Goal: Information Seeking & Learning: Learn about a topic

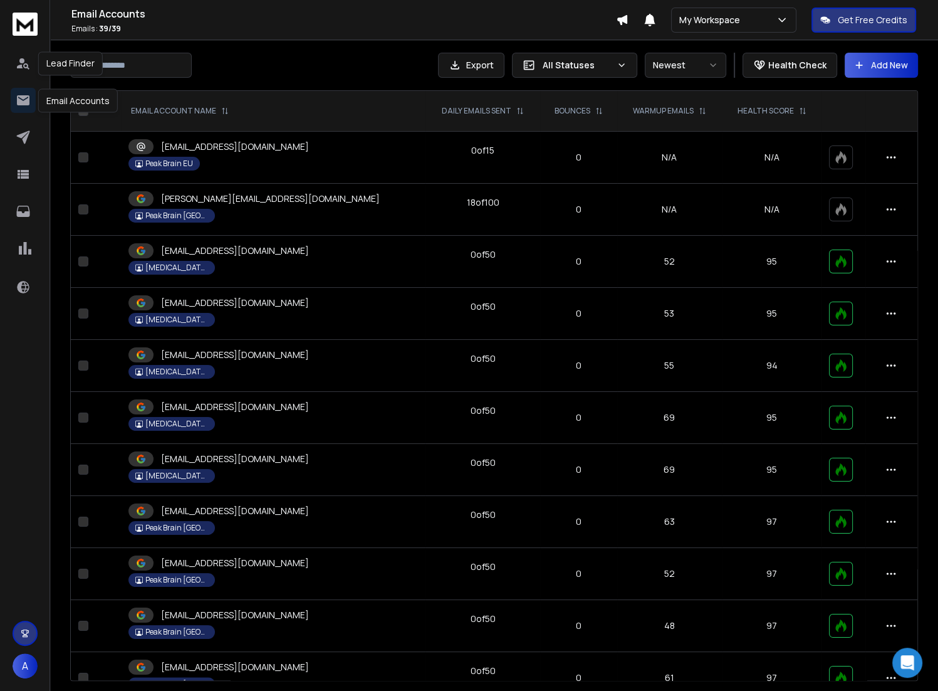
click at [23, 105] on icon at bounding box center [23, 100] width 15 height 15
click at [24, 134] on icon at bounding box center [22, 136] width 13 height 13
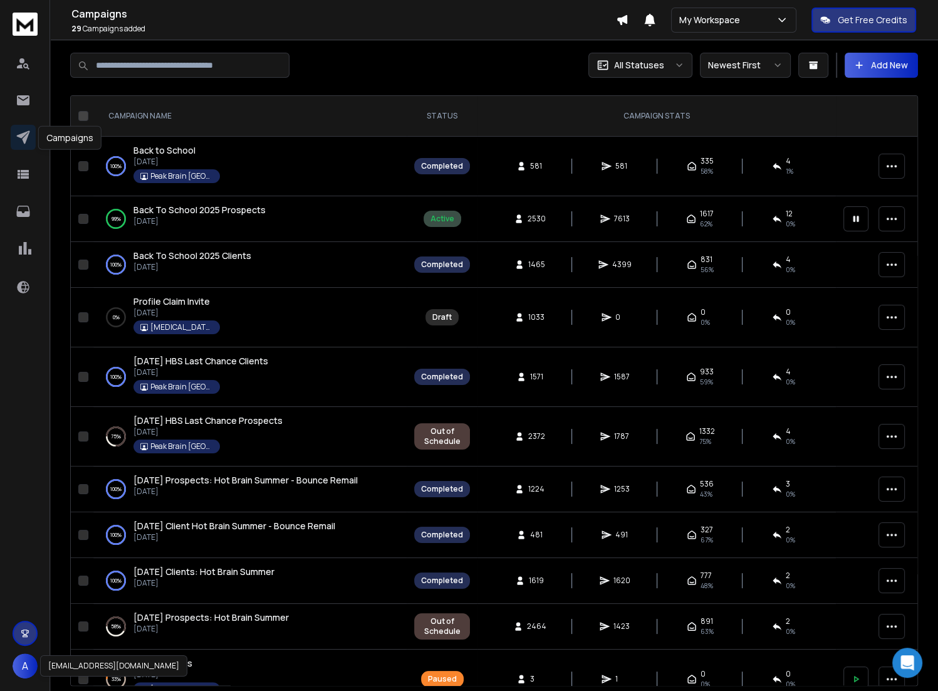
click at [24, 668] on span "A" at bounding box center [25, 665] width 25 height 25
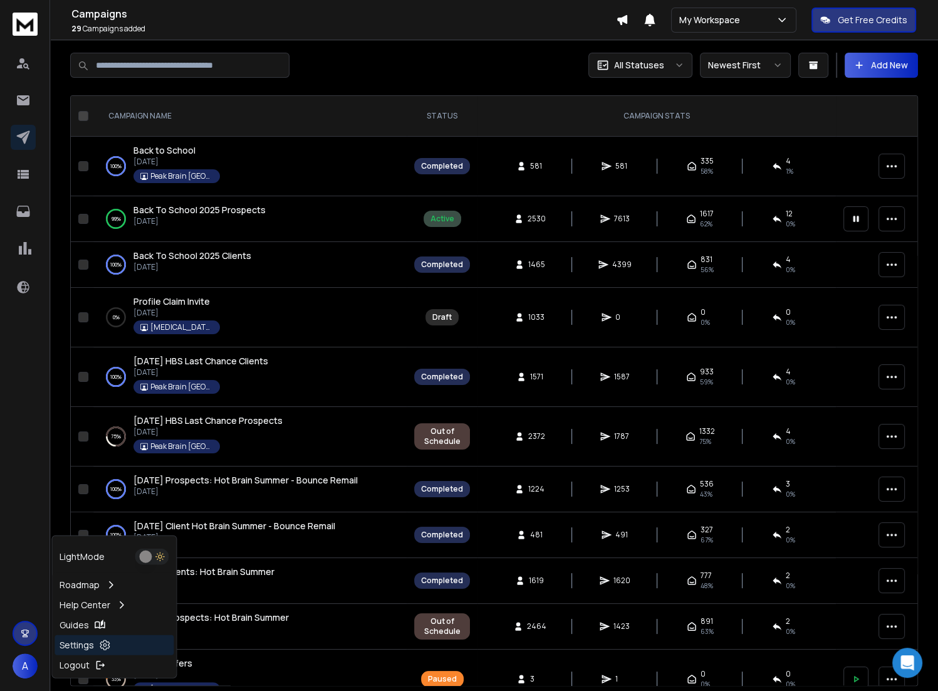
click at [78, 640] on p "Settings" at bounding box center [77, 645] width 34 height 13
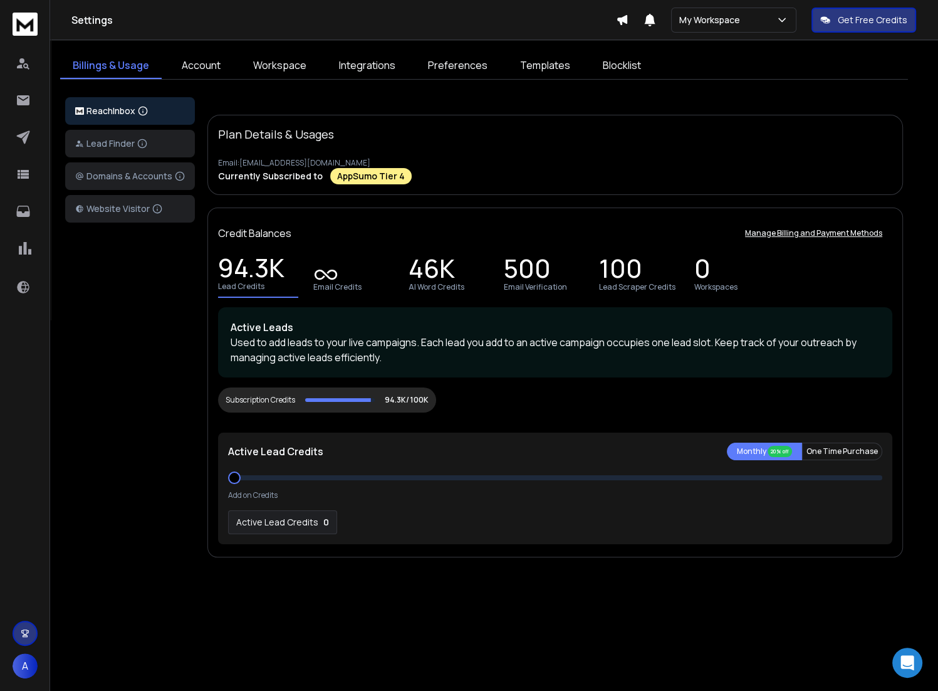
click at [208, 64] on link "Account" at bounding box center [201, 66] width 64 height 26
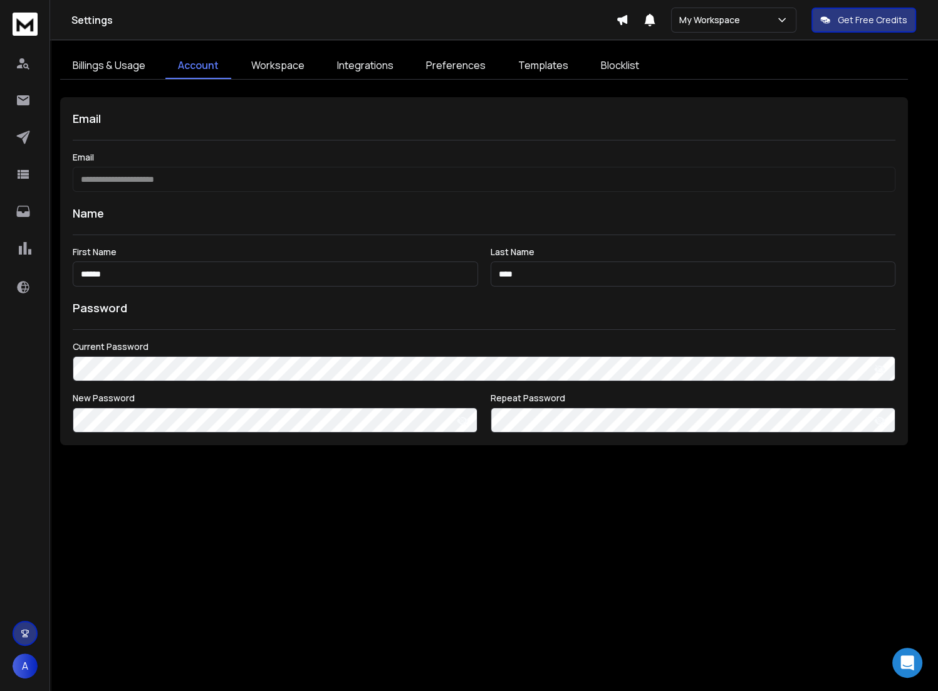
click at [117, 65] on link "Billings & Usage" at bounding box center [109, 66] width 98 height 26
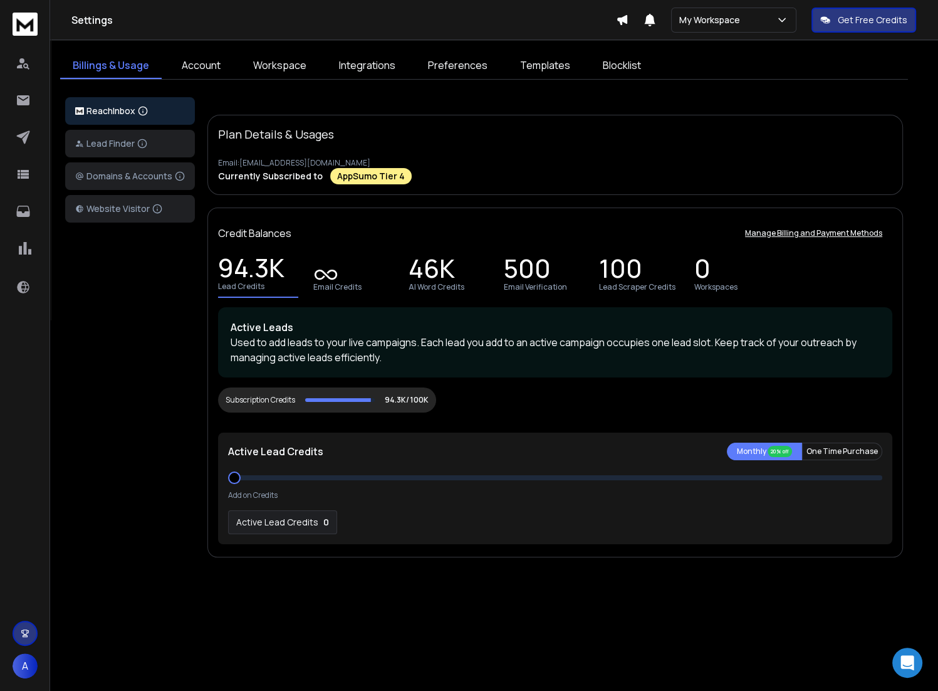
click at [349, 168] on div "AppSumo Tier 4" at bounding box center [370, 176] width 81 height 16
click at [349, 174] on div "AppSumo Tier 4" at bounding box center [370, 176] width 81 height 16
click at [23, 104] on icon at bounding box center [23, 100] width 13 height 10
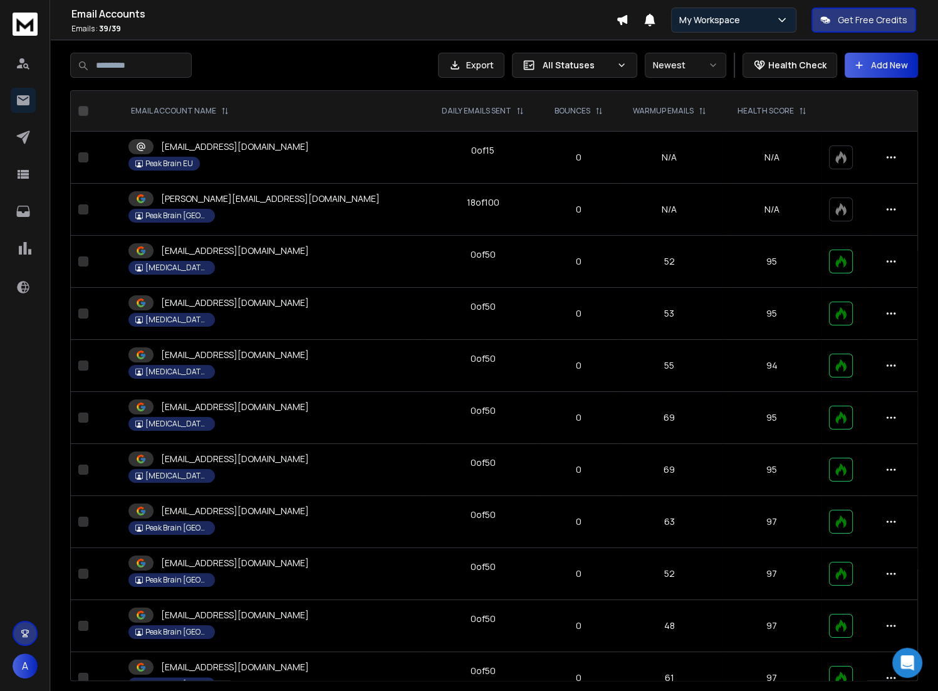
click at [708, 26] on p "My Workspace" at bounding box center [713, 20] width 66 height 13
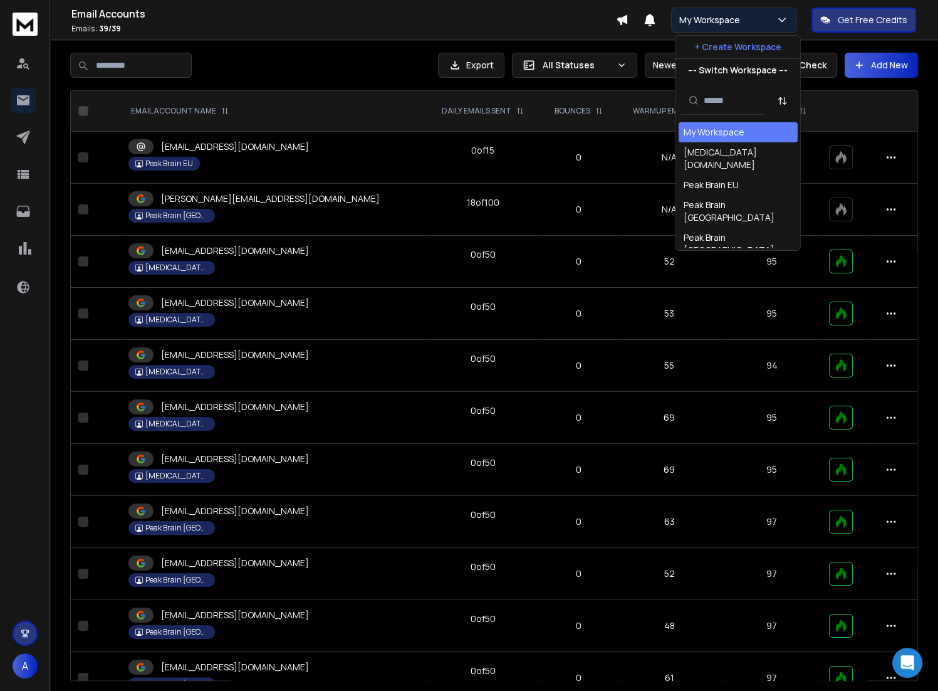
click at [708, 26] on p "My Workspace" at bounding box center [713, 20] width 66 height 13
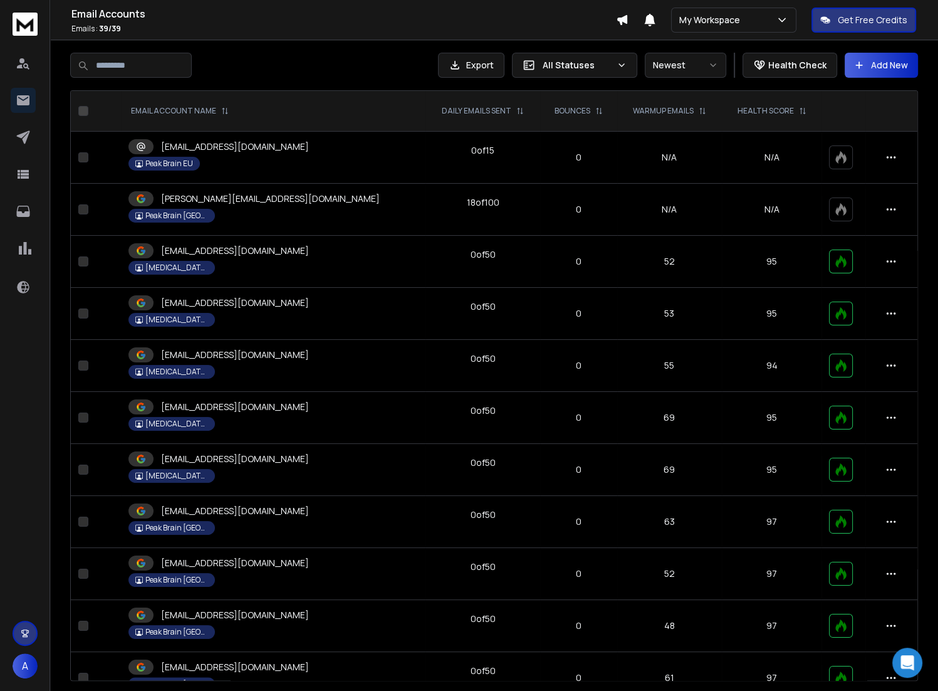
click at [350, 158] on div "Peak Brain EU" at bounding box center [274, 164] width 290 height 14
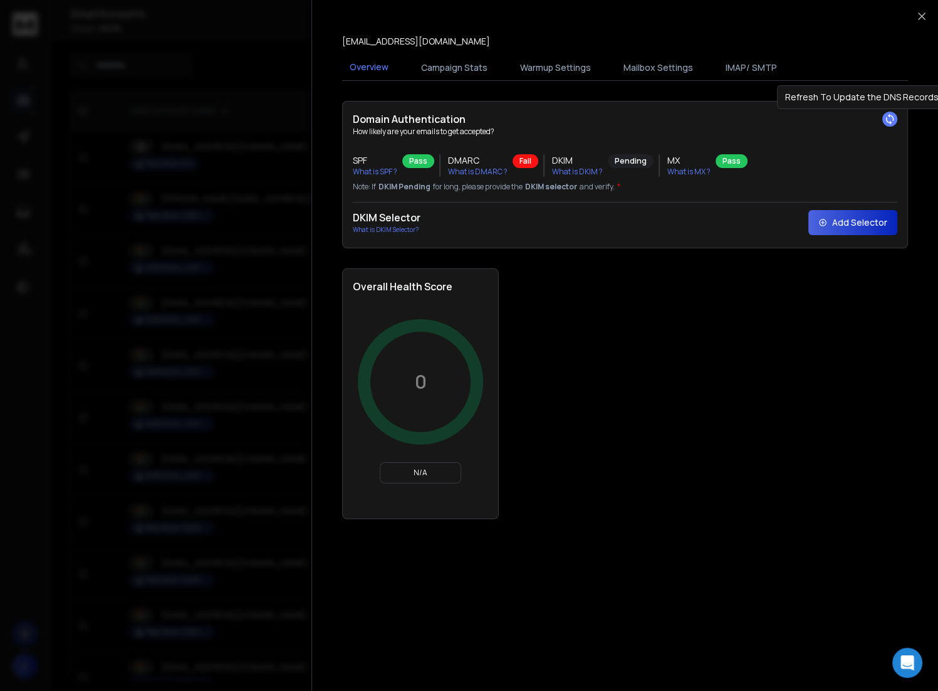
click at [890, 122] on icon at bounding box center [890, 119] width 13 height 13
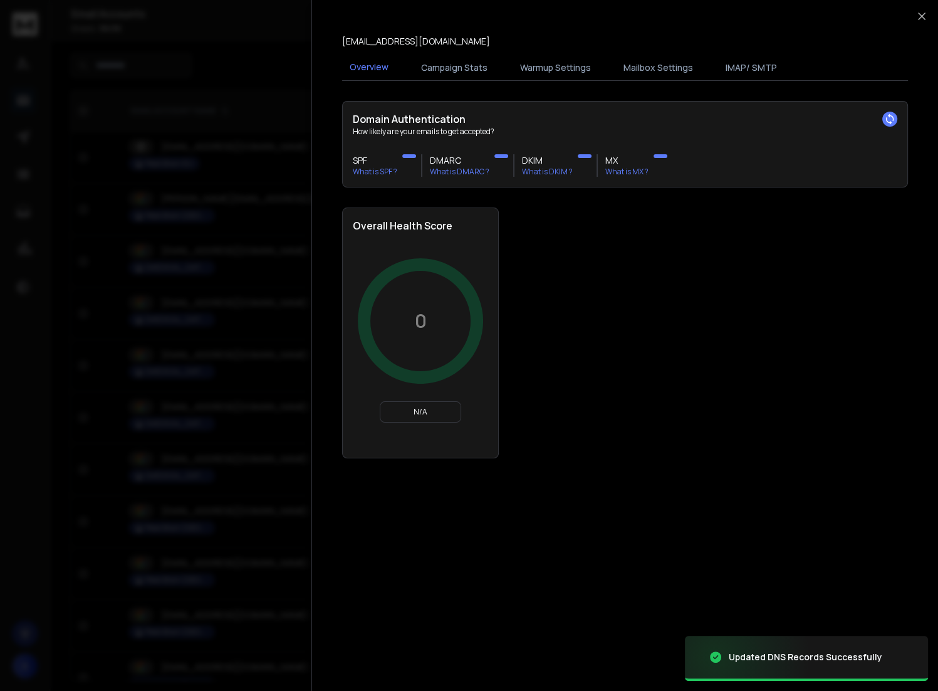
click at [222, 283] on div at bounding box center [469, 345] width 938 height 691
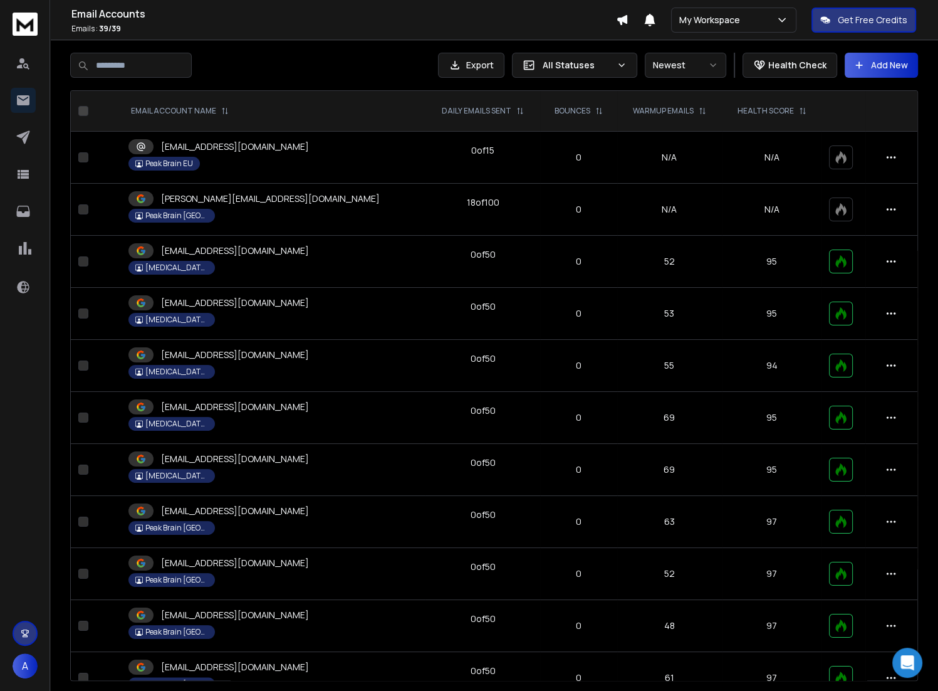
click at [797, 258] on td "95" at bounding box center [772, 262] width 100 height 52
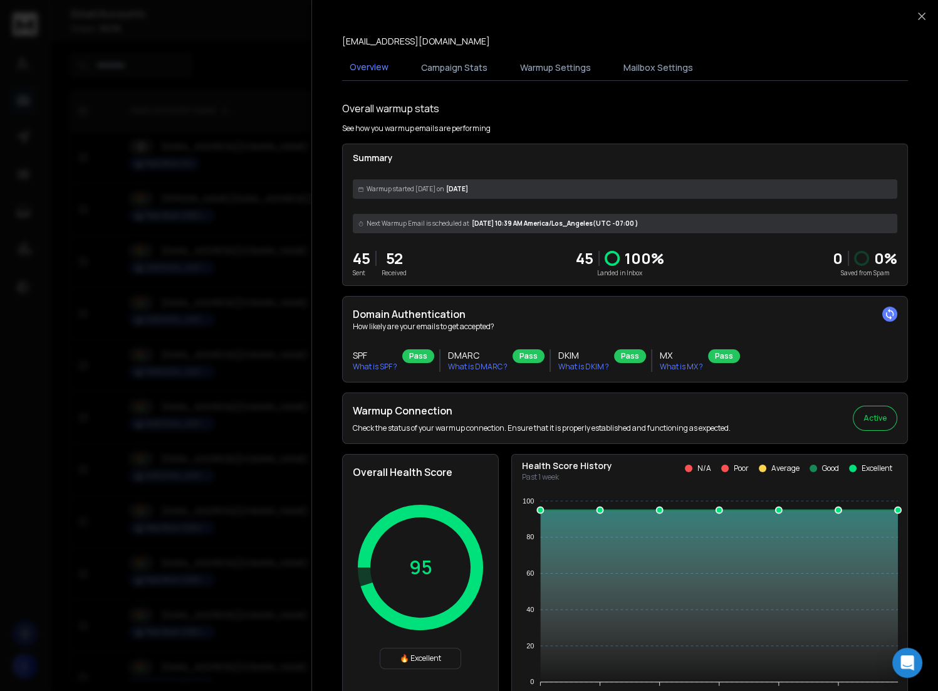
click at [443, 65] on button "Campaign Stats" at bounding box center [454, 68] width 81 height 28
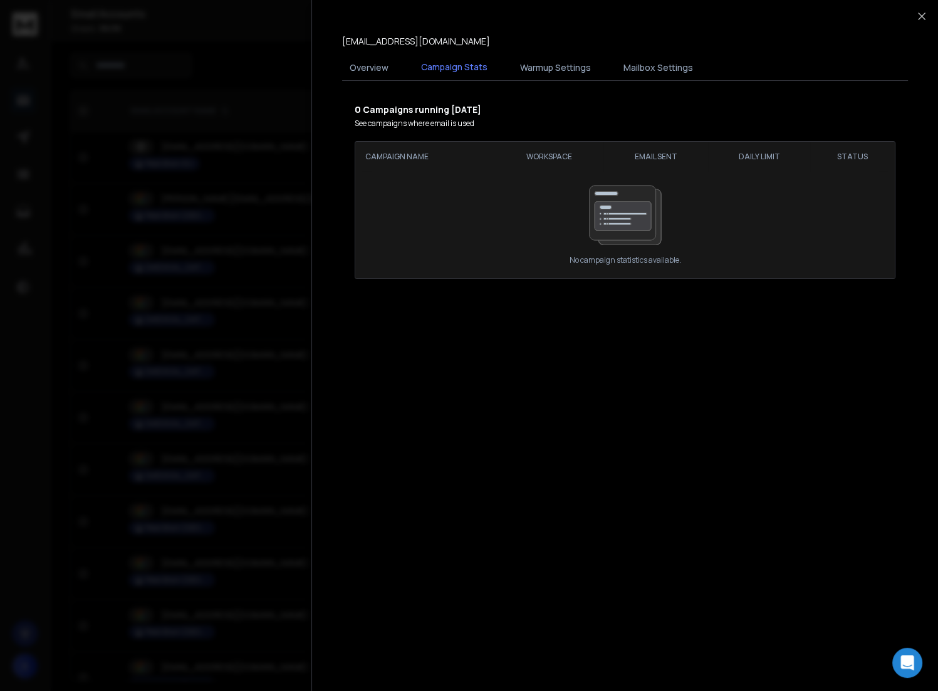
click at [229, 335] on div at bounding box center [469, 345] width 938 height 691
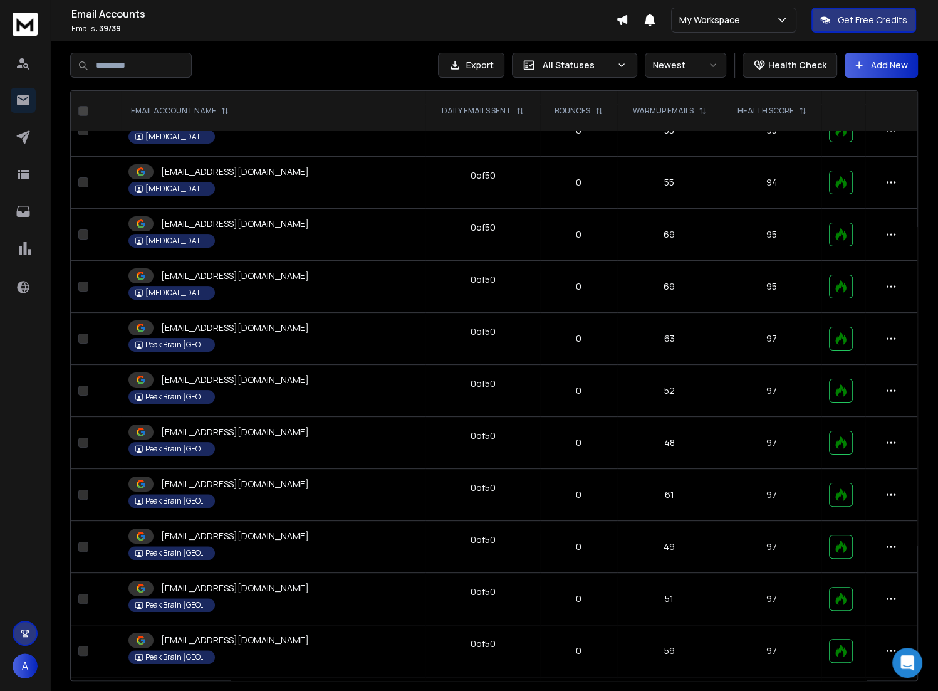
scroll to position [28, 0]
click at [21, 134] on icon at bounding box center [22, 136] width 13 height 13
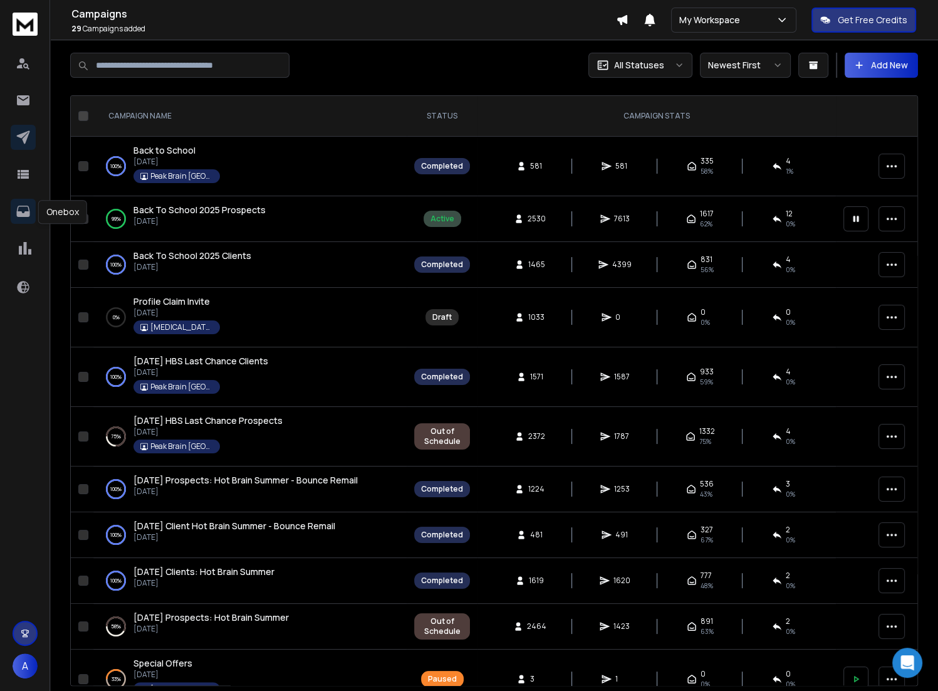
click at [20, 213] on icon at bounding box center [22, 211] width 13 height 11
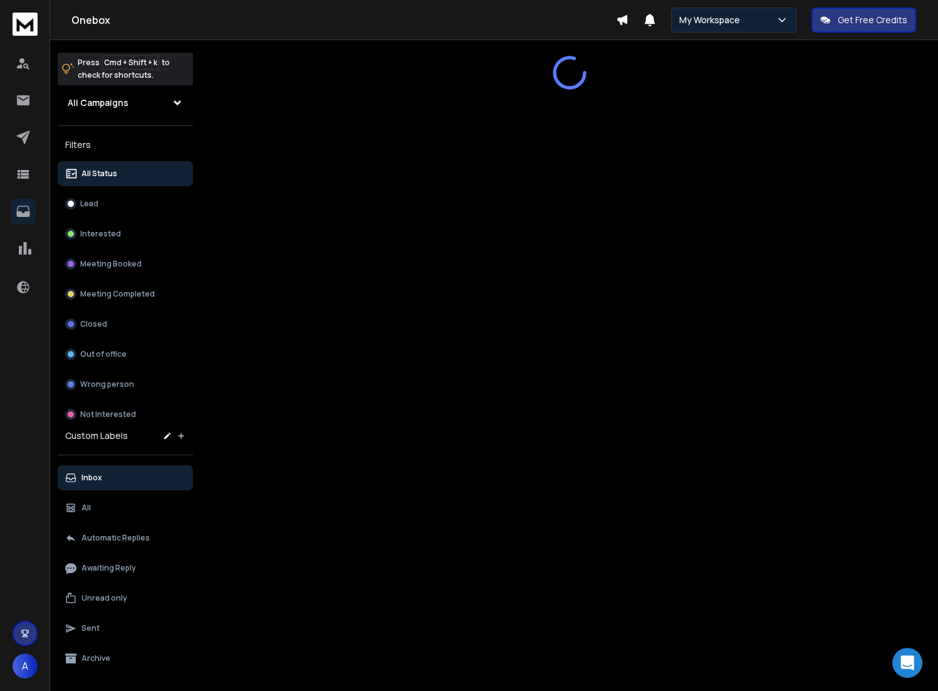
click at [735, 20] on p "My Workspace" at bounding box center [713, 20] width 66 height 13
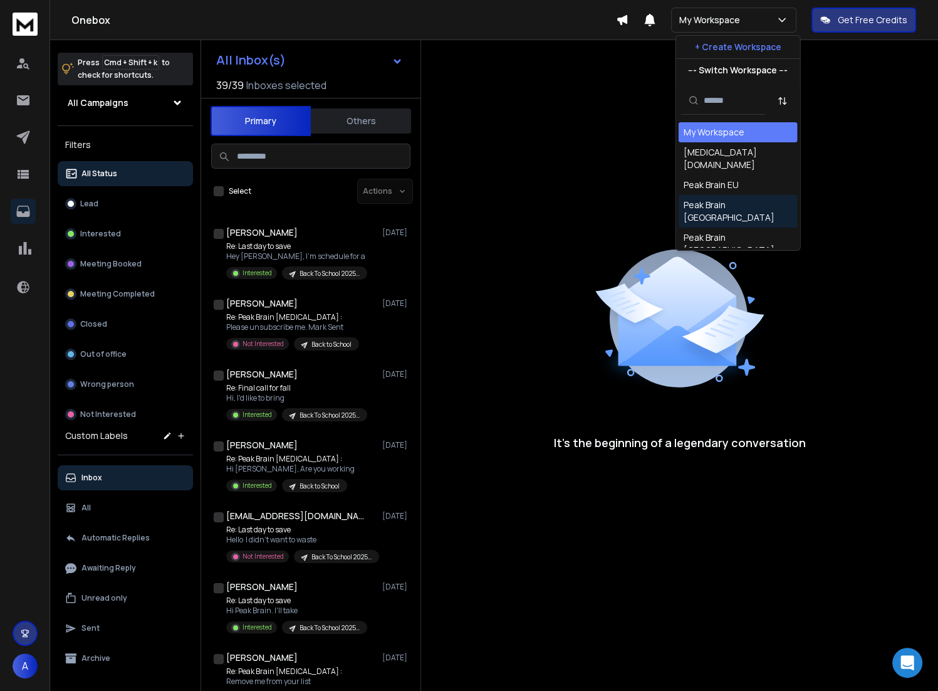
click at [718, 199] on div "Peak Brain [GEOGRAPHIC_DATA]" at bounding box center [738, 211] width 109 height 25
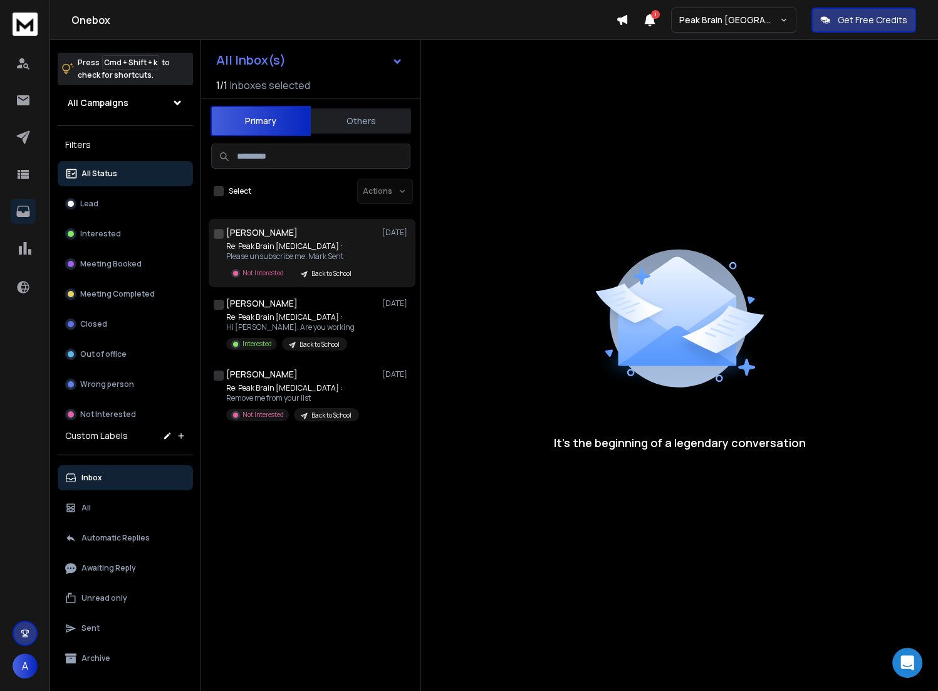
click at [305, 239] on div "Mark Reardon 07 Sep Re: Peak Brain Neurofeedback : Please unsubscribe me. Mark …" at bounding box center [318, 252] width 184 height 53
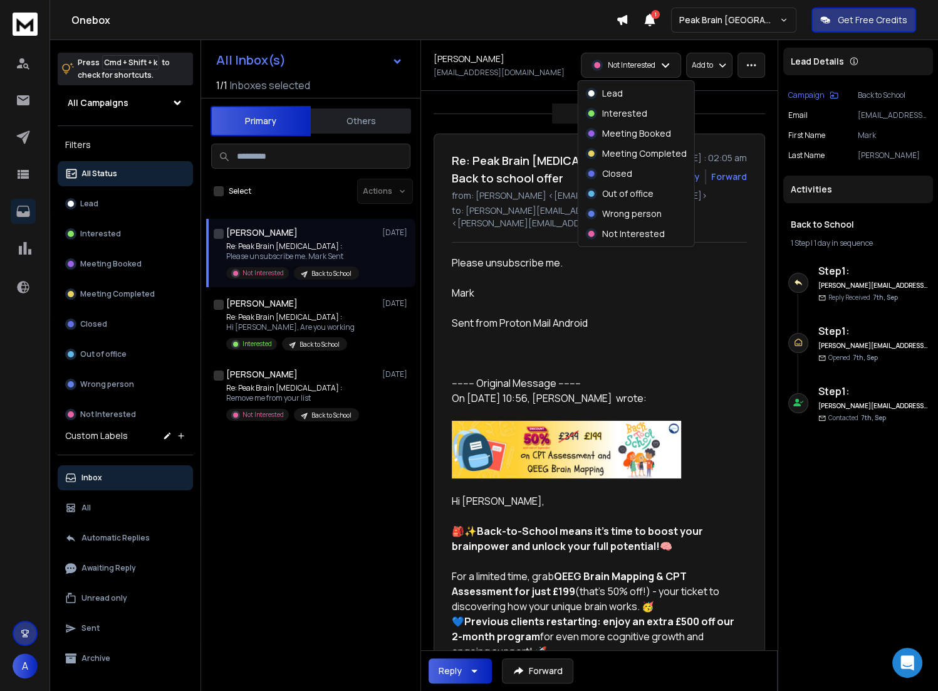
click at [669, 67] on icon at bounding box center [666, 65] width 10 height 10
click at [715, 65] on div "Add to" at bounding box center [709, 65] width 45 height 24
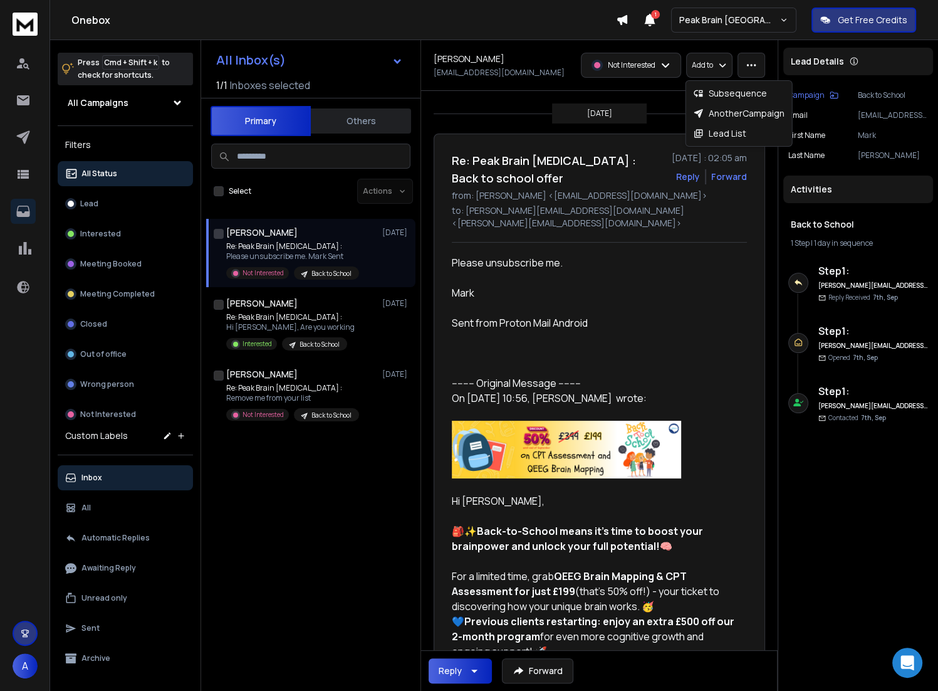
click at [757, 63] on button "button" at bounding box center [752, 65] width 28 height 25
click at [718, 152] on div "Block email" at bounding box center [711, 153] width 62 height 13
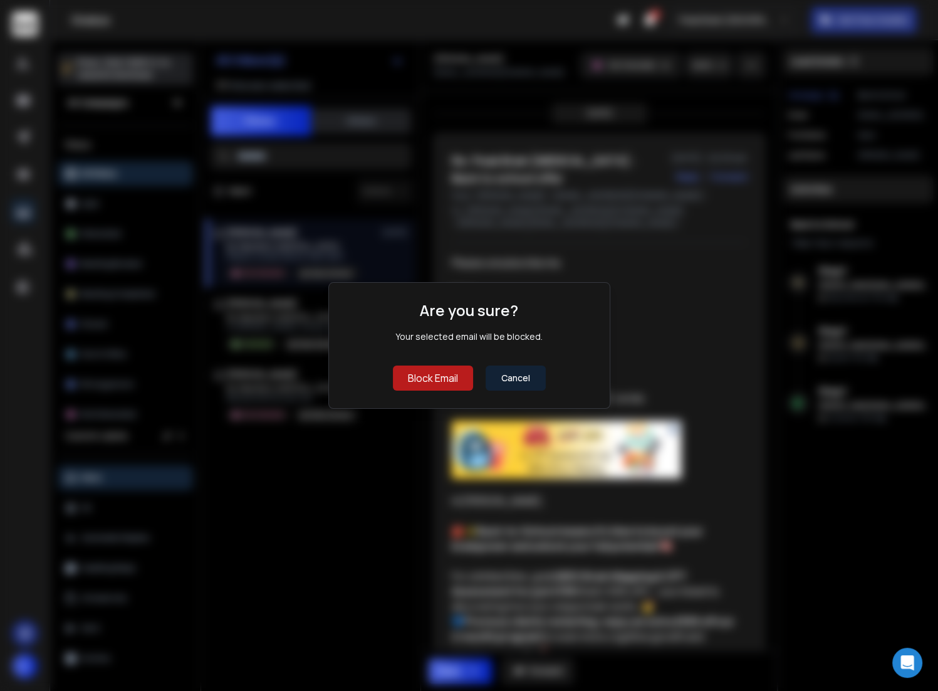
click at [426, 370] on button "Block Email" at bounding box center [433, 377] width 80 height 25
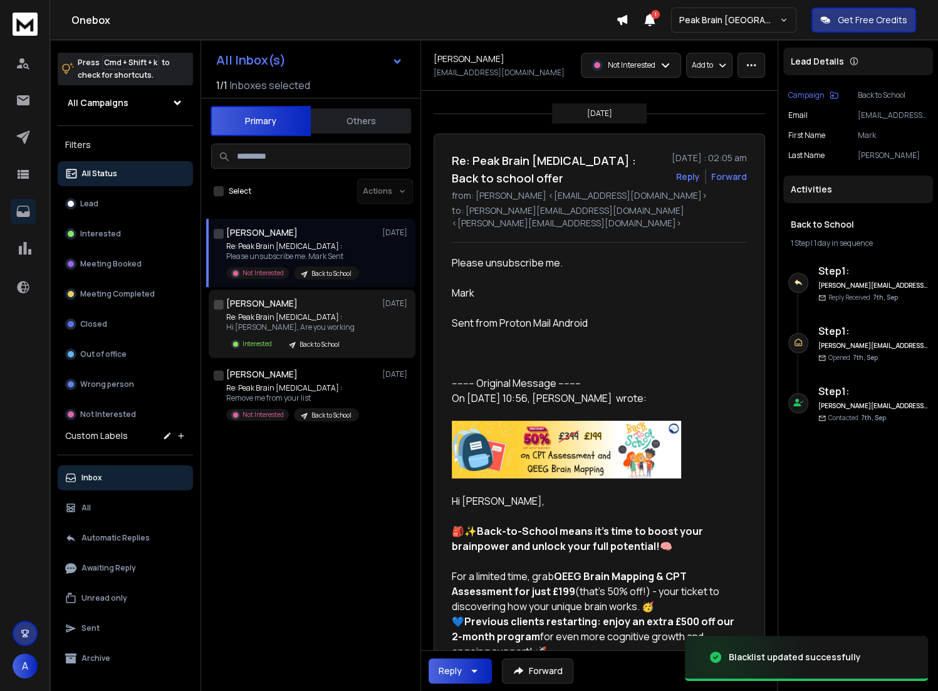
click at [352, 317] on div "Re: Peak Brain Neurofeedback : Hi Vithesh, Are you working Interested Back to S…" at bounding box center [318, 331] width 184 height 38
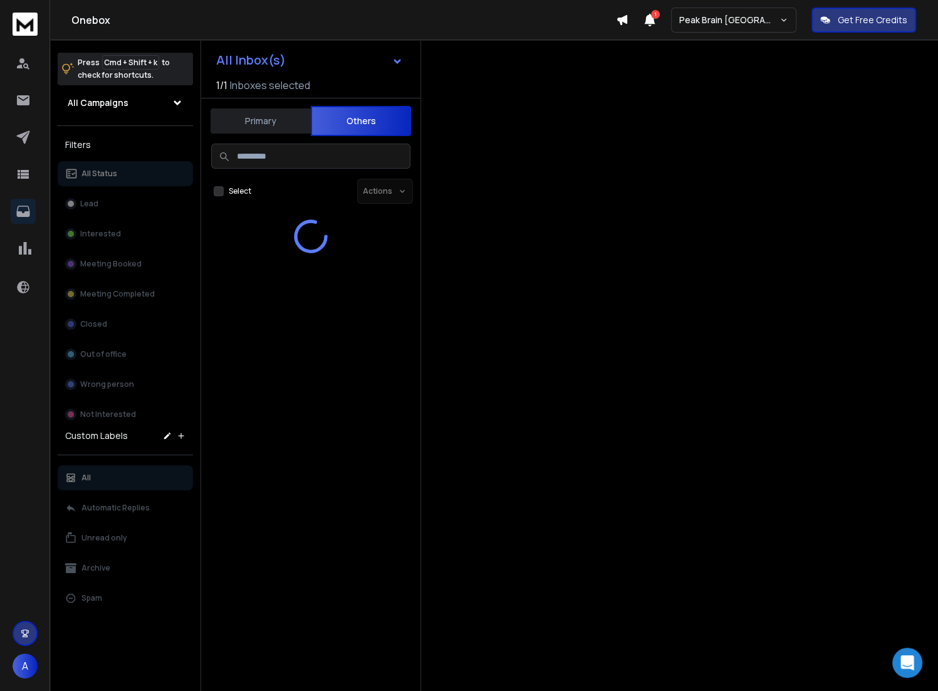
click at [359, 124] on button "Others" at bounding box center [361, 121] width 100 height 30
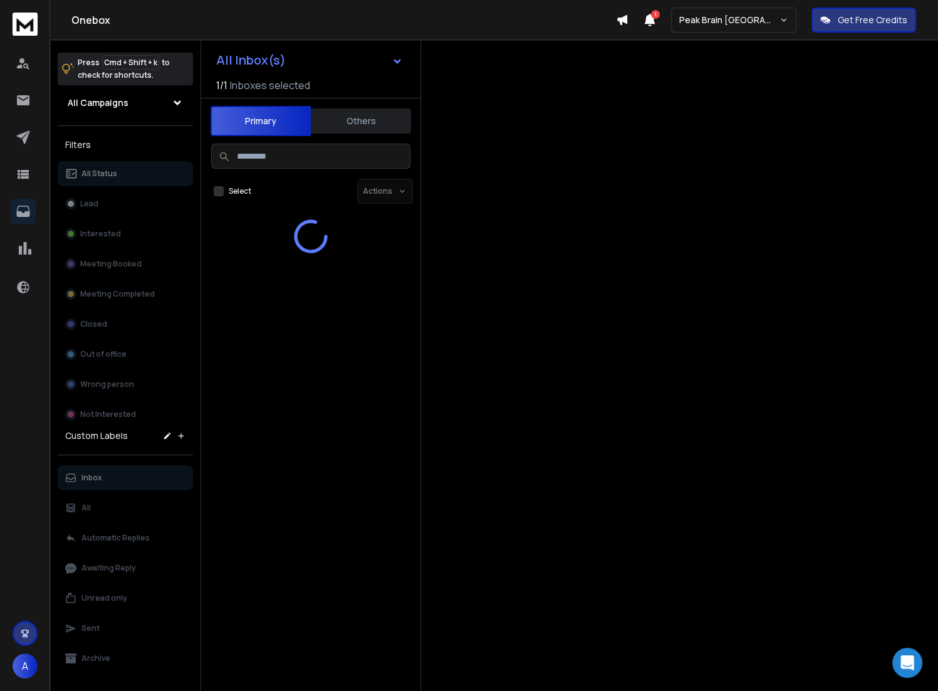
click at [268, 119] on button "Primary" at bounding box center [261, 121] width 100 height 30
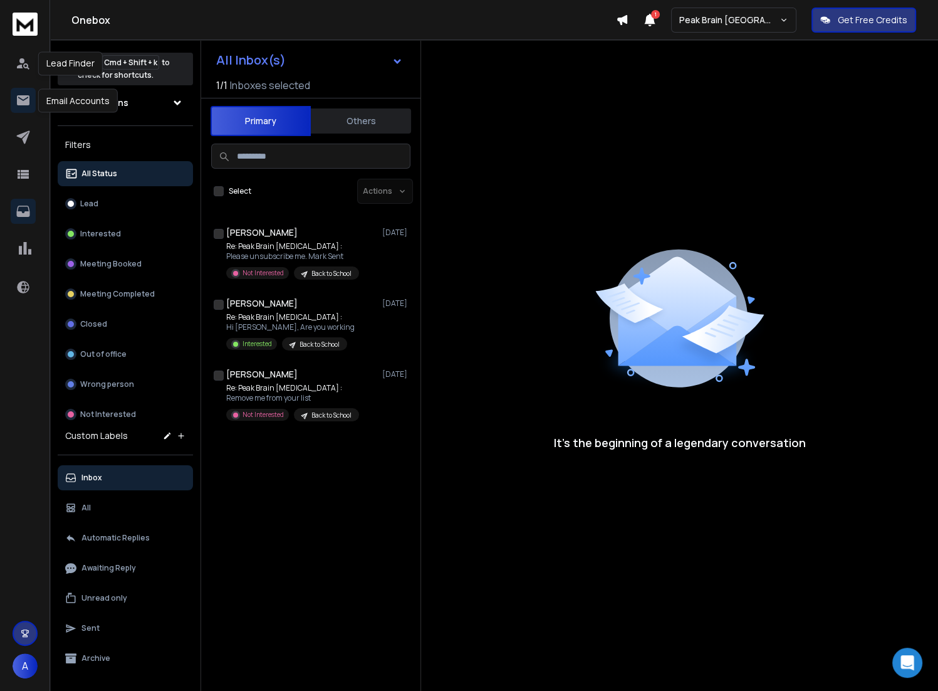
click at [17, 103] on icon at bounding box center [23, 100] width 13 height 10
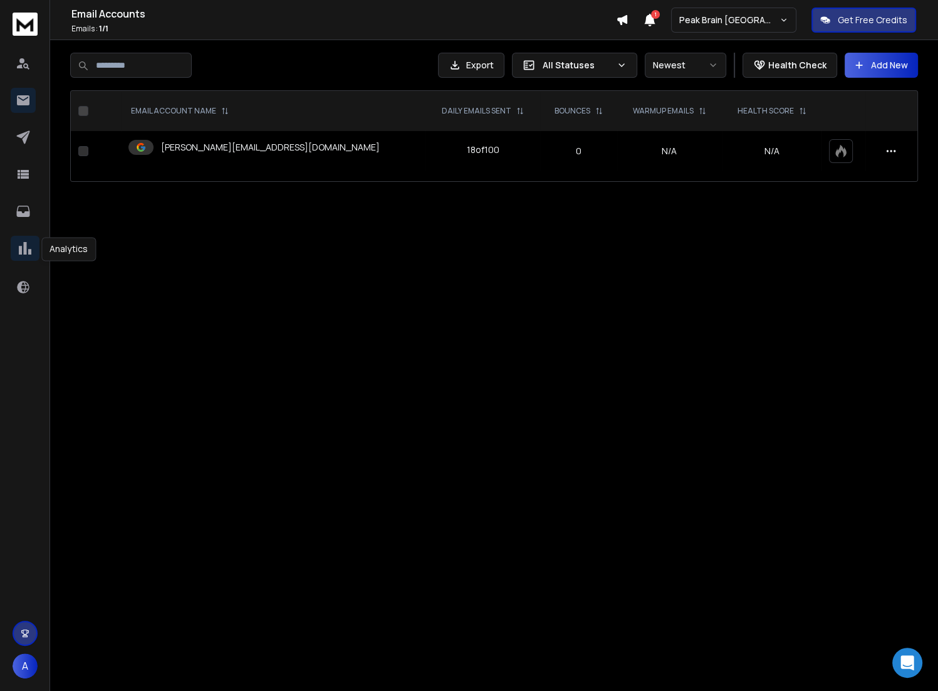
click at [23, 249] on icon at bounding box center [25, 248] width 19 height 19
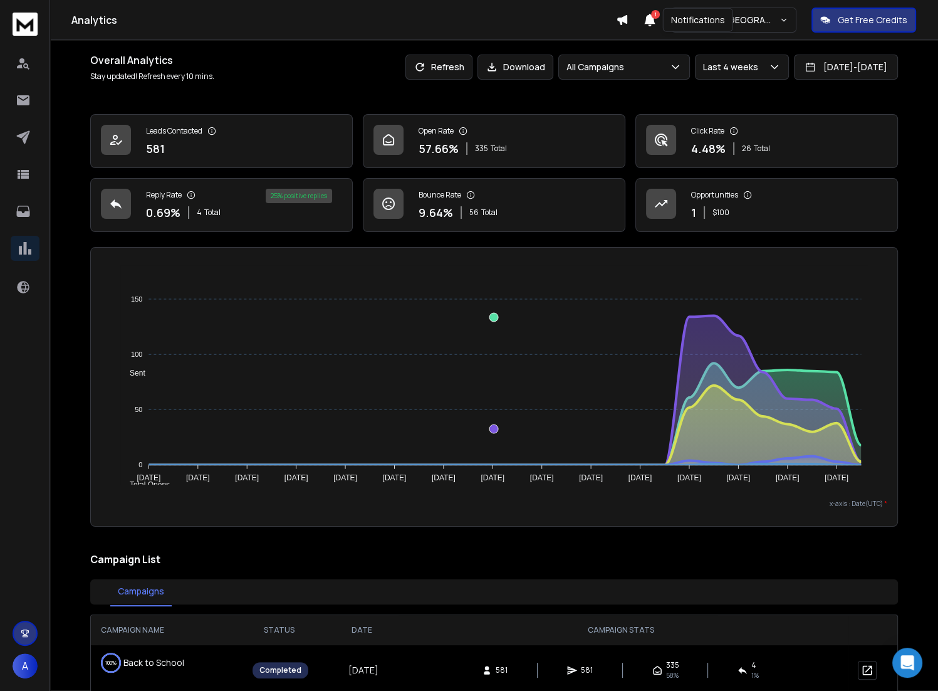
click at [651, 18] on icon at bounding box center [649, 19] width 11 height 13
click at [563, 216] on link "Bounce Rate 9.64 % 56 Total" at bounding box center [494, 205] width 263 height 54
click at [452, 192] on p "Bounce Rate" at bounding box center [440, 195] width 43 height 10
click at [433, 207] on p "9.64 %" at bounding box center [436, 213] width 34 height 18
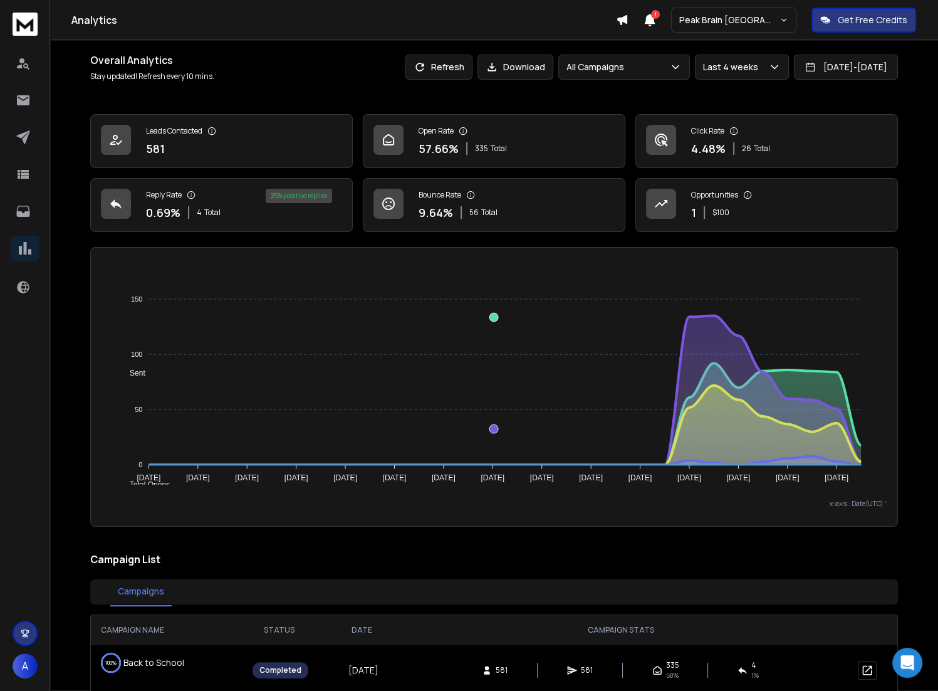
click at [433, 207] on p "9.64 %" at bounding box center [436, 213] width 34 height 18
click at [174, 136] on div "Leads Contacted" at bounding box center [181, 131] width 70 height 13
click at [152, 145] on p "581" at bounding box center [155, 149] width 19 height 18
click at [711, 24] on p "Peak Brain [GEOGRAPHIC_DATA]" at bounding box center [730, 20] width 100 height 13
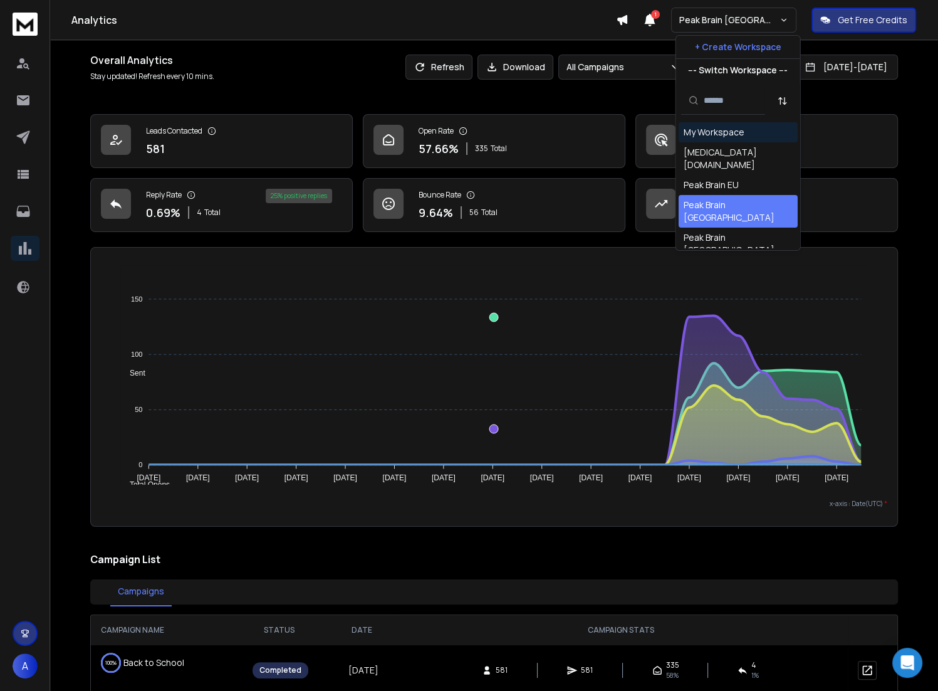
click at [711, 132] on div "My Workspace" at bounding box center [714, 132] width 61 height 13
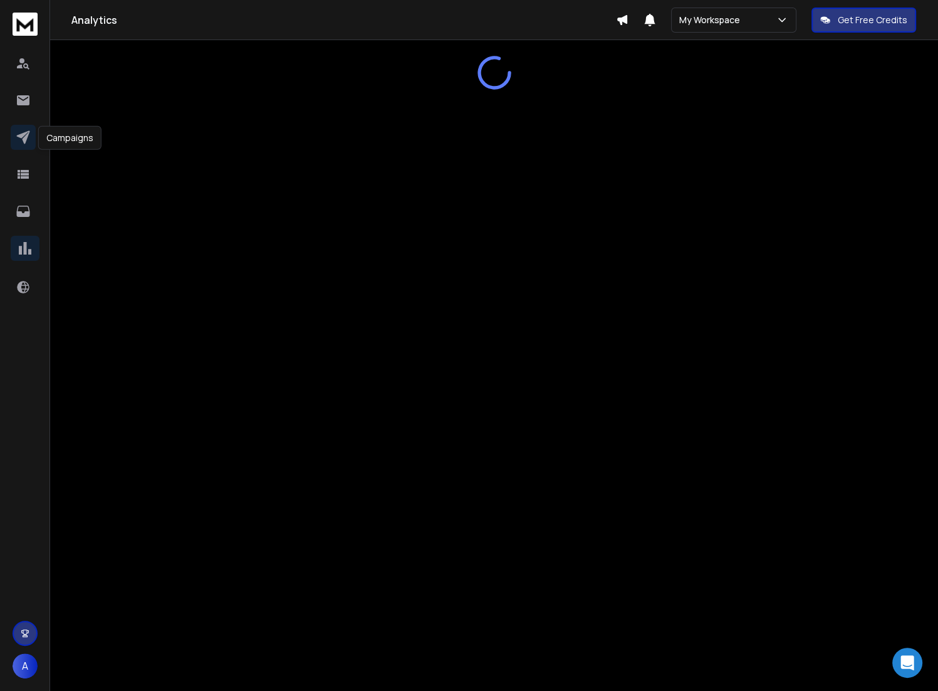
click at [24, 135] on icon at bounding box center [23, 137] width 15 height 15
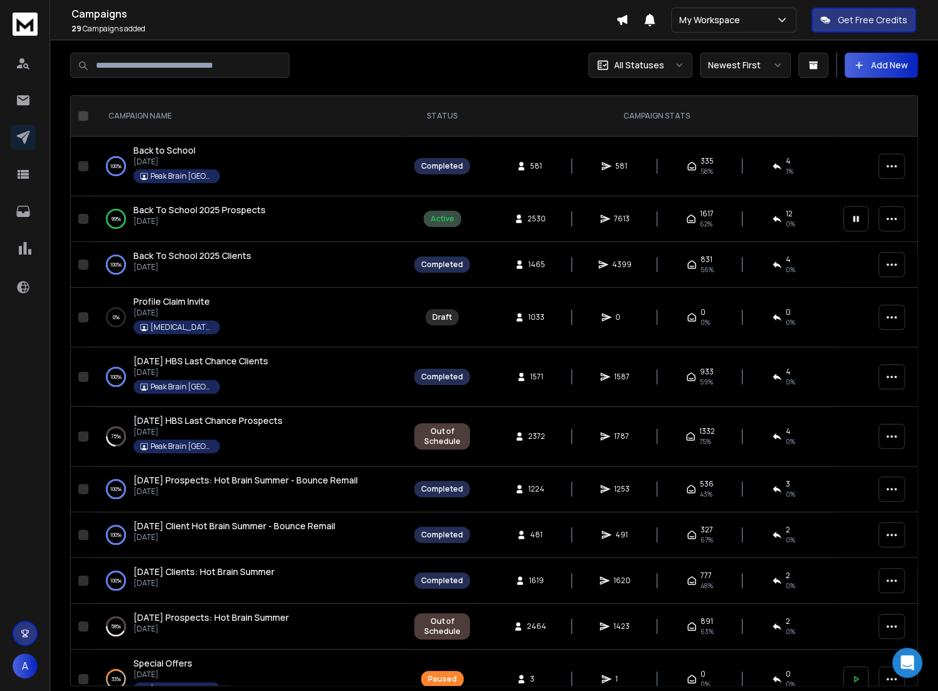
click at [177, 150] on span "Back to School" at bounding box center [165, 150] width 62 height 12
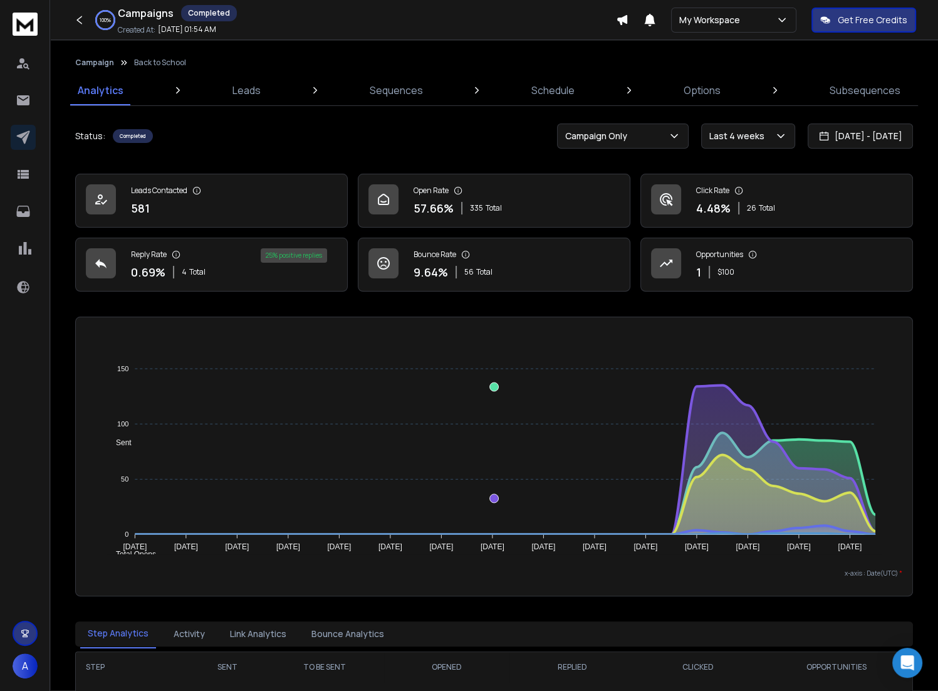
click at [428, 255] on p "Bounce Rate" at bounding box center [435, 254] width 43 height 10
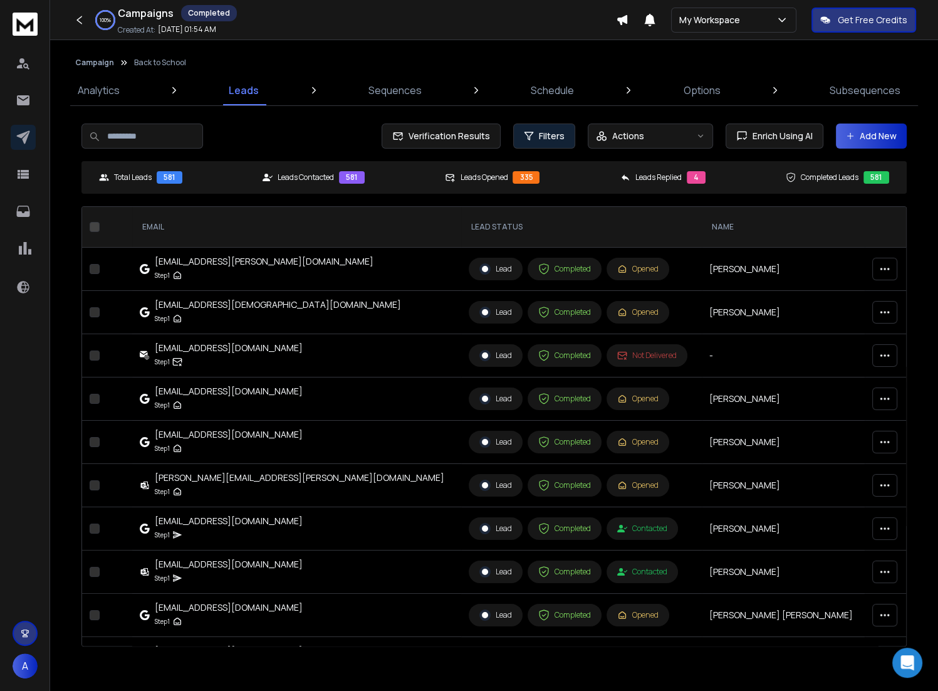
click at [547, 140] on span "Filters" at bounding box center [552, 136] width 26 height 13
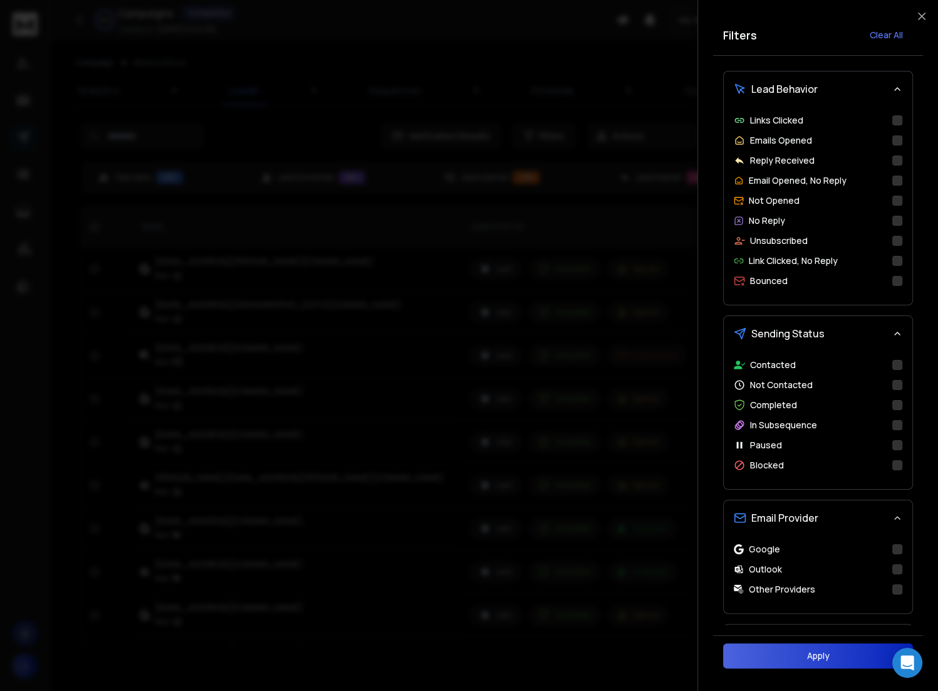
click at [900, 283] on button "Bounced" at bounding box center [898, 281] width 10 height 10
click at [801, 663] on button "Apply" at bounding box center [818, 655] width 190 height 25
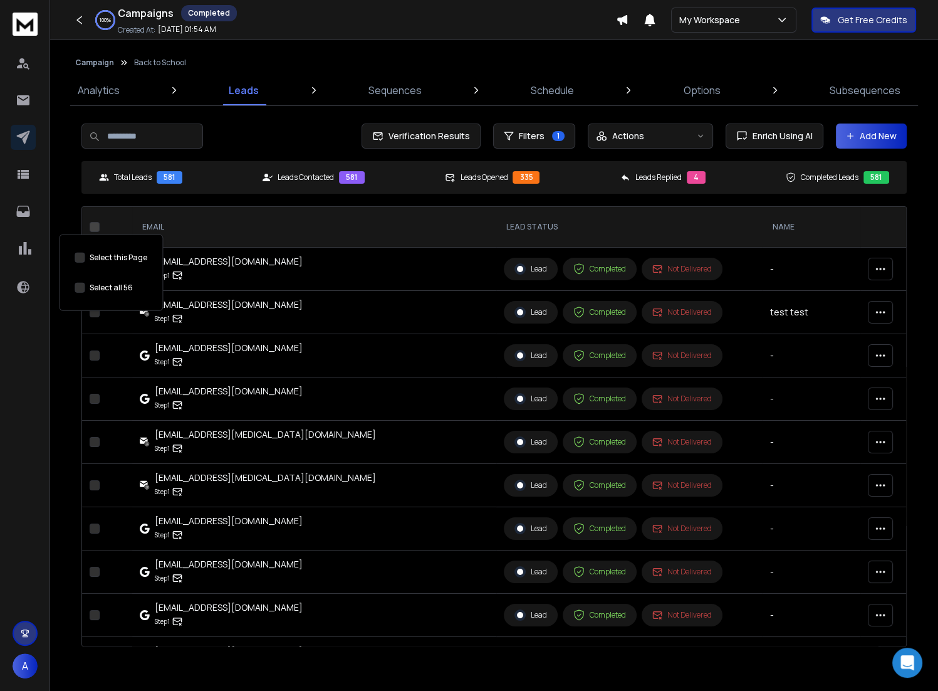
click at [96, 227] on button "Select this Page" at bounding box center [95, 227] width 10 height 10
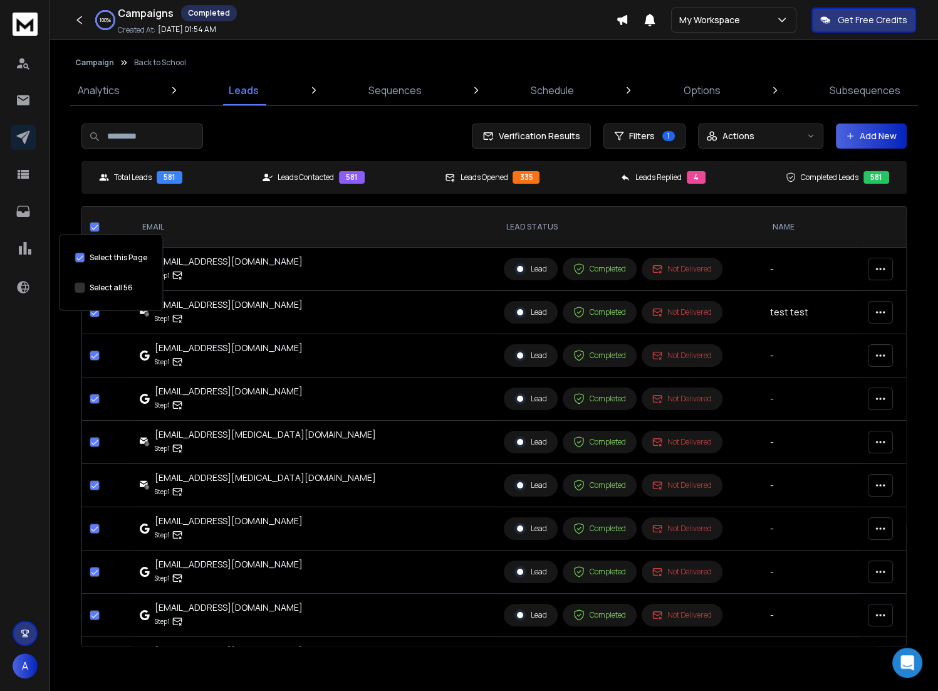
click at [81, 287] on button "Select this Page" at bounding box center [80, 288] width 10 height 10
click at [813, 132] on icon "button" at bounding box center [811, 136] width 9 height 10
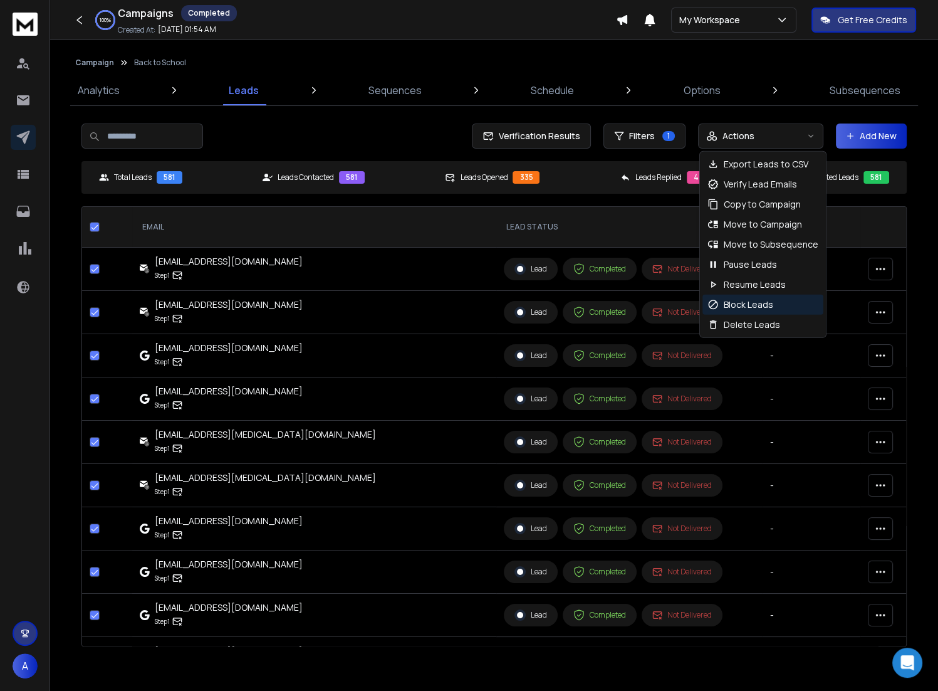
click at [735, 305] on p "Block Leads" at bounding box center [749, 304] width 50 height 13
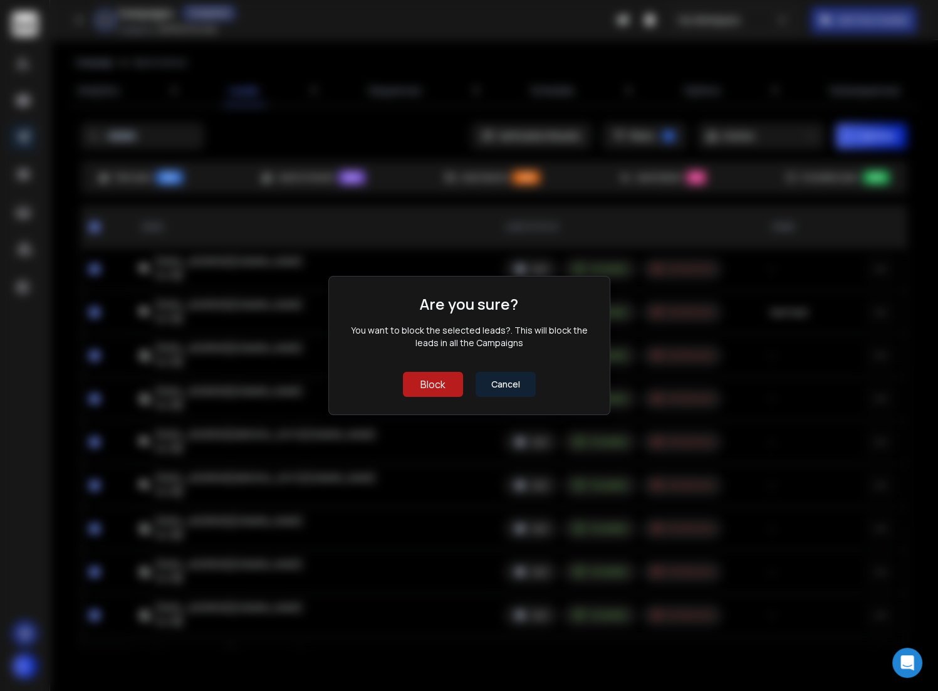
click at [431, 390] on button "Block" at bounding box center [433, 384] width 60 height 25
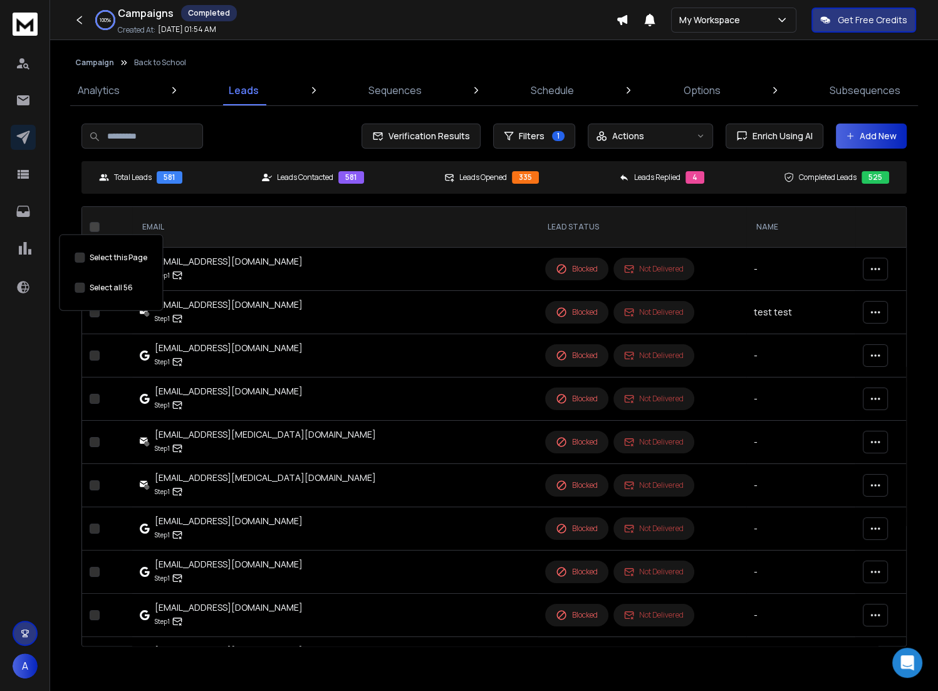
click at [93, 229] on button "Select this Page" at bounding box center [95, 227] width 10 height 10
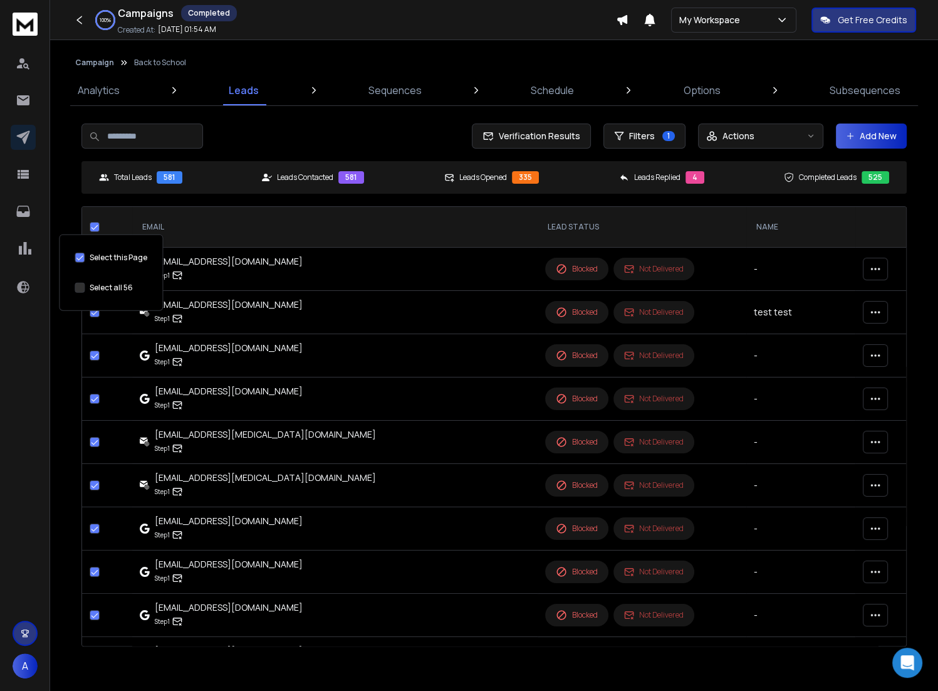
click at [76, 288] on button "Select this Page" at bounding box center [80, 288] width 10 height 10
click at [617, 131] on icon "button" at bounding box center [619, 136] width 10 height 10
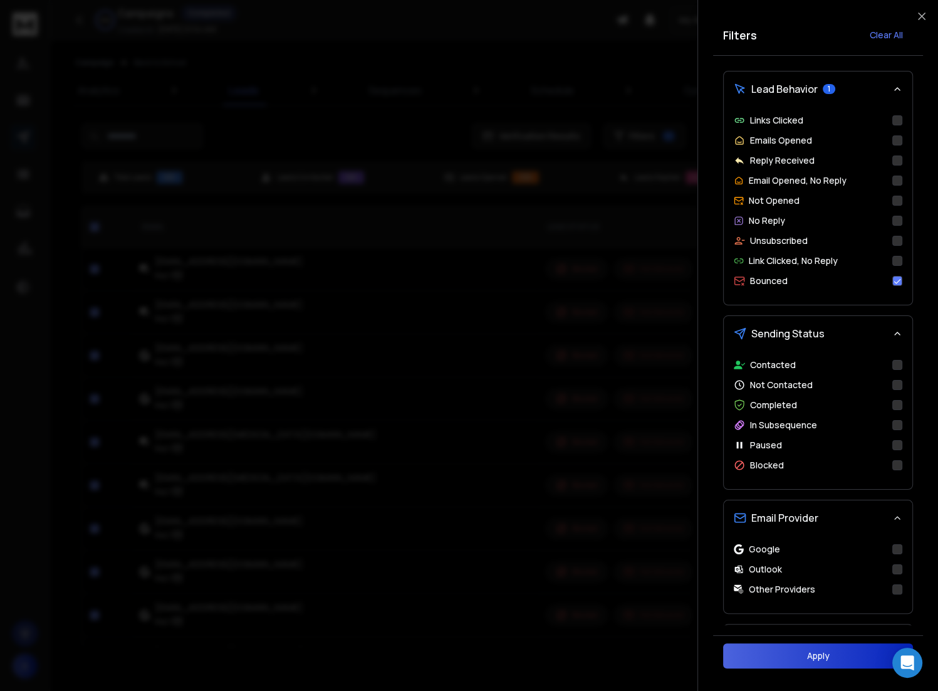
click at [895, 278] on button "Bounced" at bounding box center [898, 281] width 10 height 10
click at [898, 464] on button "Blocked" at bounding box center [898, 465] width 10 height 10
click at [796, 659] on button "Apply" at bounding box center [818, 655] width 190 height 25
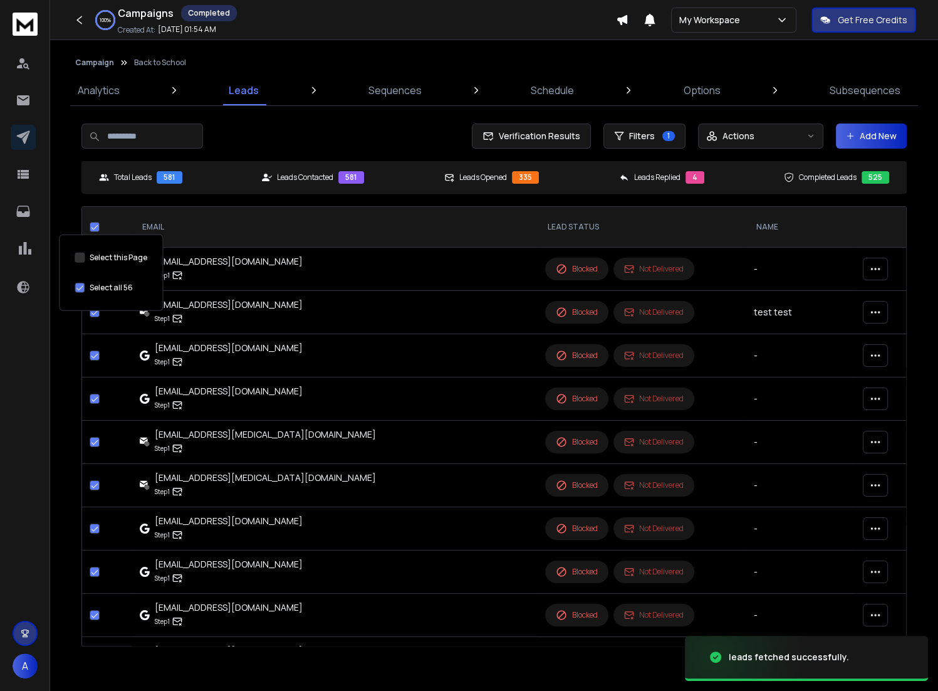
click at [93, 224] on button "Select this Page" at bounding box center [95, 227] width 10 height 10
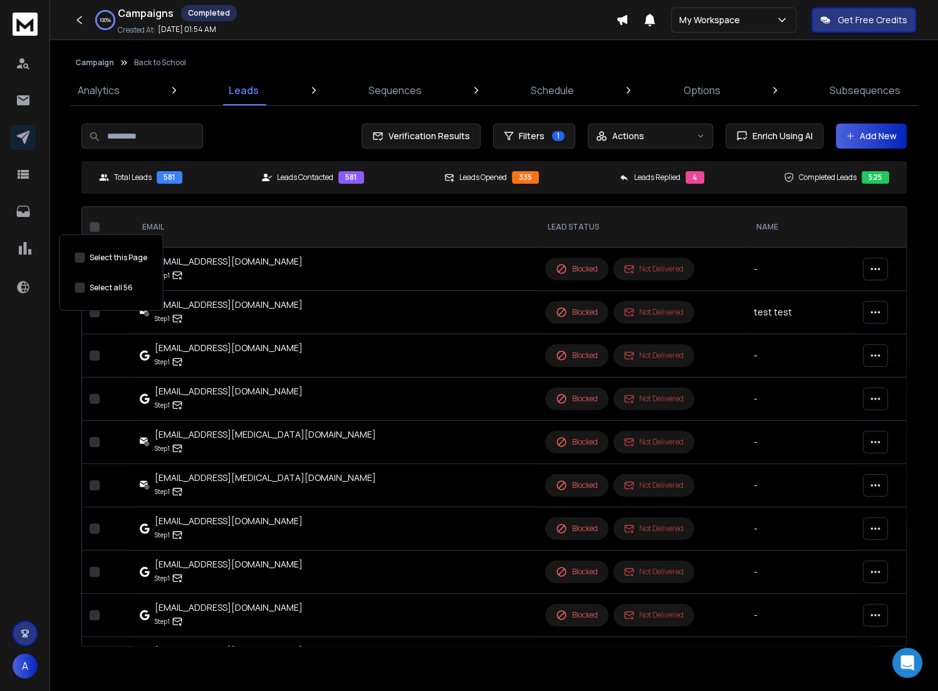
click at [93, 224] on button "Select this Page" at bounding box center [95, 227] width 10 height 10
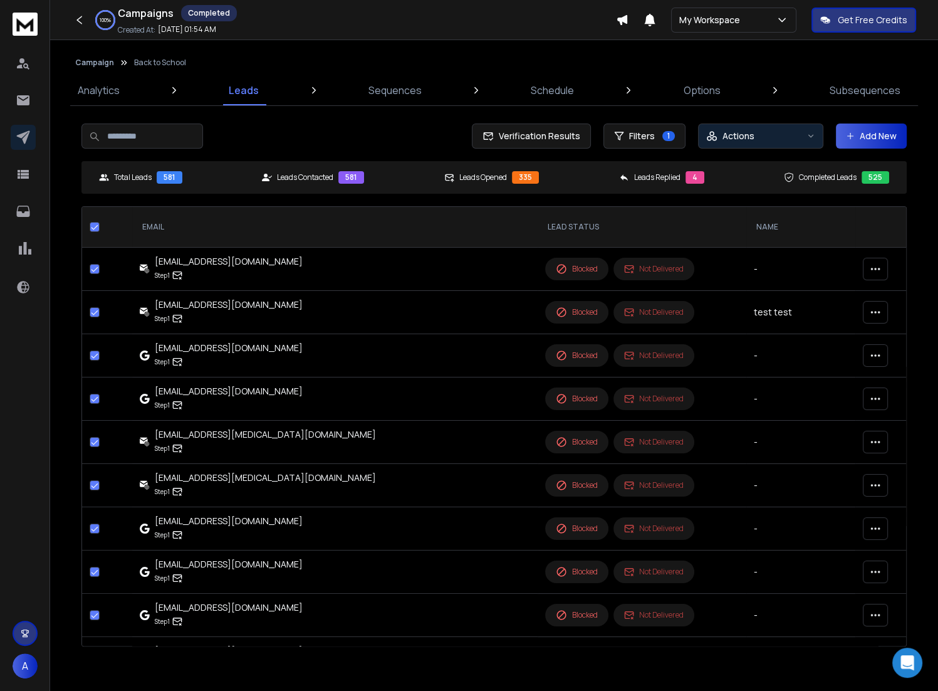
click at [818, 137] on button "Actions" at bounding box center [760, 135] width 125 height 25
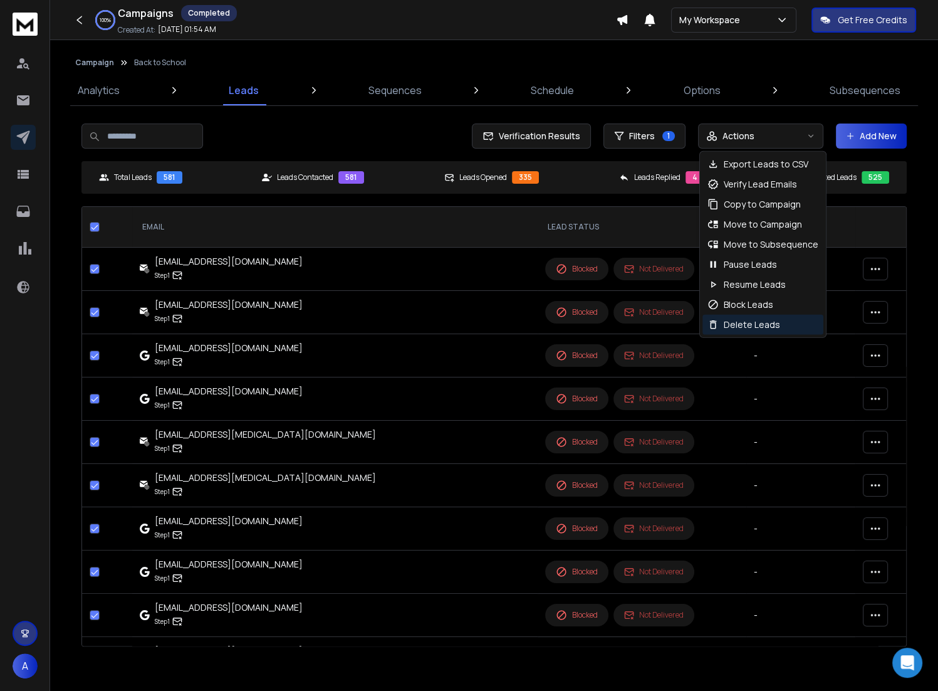
click at [745, 324] on p "Delete Leads" at bounding box center [752, 324] width 56 height 13
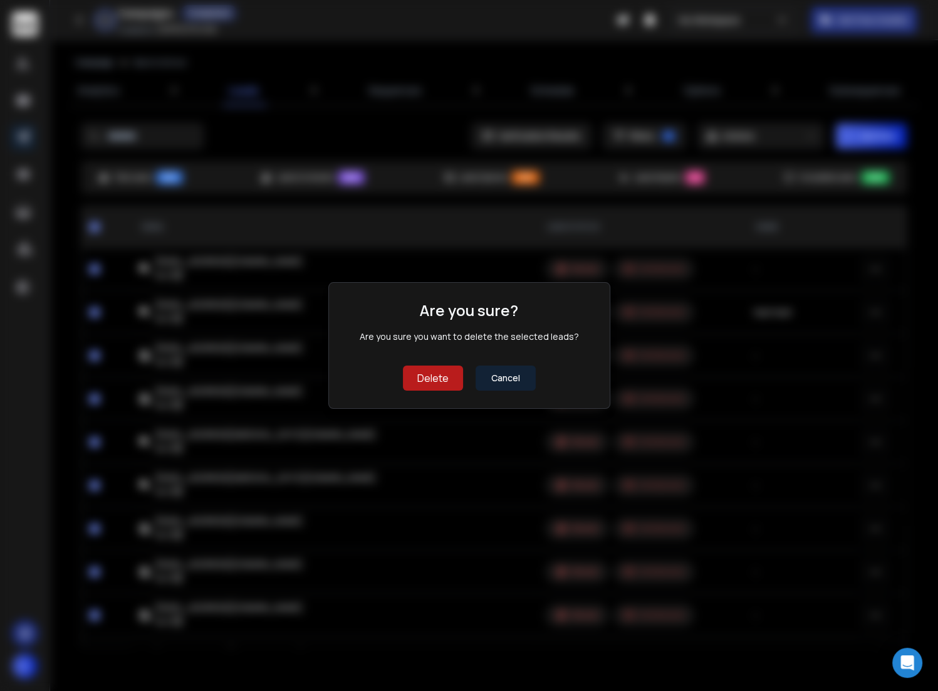
click at [412, 372] on button "Delete" at bounding box center [433, 377] width 60 height 25
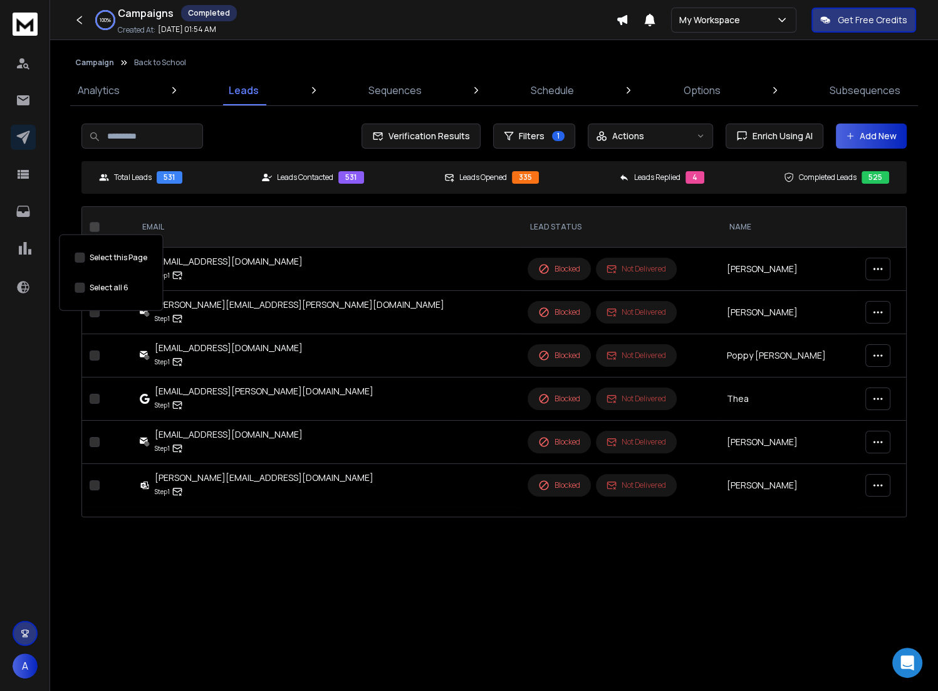
click at [93, 224] on button "Select this Page" at bounding box center [95, 227] width 10 height 10
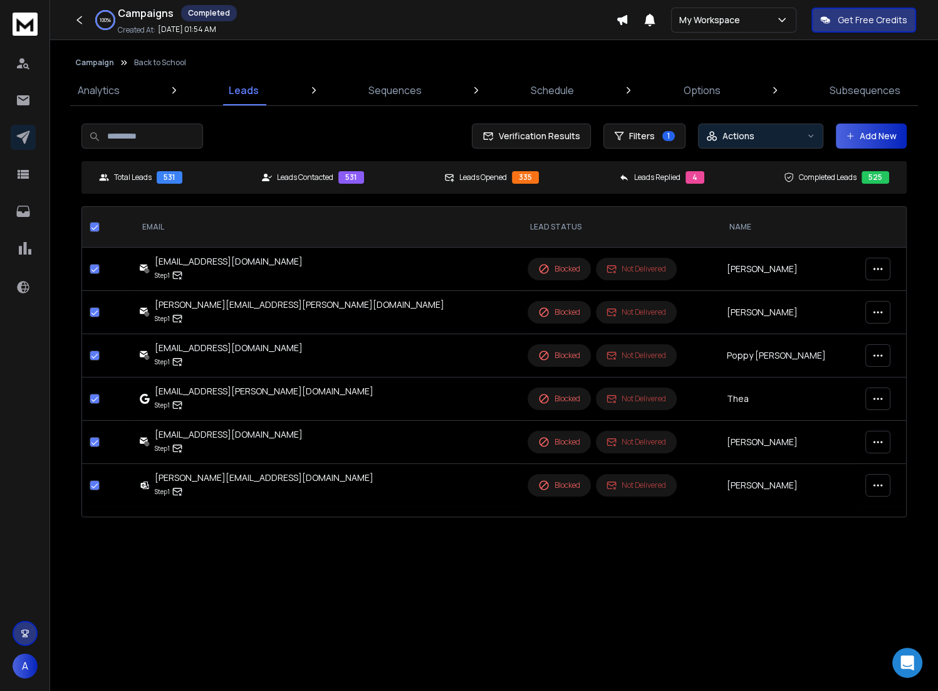
click at [790, 140] on div "Actions" at bounding box center [753, 136] width 95 height 13
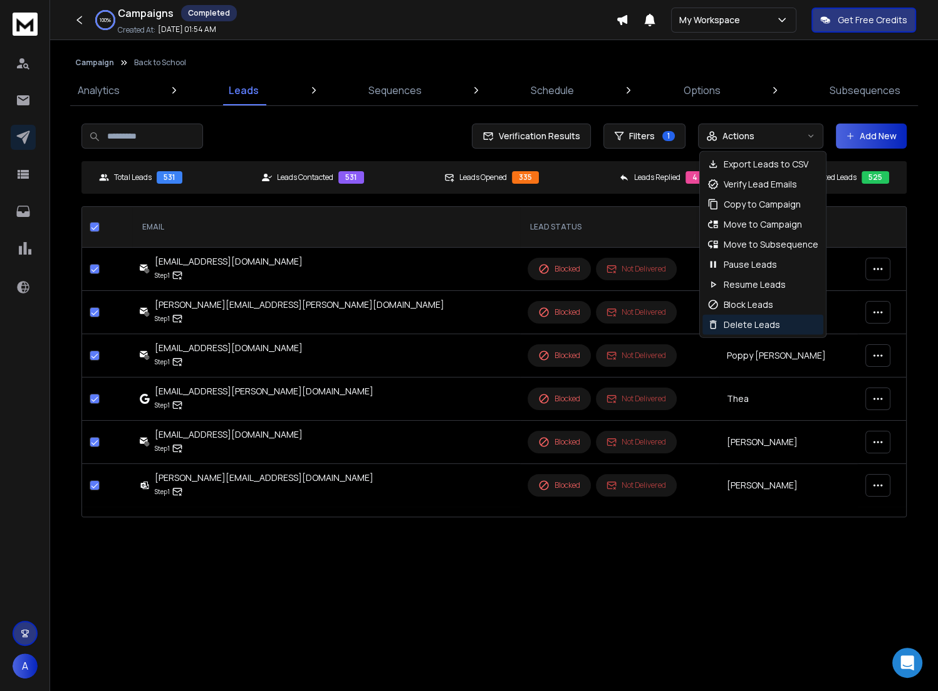
click at [737, 329] on p "Delete Leads" at bounding box center [752, 324] width 56 height 13
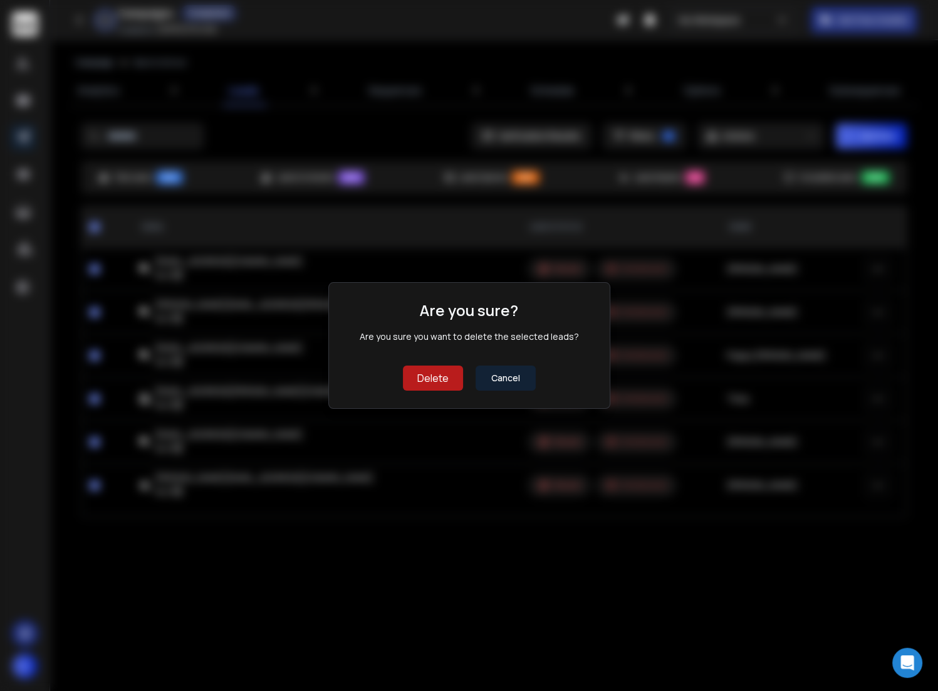
click at [433, 374] on button "Delete" at bounding box center [433, 377] width 60 height 25
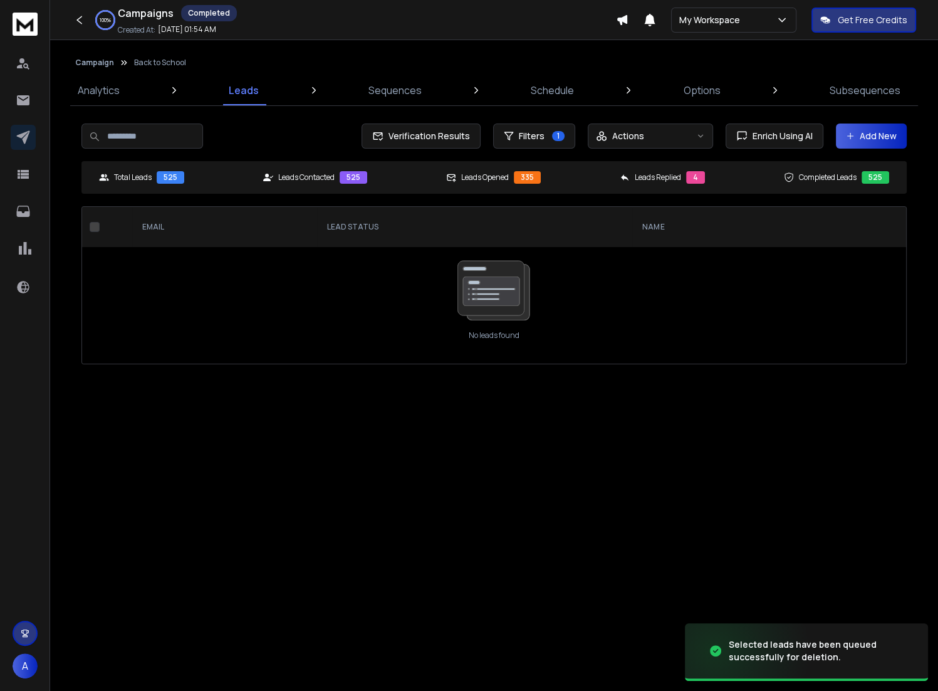
click at [419, 408] on div "Your warmest leads are on your site – Turn visits into conversations Reach Out …" at bounding box center [469, 345] width 938 height 691
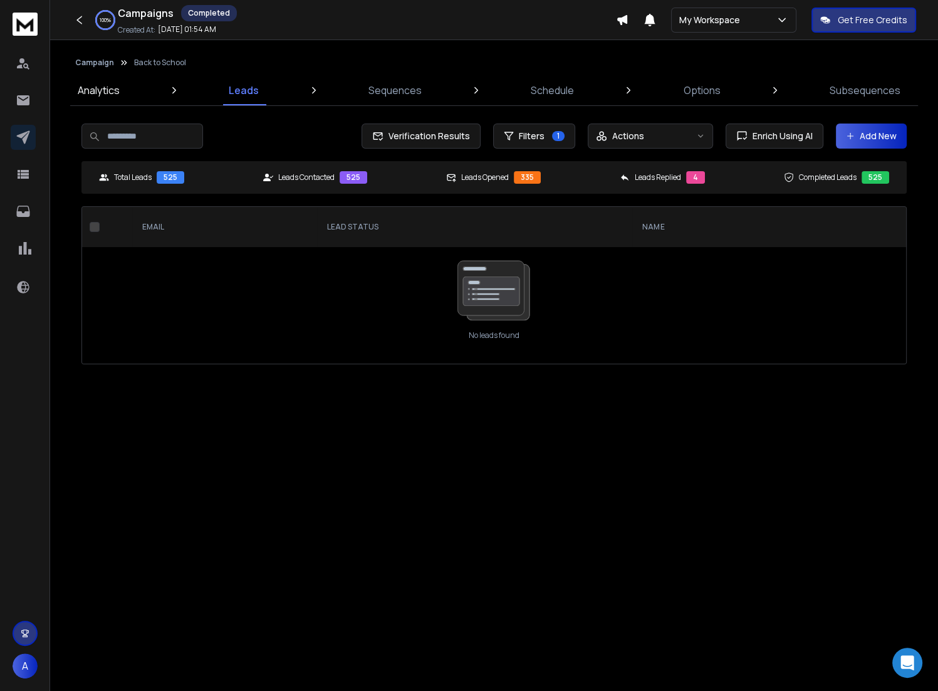
click at [104, 81] on link "Analytics" at bounding box center [98, 90] width 57 height 30
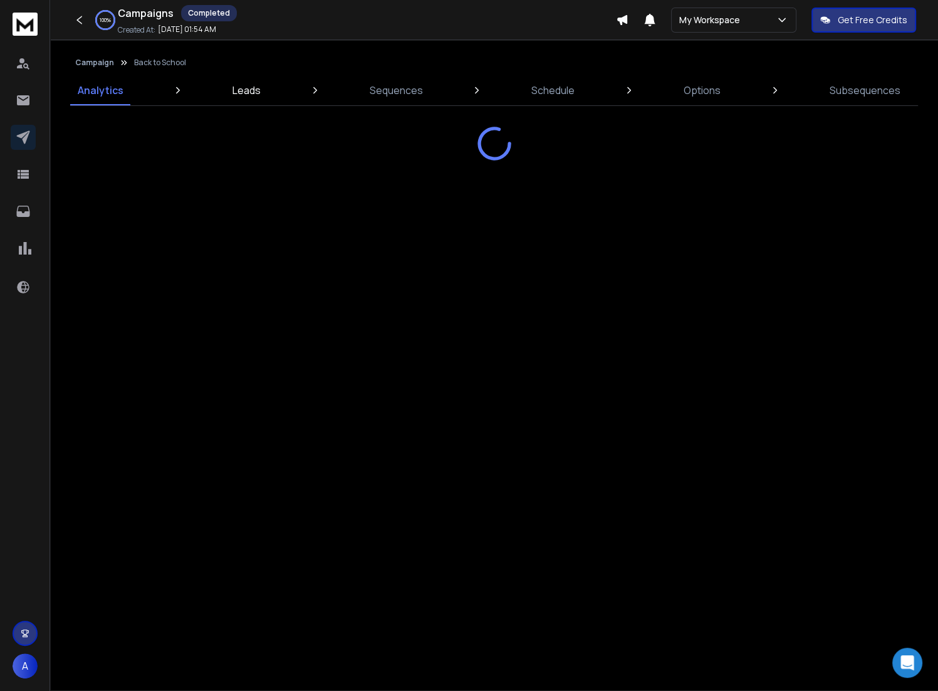
click at [239, 85] on p "Leads" at bounding box center [247, 90] width 28 height 15
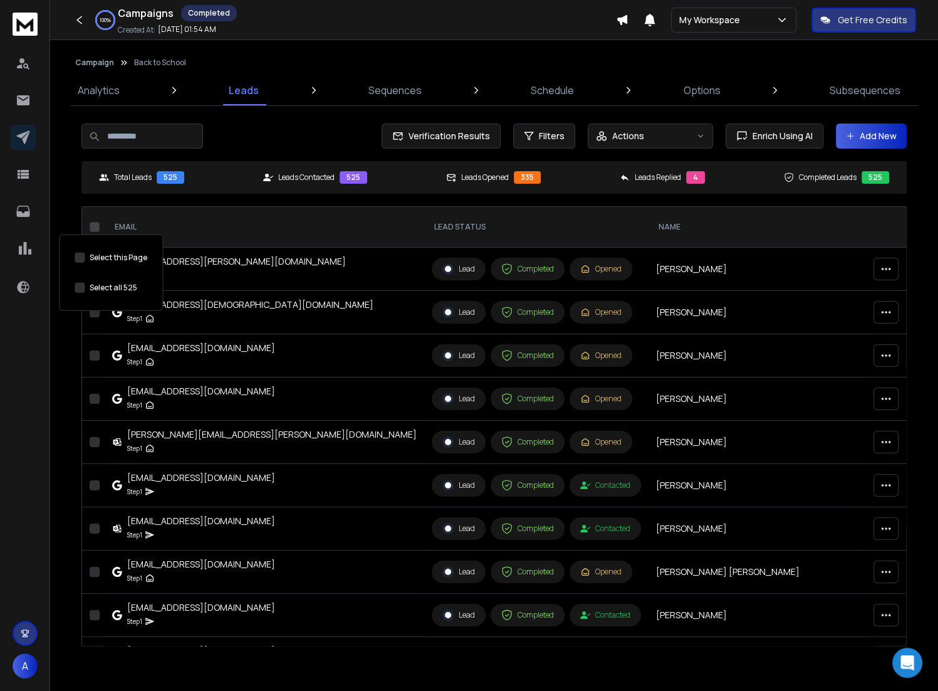
click at [80, 288] on button "Select this Page" at bounding box center [80, 288] width 10 height 10
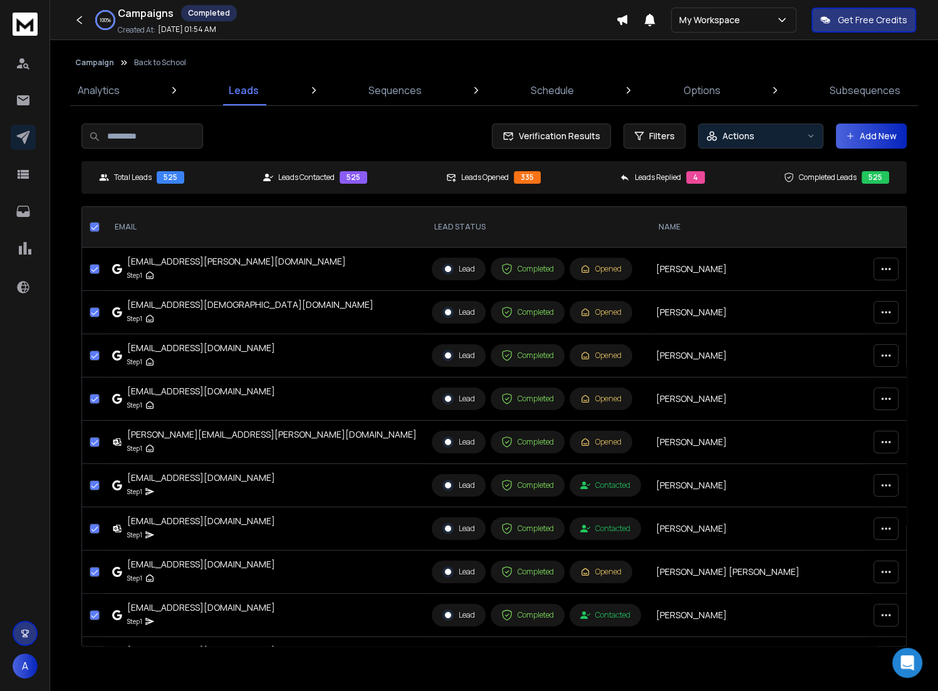
click at [811, 138] on icon "button" at bounding box center [811, 136] width 9 height 10
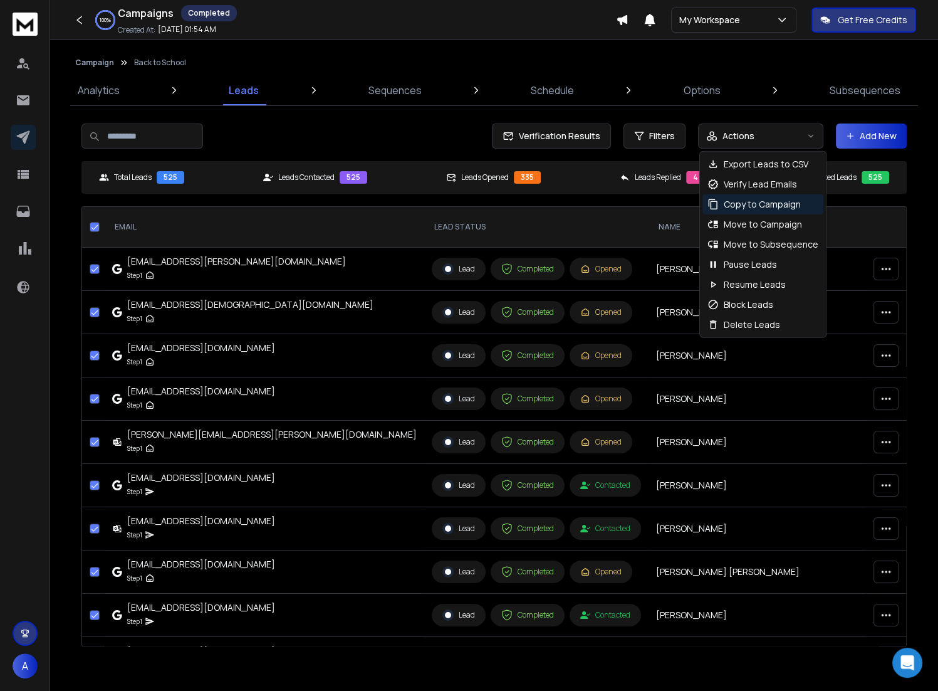
click at [67, 155] on div "Campaign Back to School Analytics Leads Sequences Schedule Options Subsequences…" at bounding box center [494, 345] width 888 height 611
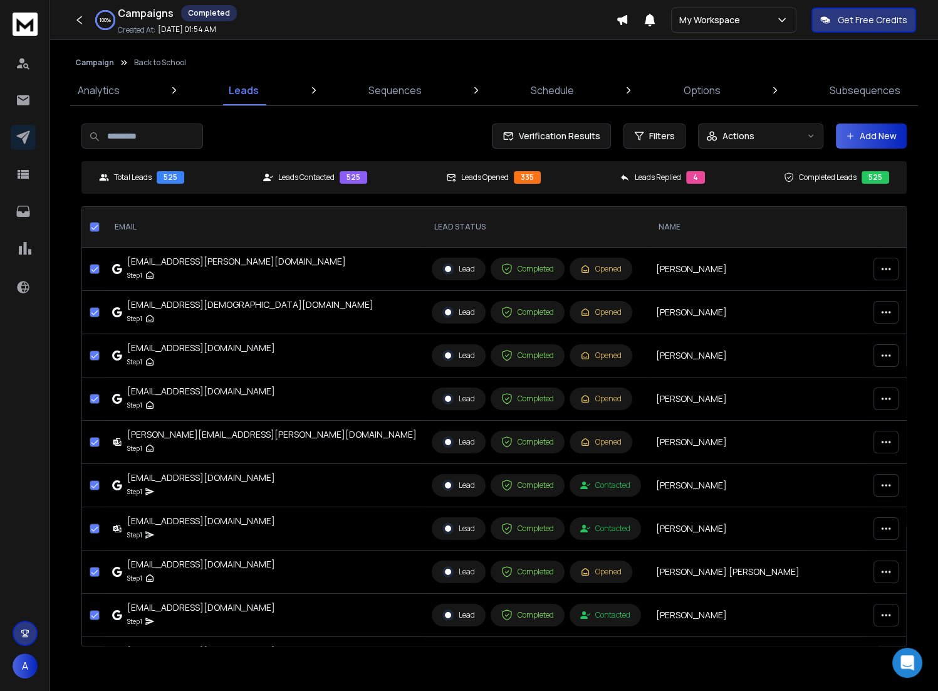
click at [95, 64] on button "Campaign" at bounding box center [94, 63] width 39 height 10
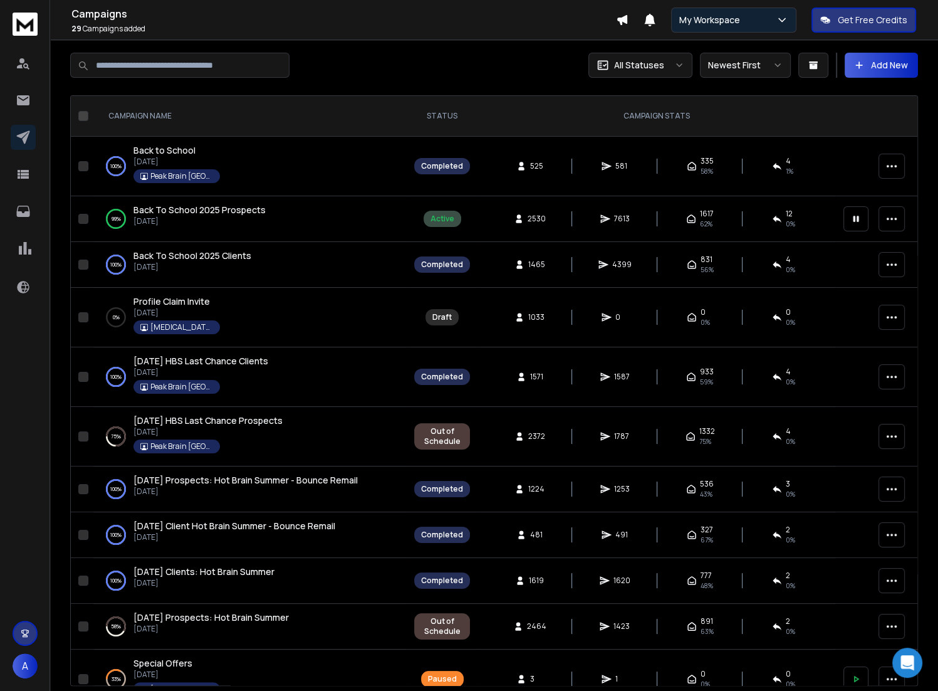
click at [748, 24] on div "My Workspace" at bounding box center [734, 20] width 109 height 13
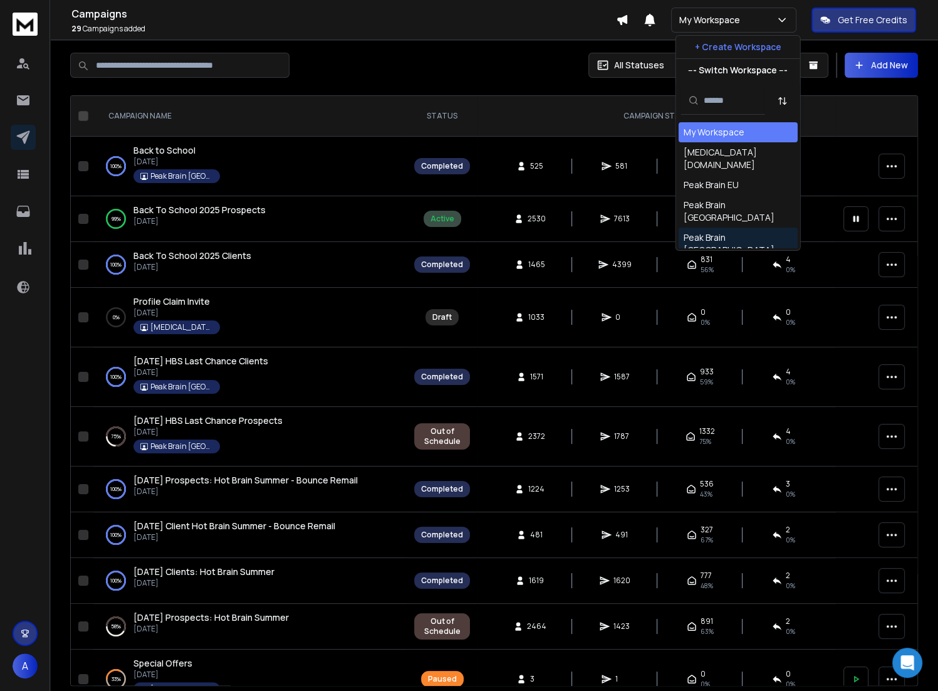
click at [710, 231] on div "Peak Brain [GEOGRAPHIC_DATA]" at bounding box center [738, 243] width 109 height 25
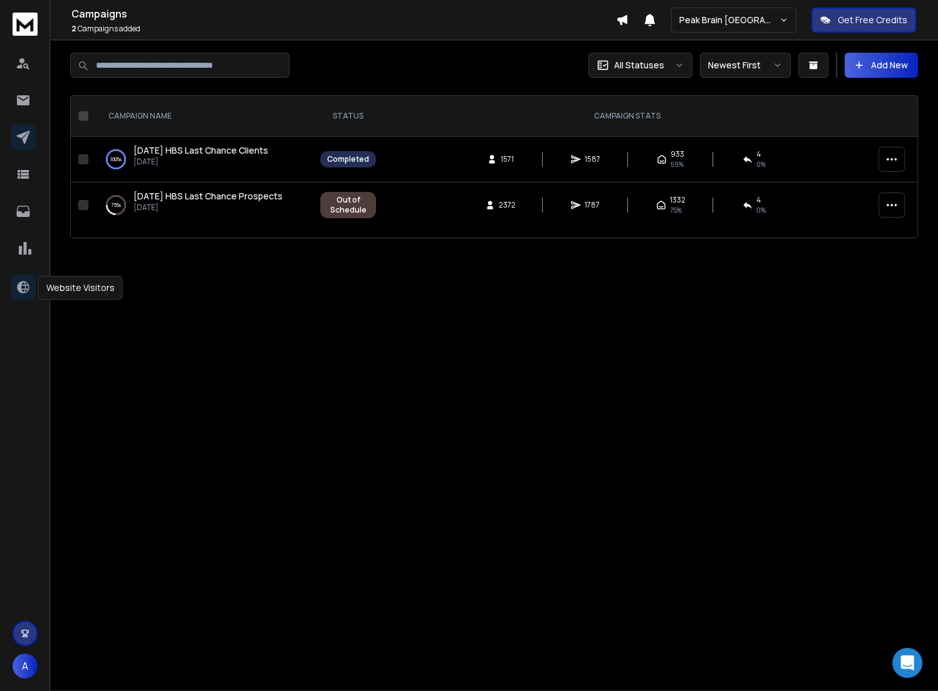
click at [23, 286] on icon at bounding box center [23, 287] width 13 height 13
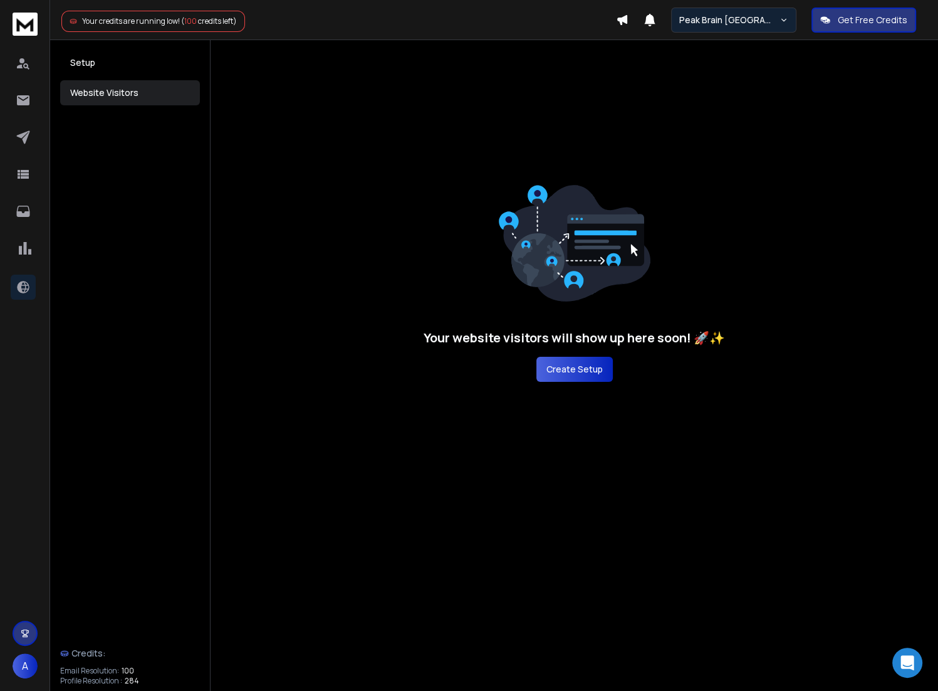
click at [746, 24] on p "Peak Brain [GEOGRAPHIC_DATA]" at bounding box center [730, 20] width 100 height 13
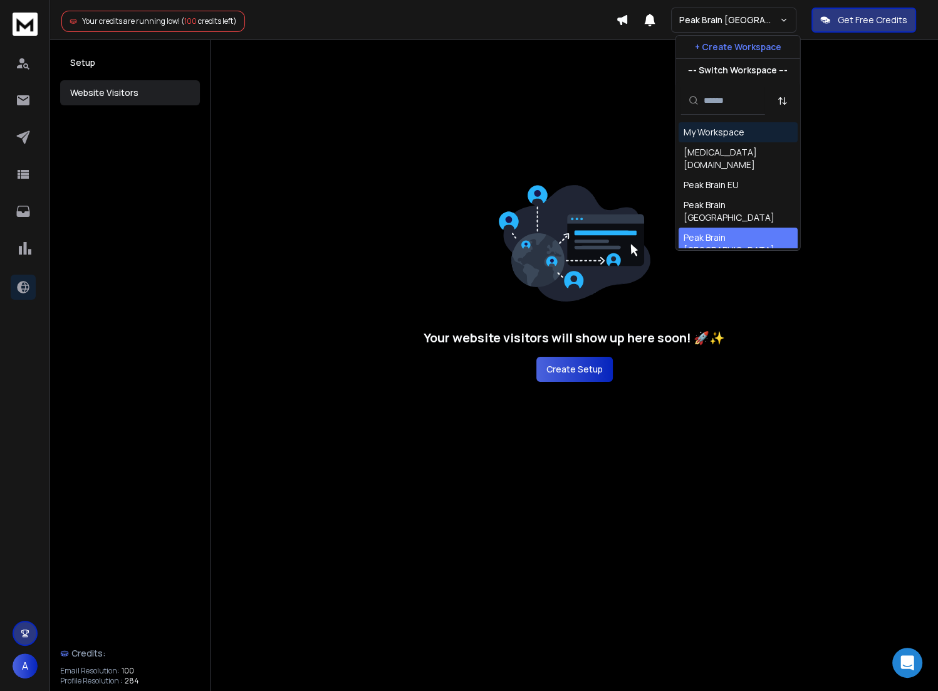
click at [732, 62] on div "--- Switch Workspace ---" at bounding box center [738, 70] width 124 height 23
click at [732, 69] on p "--- Switch Workspace ---" at bounding box center [738, 70] width 100 height 13
click at [725, 138] on div "My Workspace" at bounding box center [738, 132] width 119 height 20
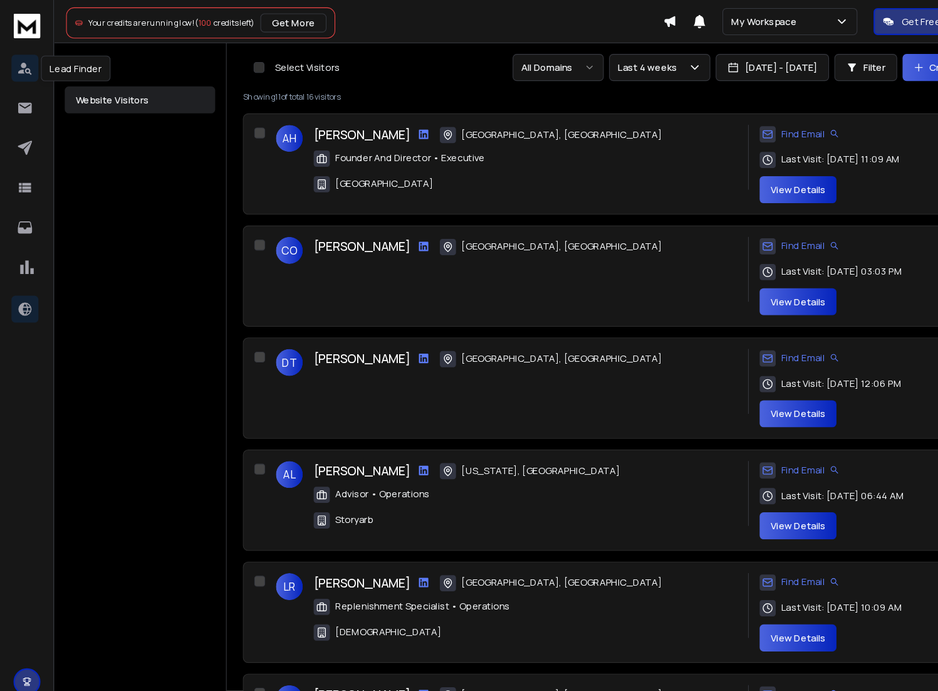
click at [23, 64] on icon at bounding box center [23, 63] width 15 height 15
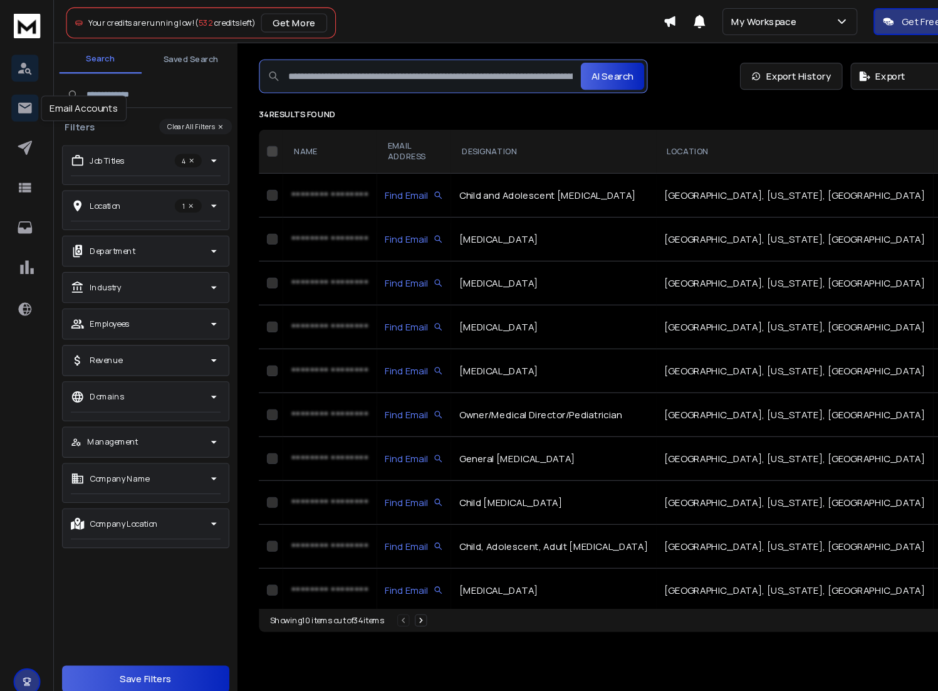
click at [21, 99] on icon at bounding box center [23, 100] width 15 height 15
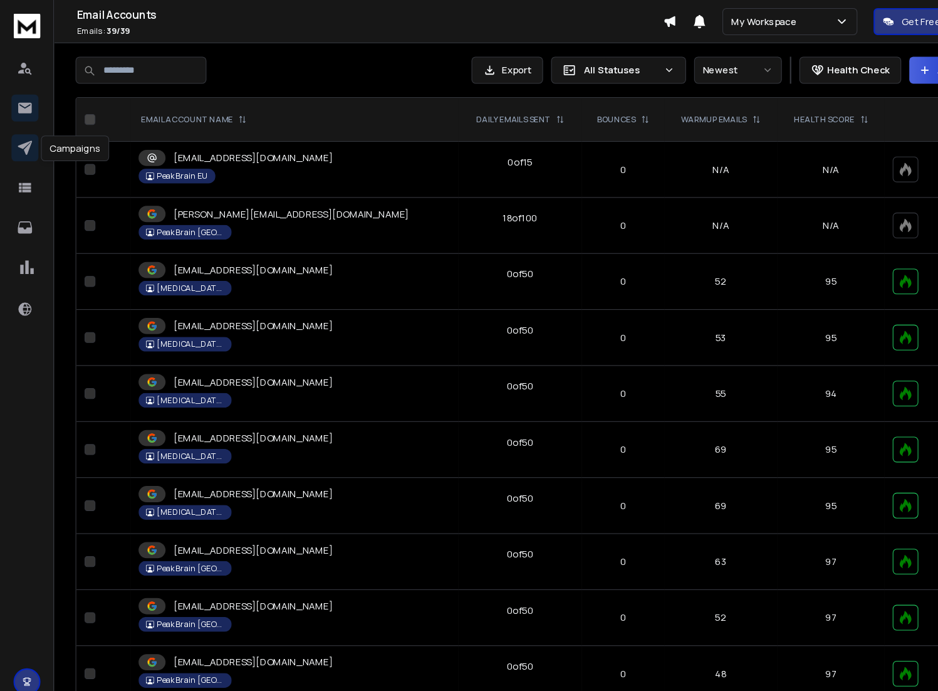
click at [23, 141] on icon at bounding box center [22, 136] width 13 height 13
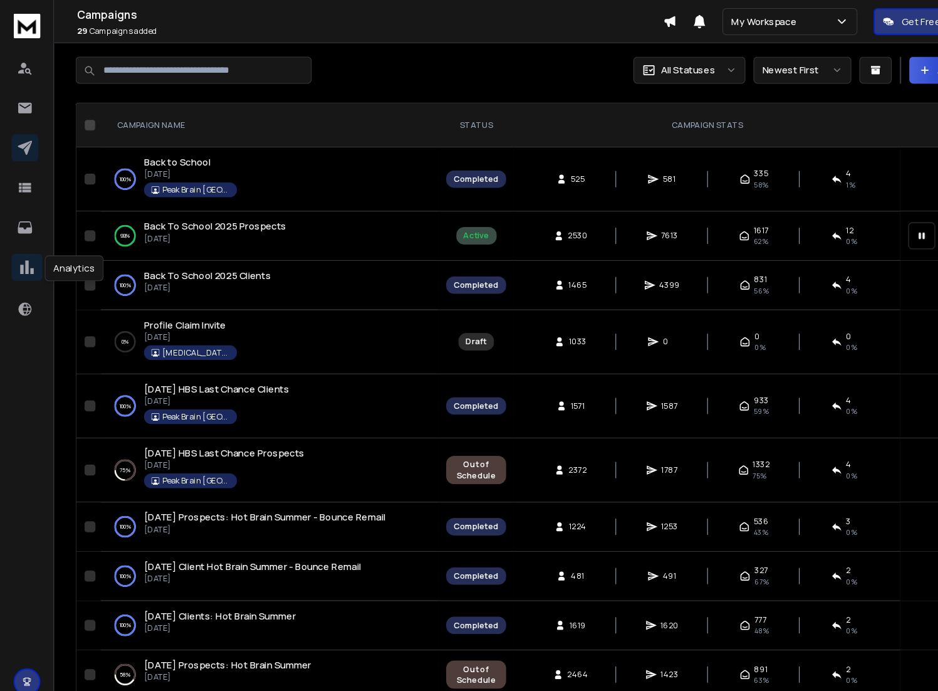
click at [19, 241] on icon at bounding box center [25, 248] width 19 height 19
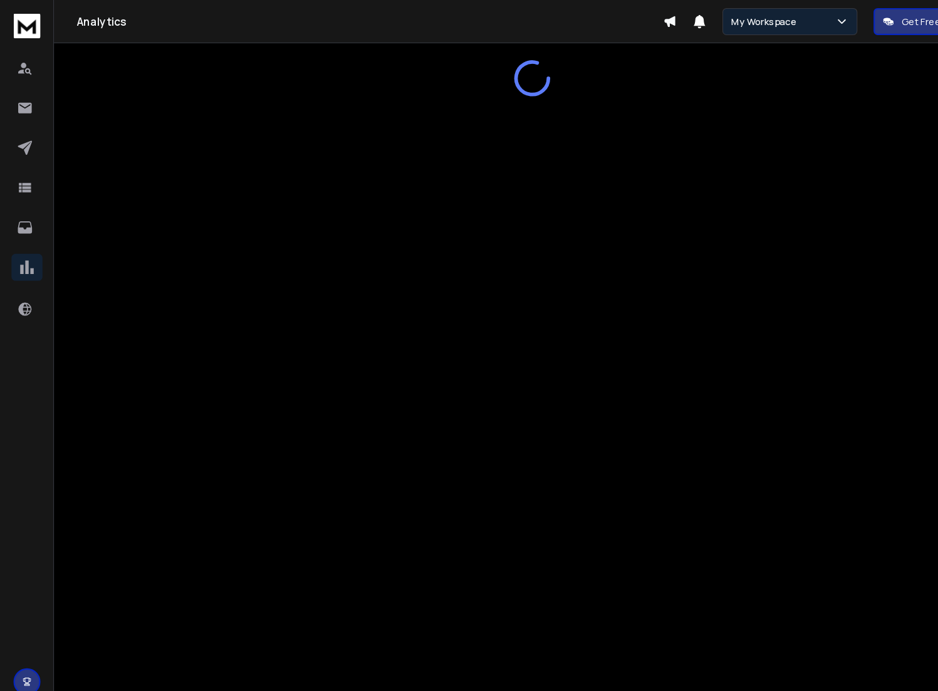
click at [738, 21] on p "My Workspace" at bounding box center [713, 20] width 66 height 13
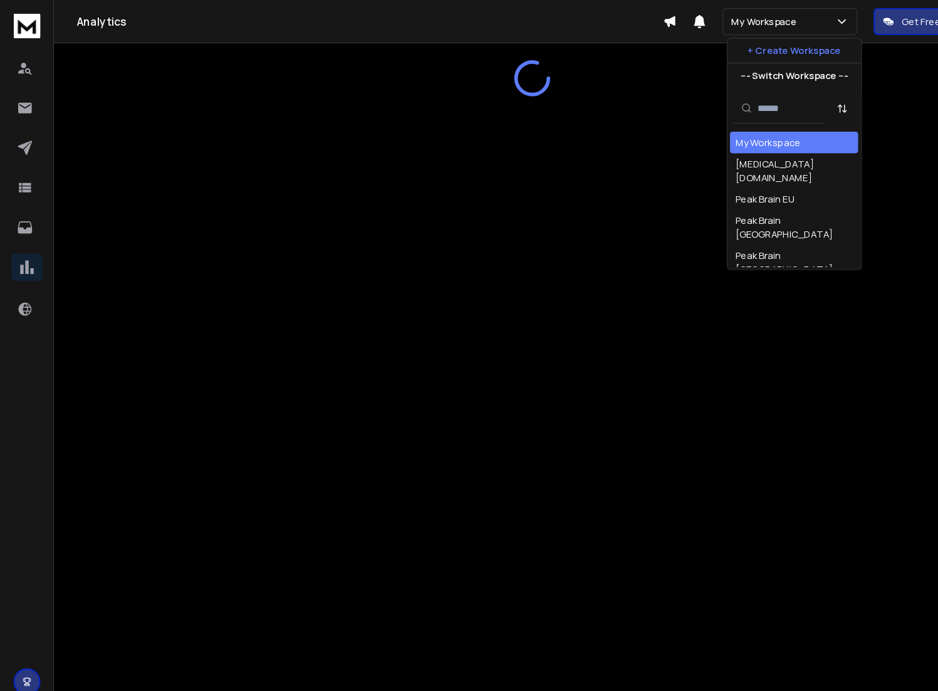
click at [589, 85] on div at bounding box center [494, 73] width 848 height 40
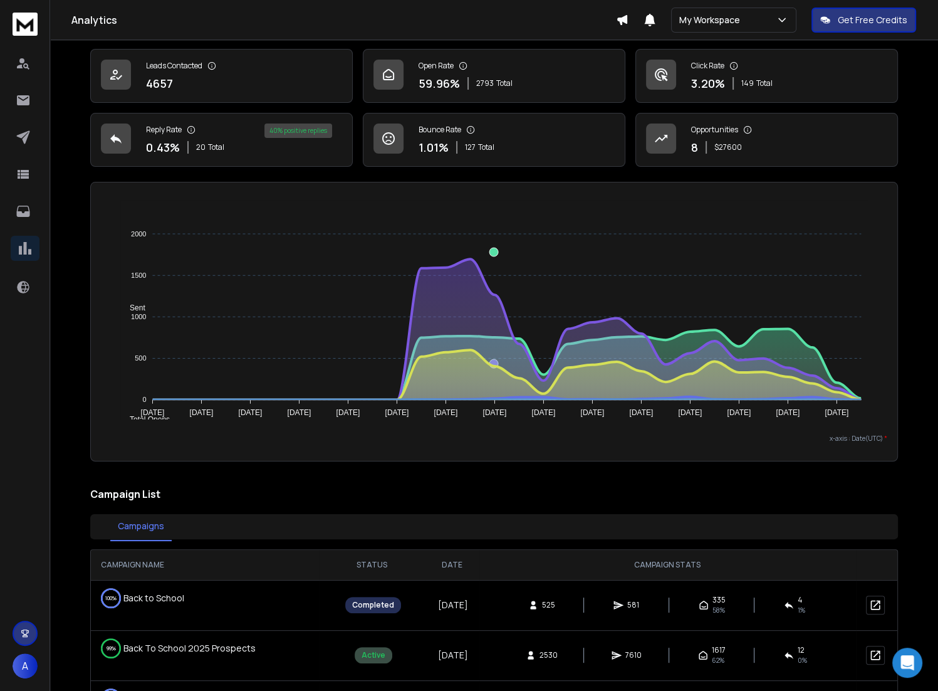
scroll to position [62, 0]
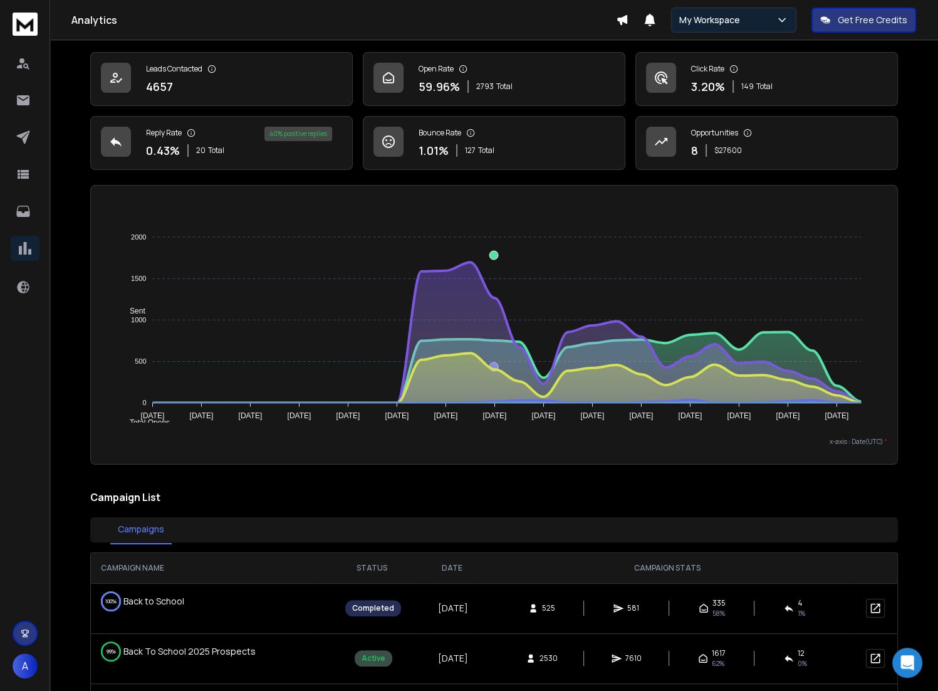
click at [699, 26] on button "My Workspace" at bounding box center [733, 20] width 125 height 25
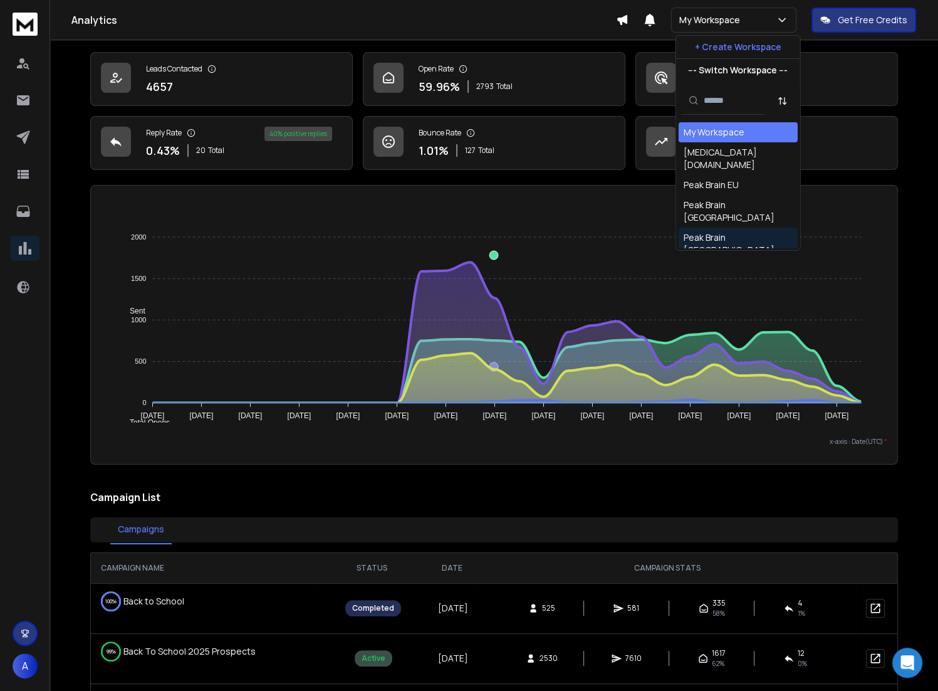
click at [704, 231] on div "Peak Brain [GEOGRAPHIC_DATA]" at bounding box center [738, 243] width 109 height 25
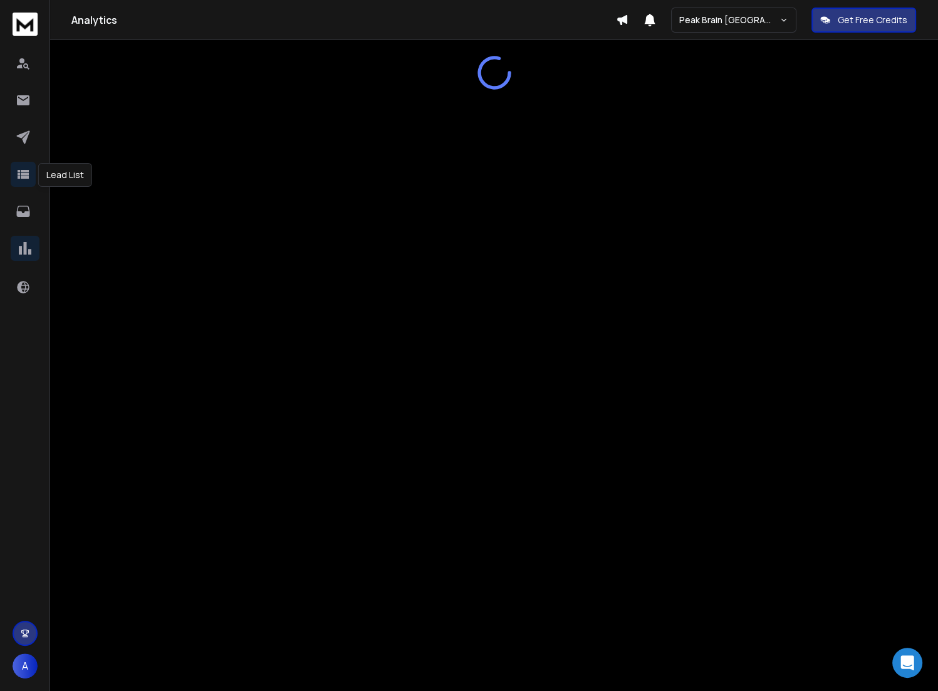
click at [24, 174] on icon at bounding box center [23, 174] width 11 height 9
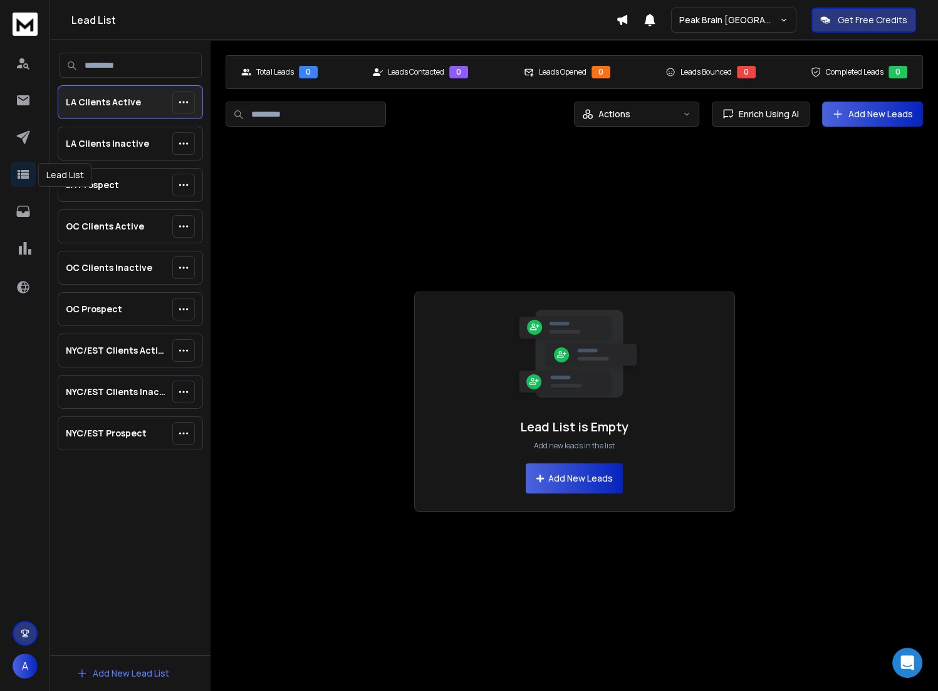
click at [107, 142] on p "LA Clients Inactive" at bounding box center [107, 143] width 83 height 13
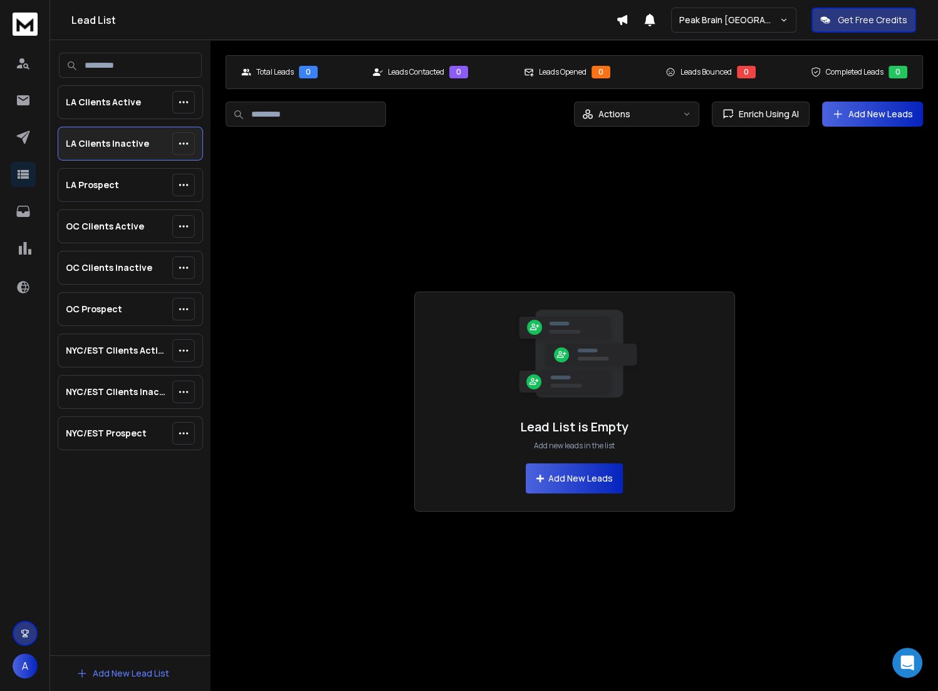
click at [98, 182] on p "LA Prospect" at bounding box center [92, 185] width 53 height 13
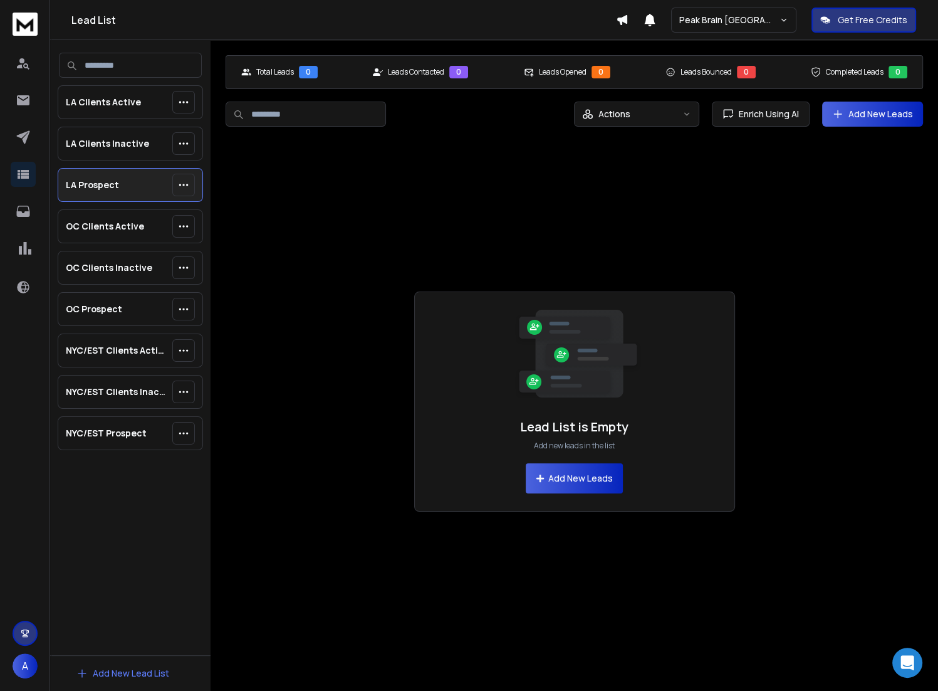
click at [98, 182] on p "LA Prospect" at bounding box center [92, 185] width 53 height 13
click at [95, 228] on p "OC Clients Active" at bounding box center [105, 226] width 78 height 13
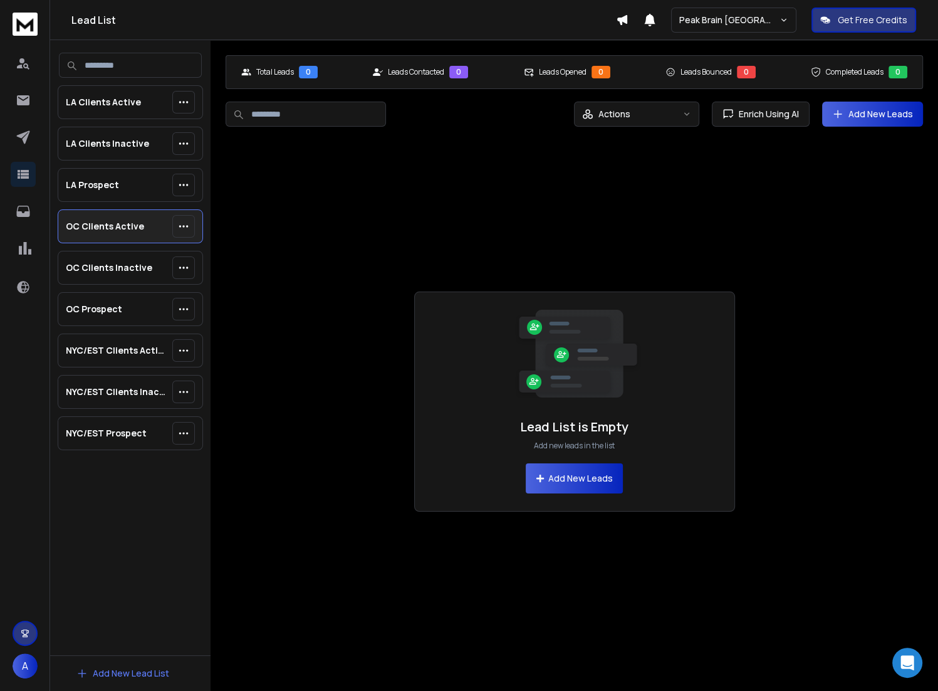
click at [91, 268] on p "OC Clients Inactive" at bounding box center [109, 267] width 87 height 13
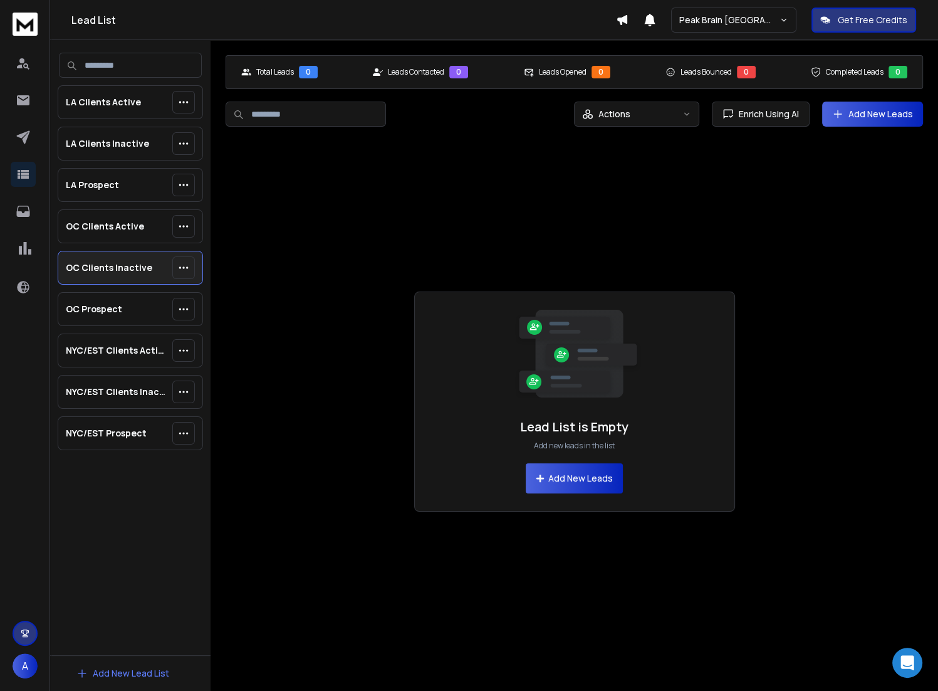
click at [87, 305] on p "OC Prospect" at bounding box center [94, 309] width 56 height 13
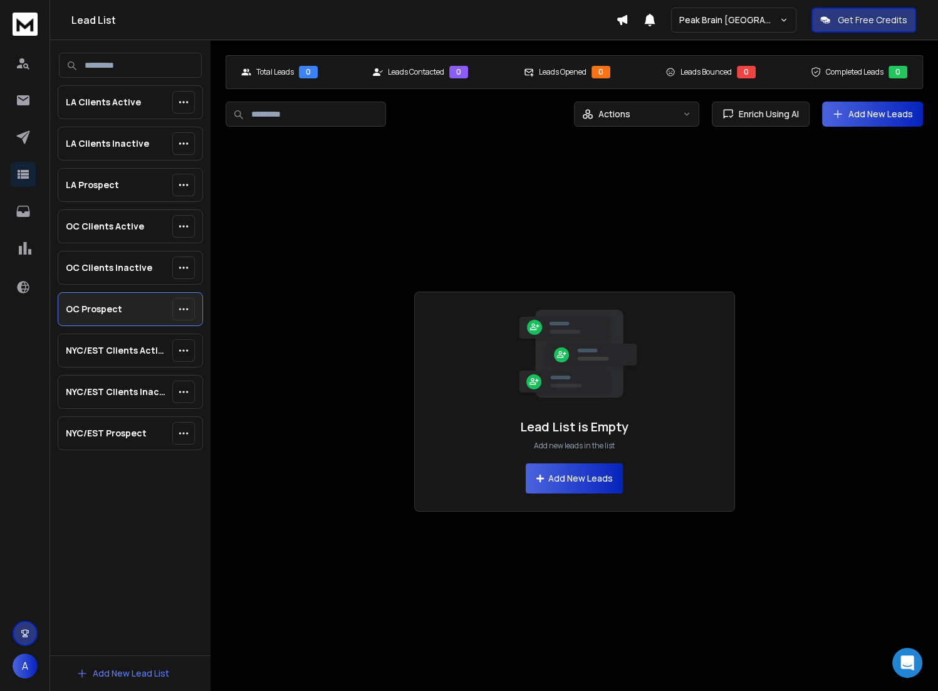
click at [118, 99] on p "LA Clients Active" at bounding box center [103, 102] width 75 height 13
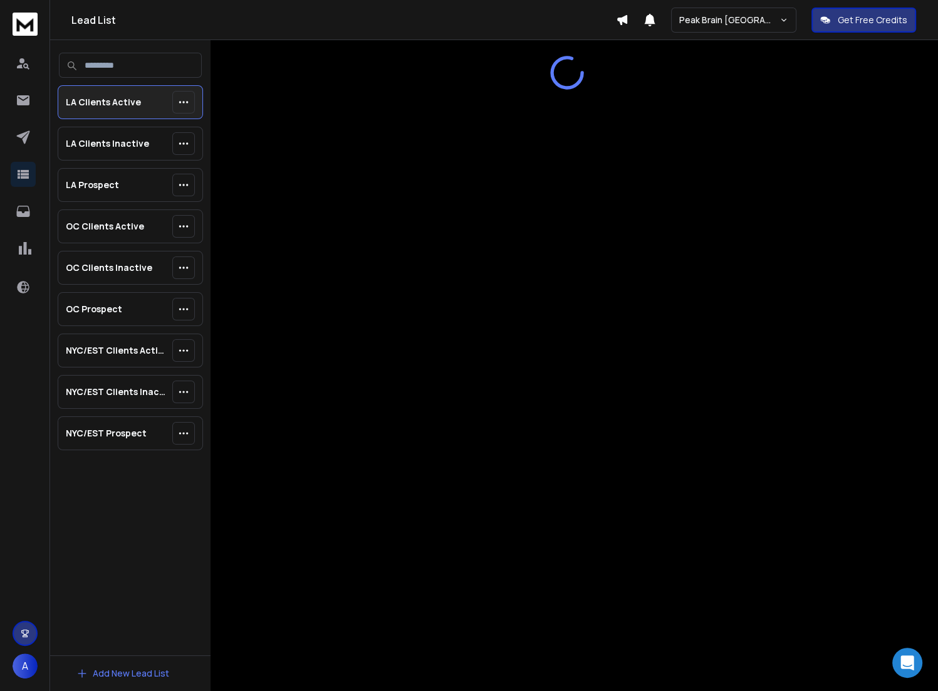
click at [105, 139] on p "LA Clients Inactive" at bounding box center [107, 143] width 83 height 13
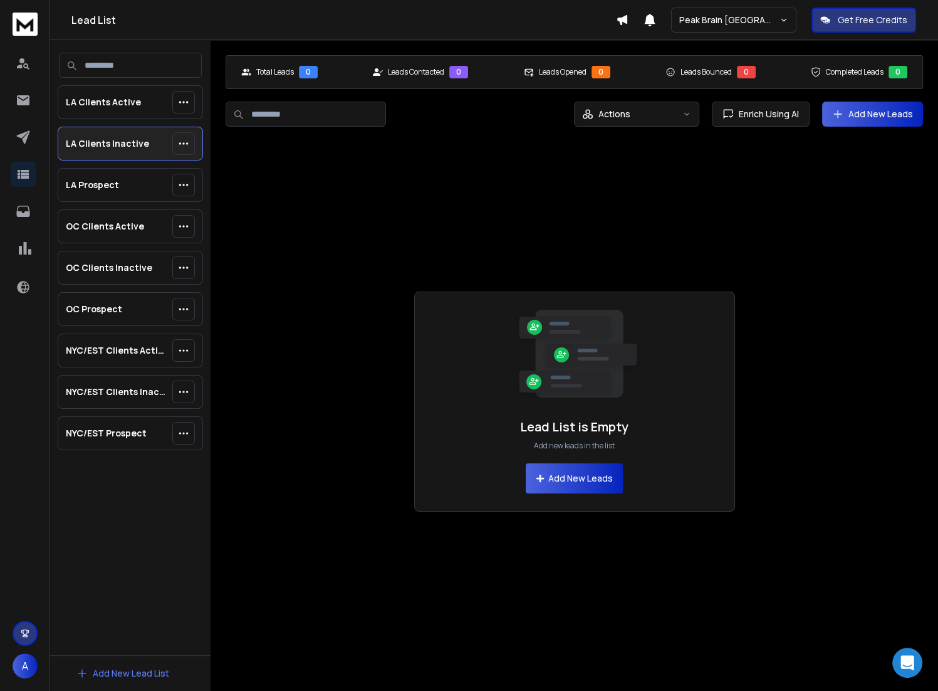
click at [97, 97] on p "LA Clients Active" at bounding box center [103, 102] width 75 height 13
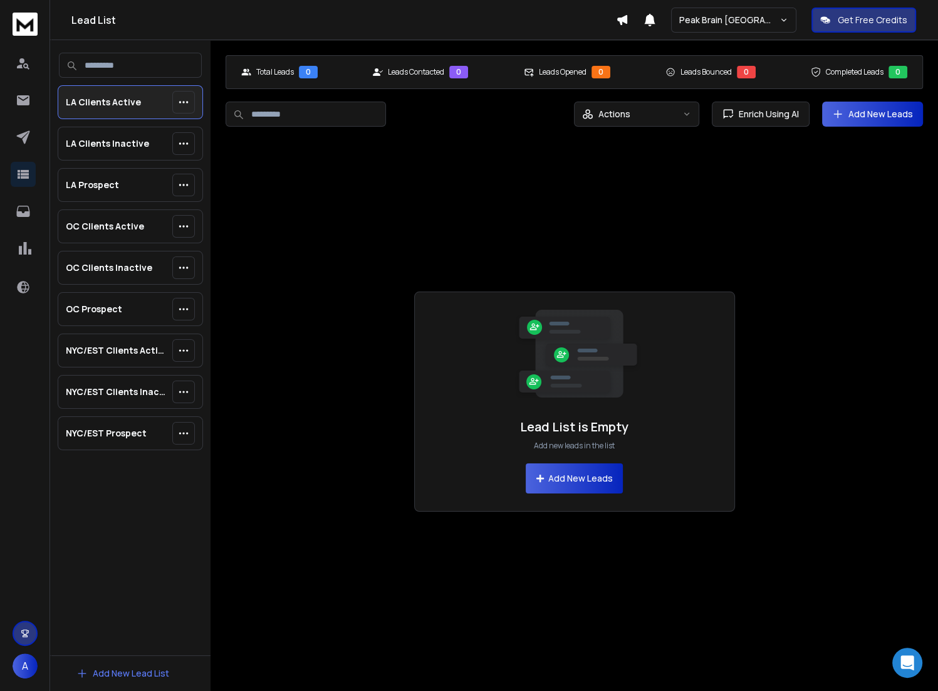
click at [80, 182] on p "LA Prospect" at bounding box center [92, 185] width 53 height 13
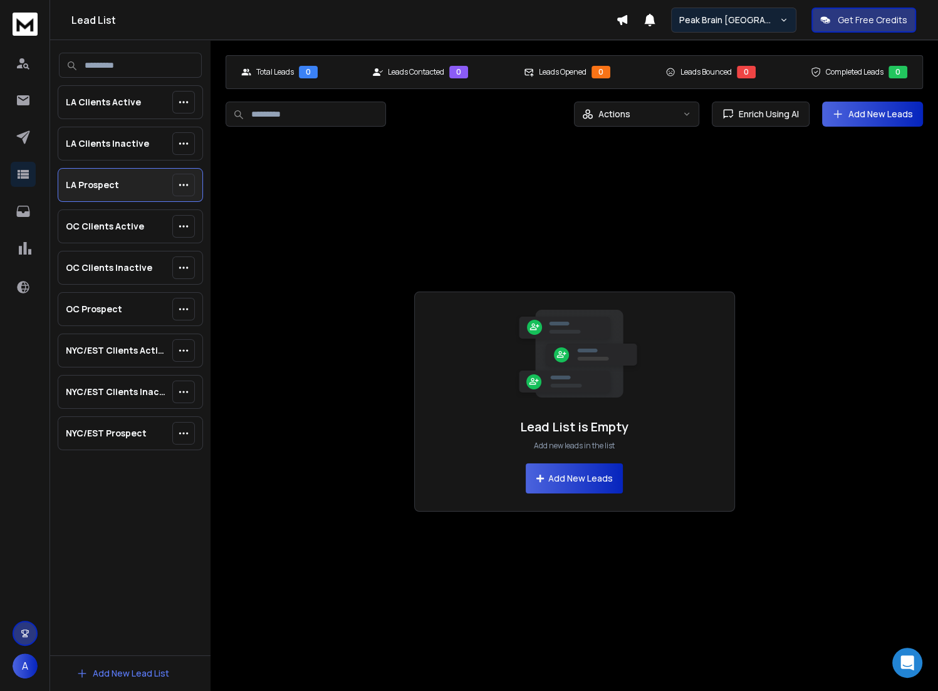
click at [723, 24] on p "Peak Brain [GEOGRAPHIC_DATA]" at bounding box center [730, 20] width 100 height 13
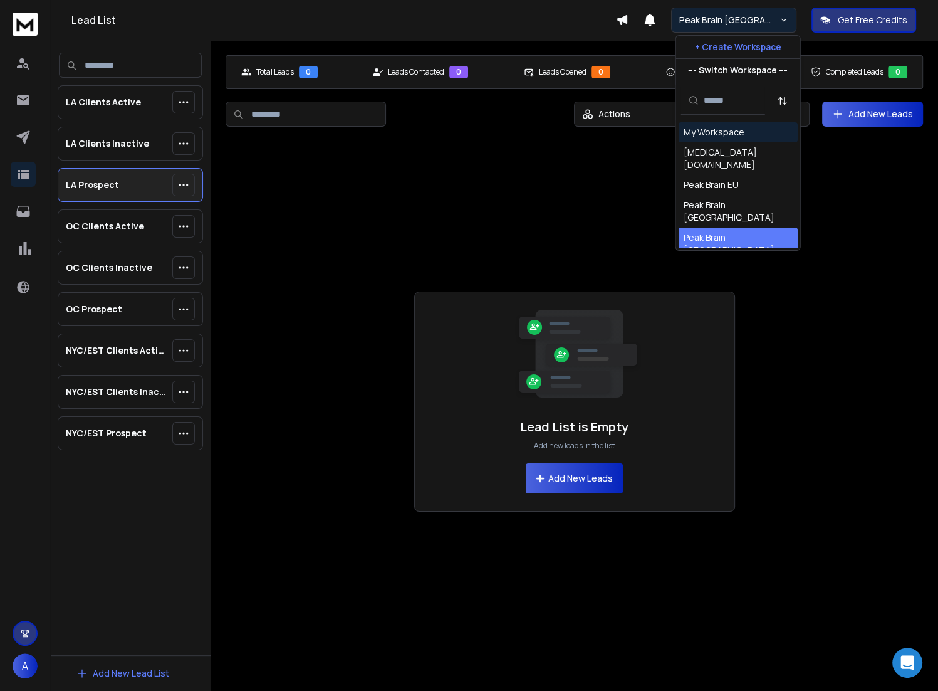
click at [696, 16] on p "Peak Brain [GEOGRAPHIC_DATA]" at bounding box center [730, 20] width 100 height 13
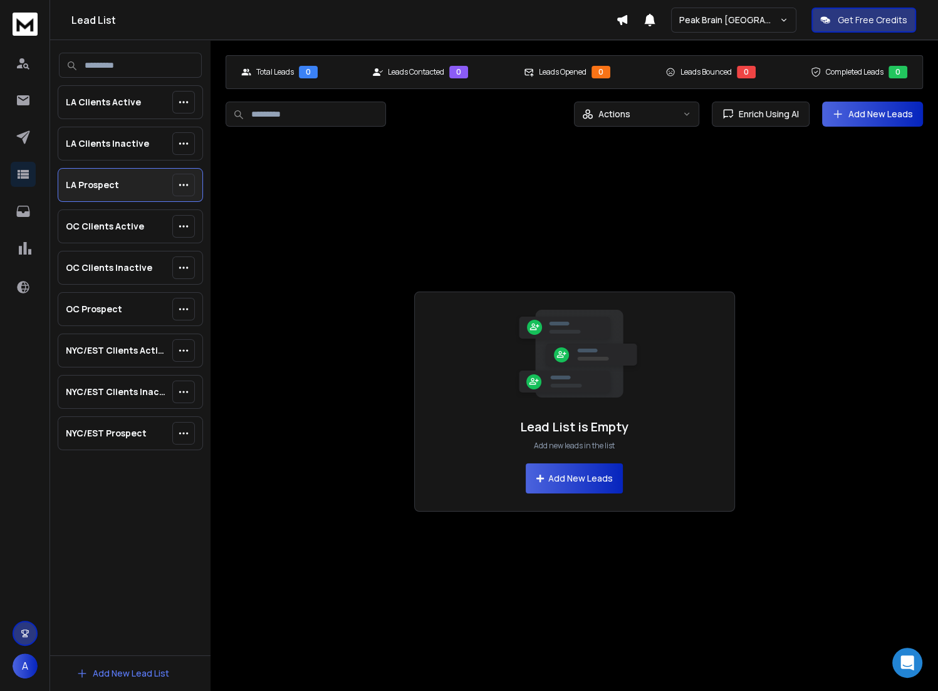
click at [120, 525] on div "LA Clients Active LA Clients Inactive LA Prospect OC Clients Active OC Clients …" at bounding box center [130, 362] width 160 height 555
click at [96, 220] on p "OC Clients Active" at bounding box center [105, 226] width 78 height 13
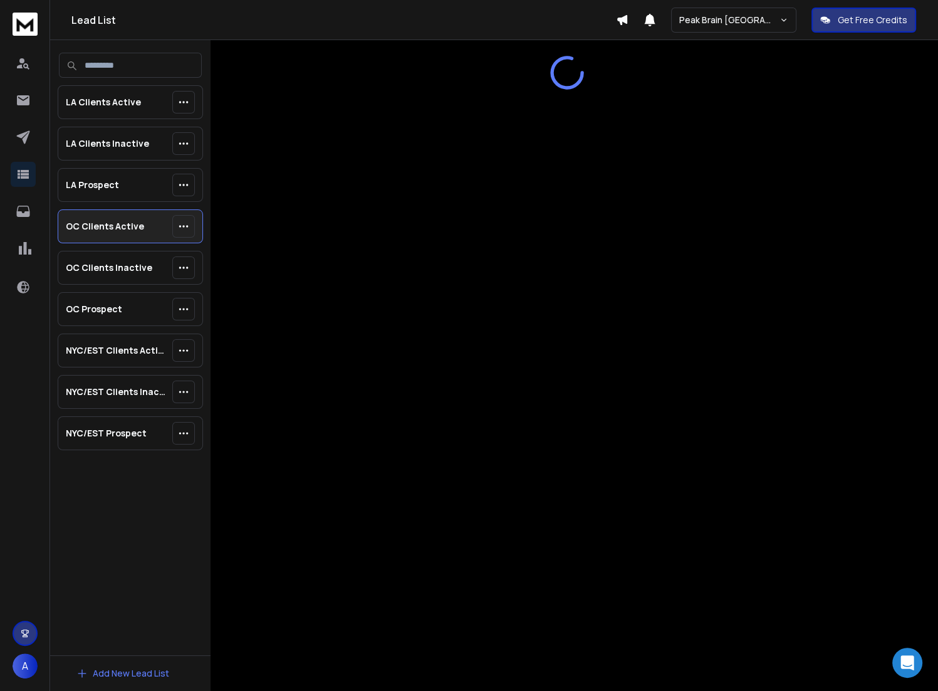
click at [96, 189] on div "LA Prospect" at bounding box center [130, 185] width 145 height 34
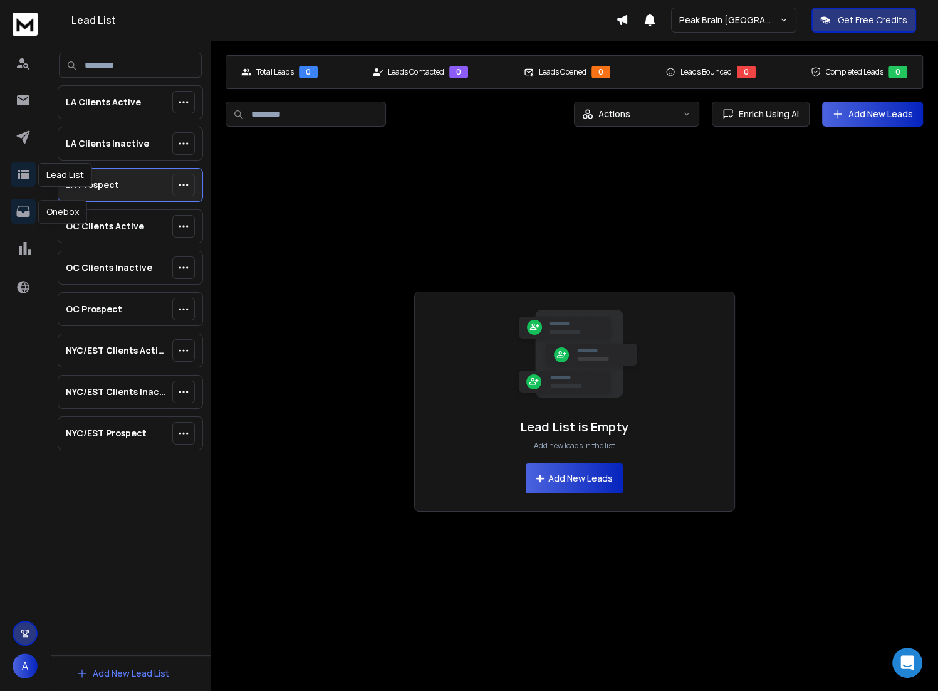
click at [14, 211] on link at bounding box center [23, 211] width 25 height 25
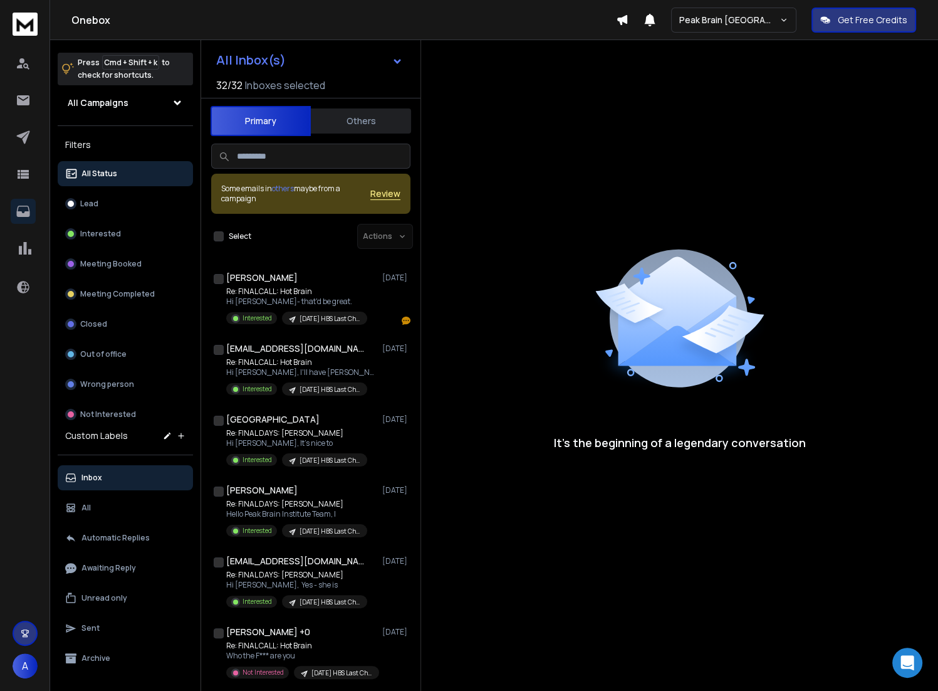
click at [723, 55] on div "It’s the beginning of a legendary conversation" at bounding box center [679, 333] width 517 height 587
click at [723, 13] on button "Peak Brain [GEOGRAPHIC_DATA]" at bounding box center [733, 20] width 125 height 25
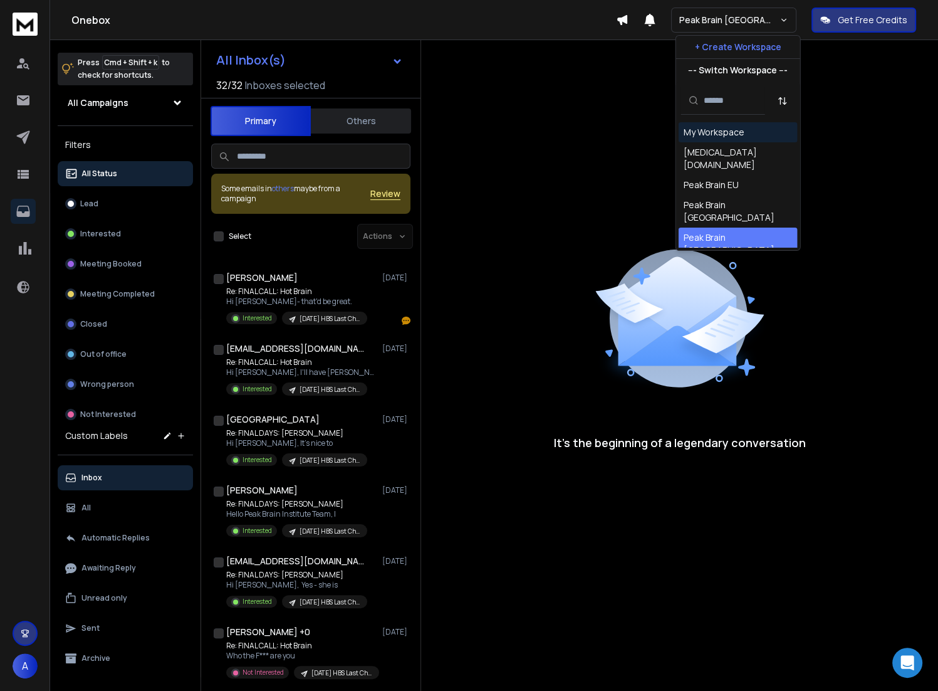
click at [481, 218] on div "It’s the beginning of a legendary conversation" at bounding box center [679, 333] width 517 height 587
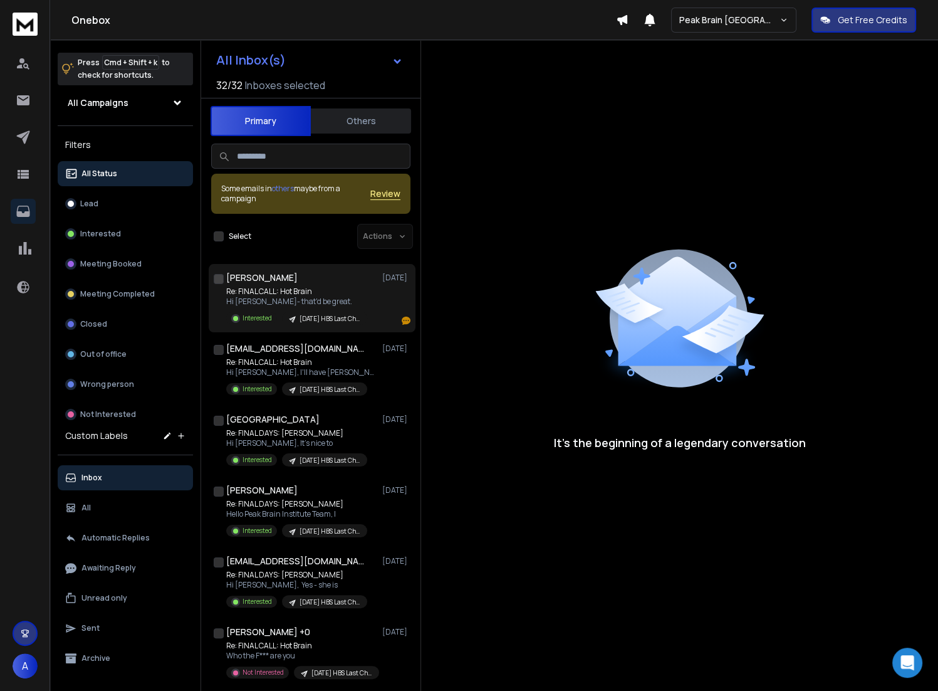
click at [260, 279] on div "E. Hiner 30 Jun" at bounding box center [318, 277] width 184 height 13
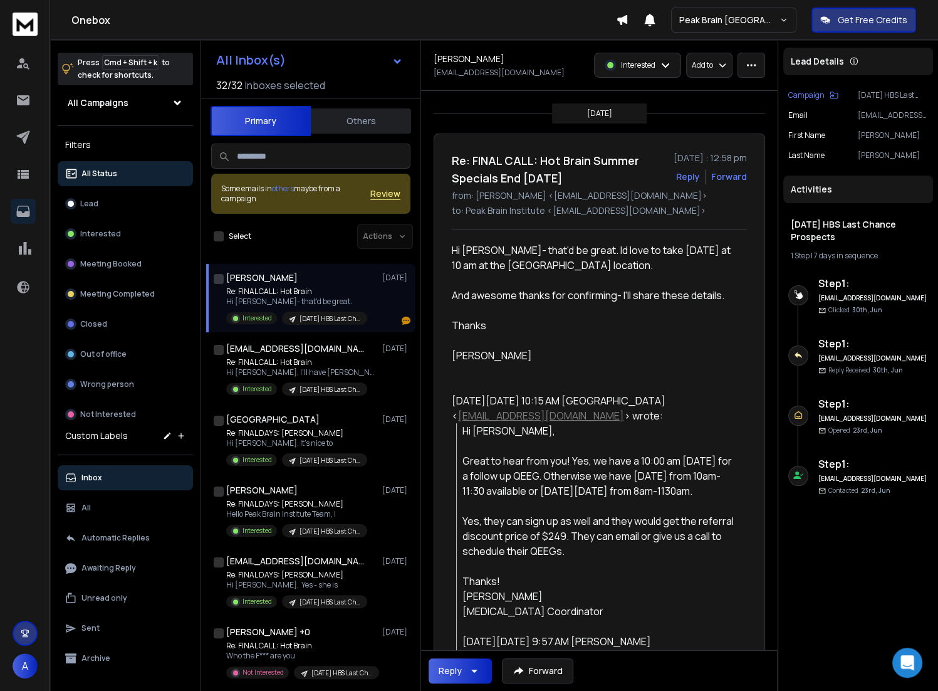
click at [730, 300] on p "And awesome thanks for confirming- I'll share these details." at bounding box center [594, 295] width 285 height 15
click at [497, 175] on h1 "Re: FINAL CALL: Hot Brain Summer Specials End June 30th" at bounding box center [559, 169] width 214 height 35
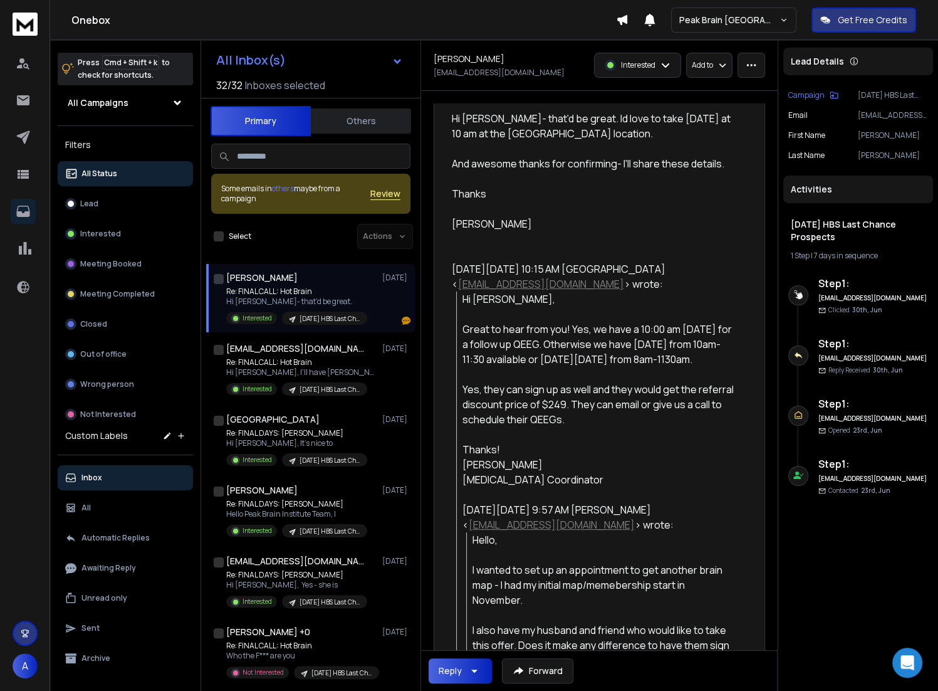
scroll to position [135, 0]
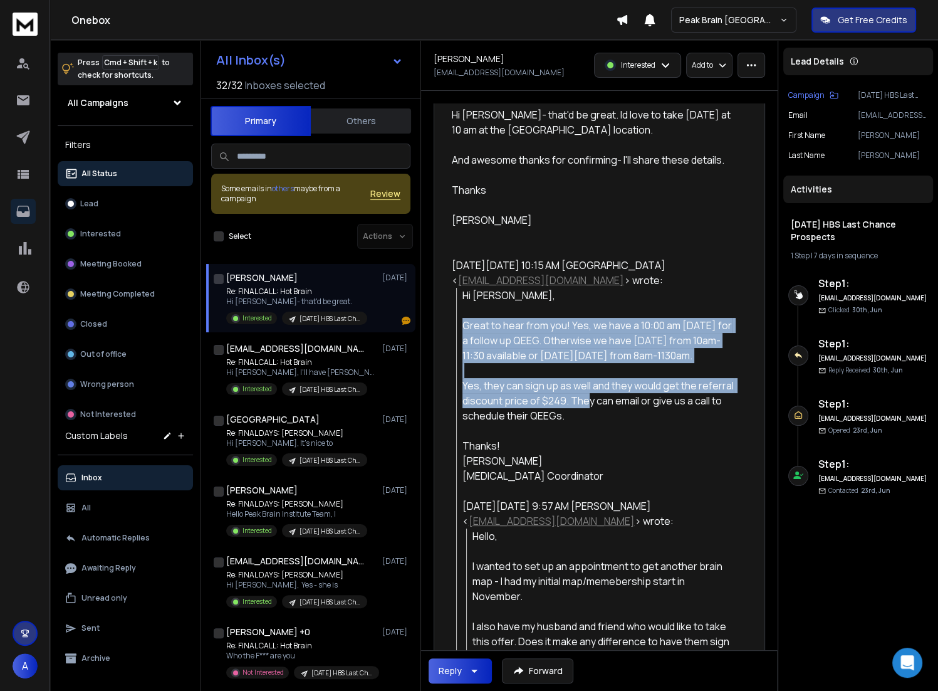
drag, startPoint x: 449, startPoint y: 328, endPoint x: 623, endPoint y: 408, distance: 191.3
click at [623, 408] on div "Yes, they can sign up as well and they would get the referral discount price of…" at bounding box center [600, 400] width 275 height 45
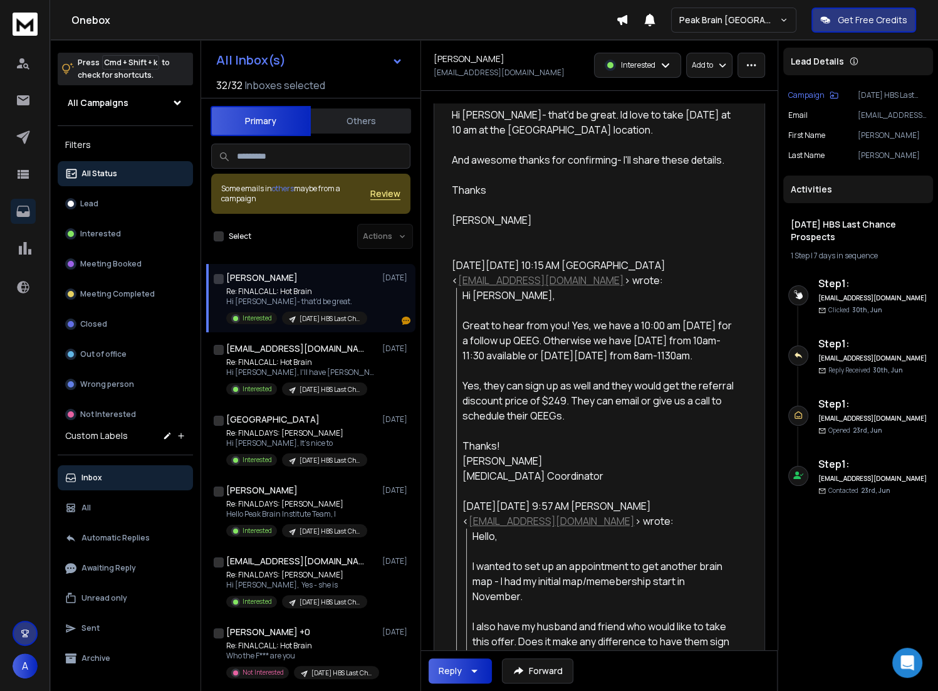
click at [253, 280] on h1 "E. Hiner" at bounding box center [261, 277] width 71 height 13
click at [750, 8] on button "Peak Brain [GEOGRAPHIC_DATA]" at bounding box center [733, 20] width 125 height 25
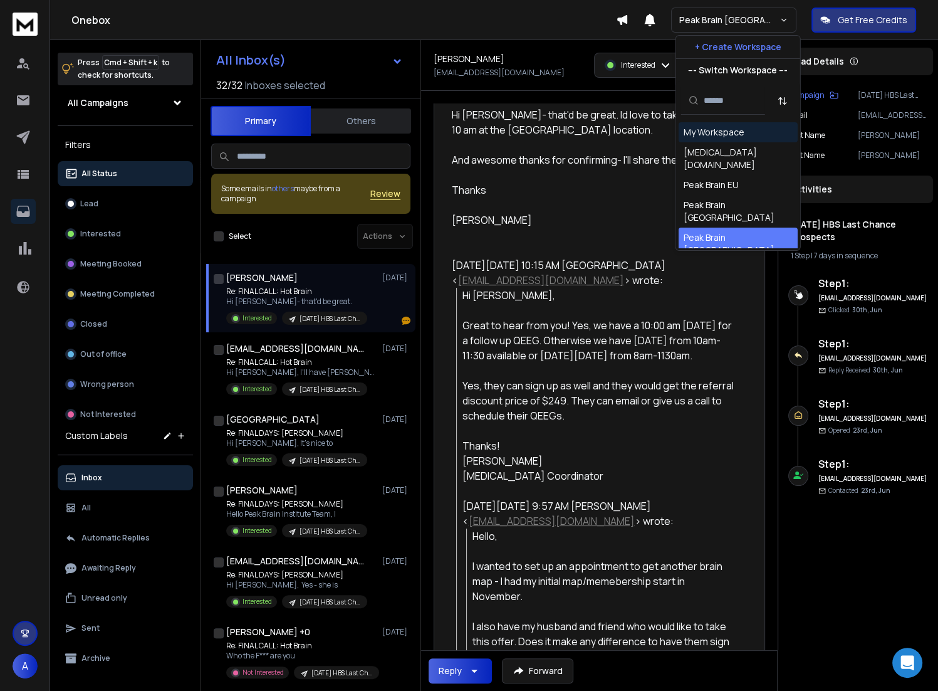
click at [717, 134] on div "My Workspace" at bounding box center [714, 132] width 61 height 13
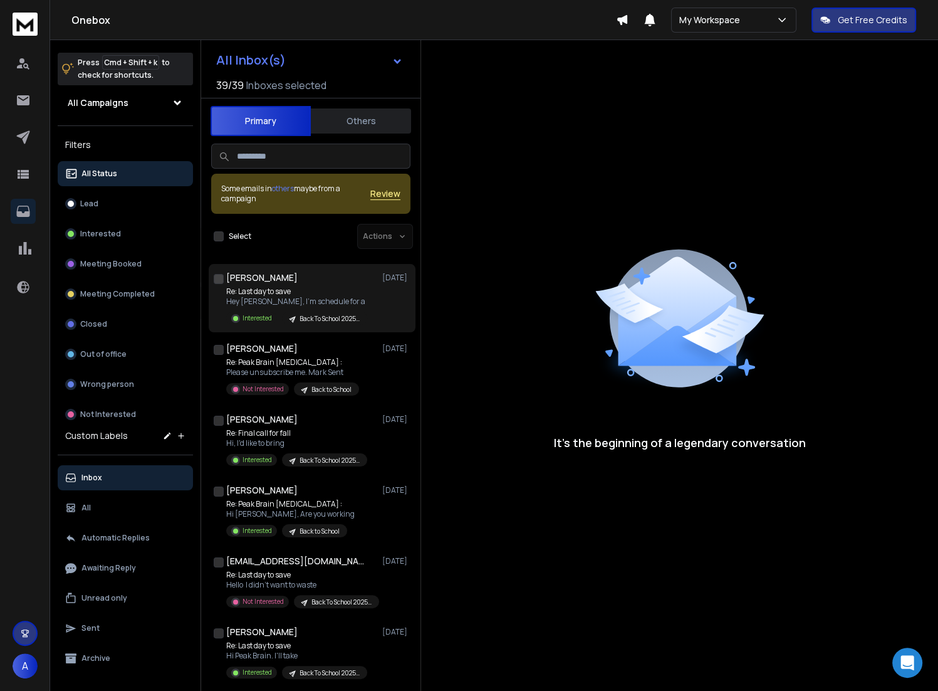
click at [312, 295] on p "Re: Last day to save" at bounding box center [296, 291] width 141 height 10
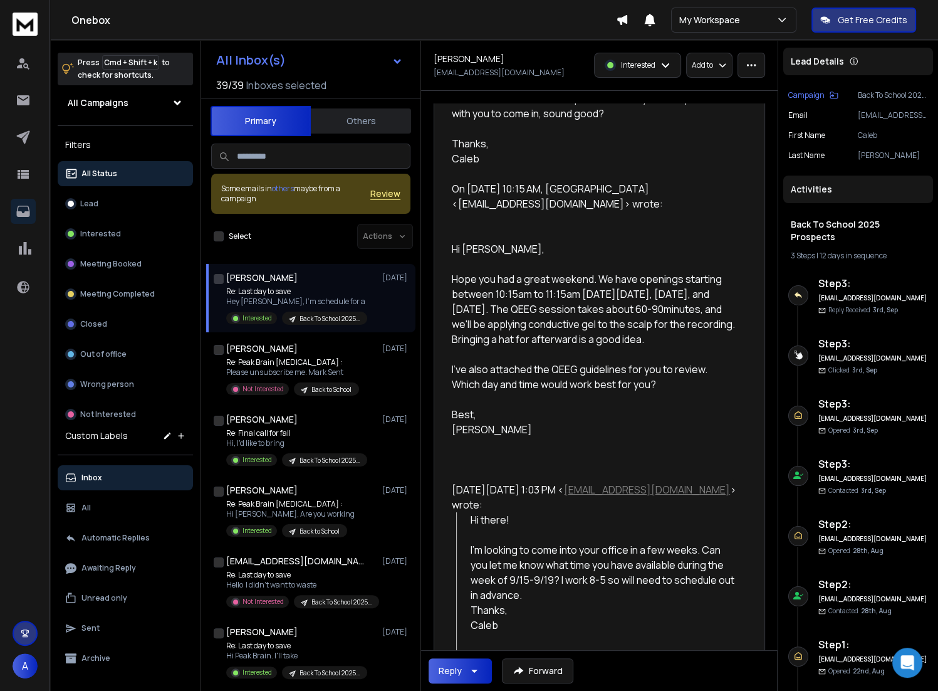
scroll to position [540, 0]
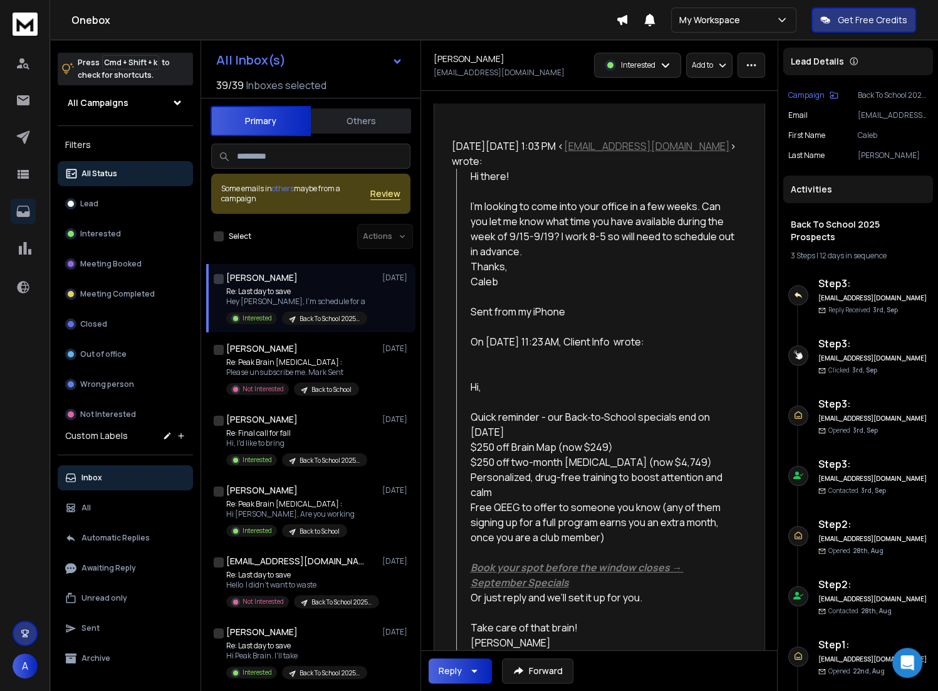
click at [443, 674] on div "Reply" at bounding box center [450, 670] width 23 height 13
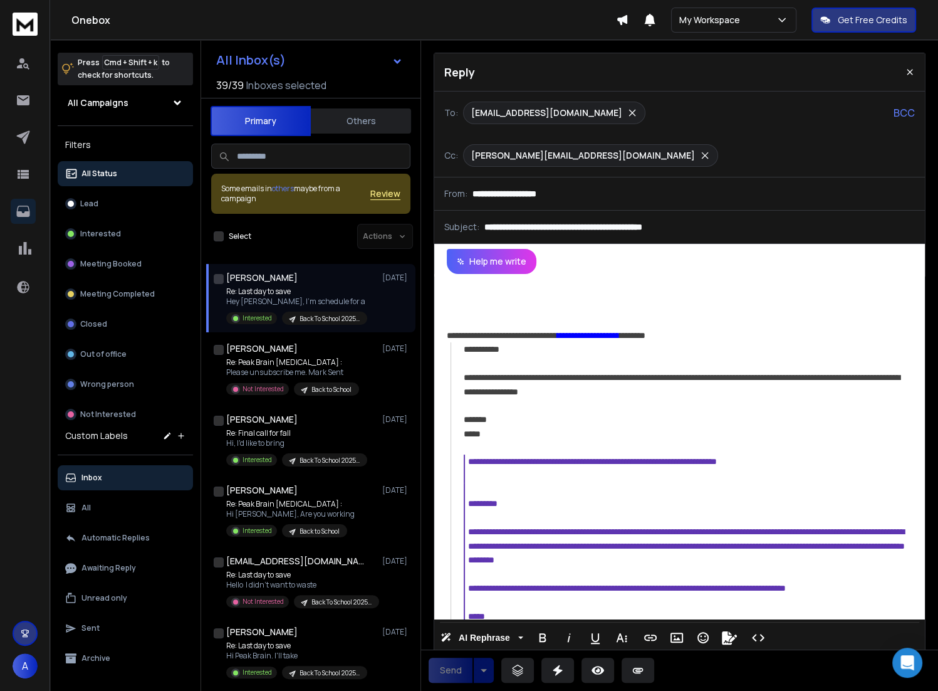
click at [523, 201] on div "**********" at bounding box center [679, 193] width 491 height 33
click at [591, 203] on div "**********" at bounding box center [679, 193] width 491 height 33
click at [481, 318] on div "**********" at bounding box center [679, 446] width 491 height 345
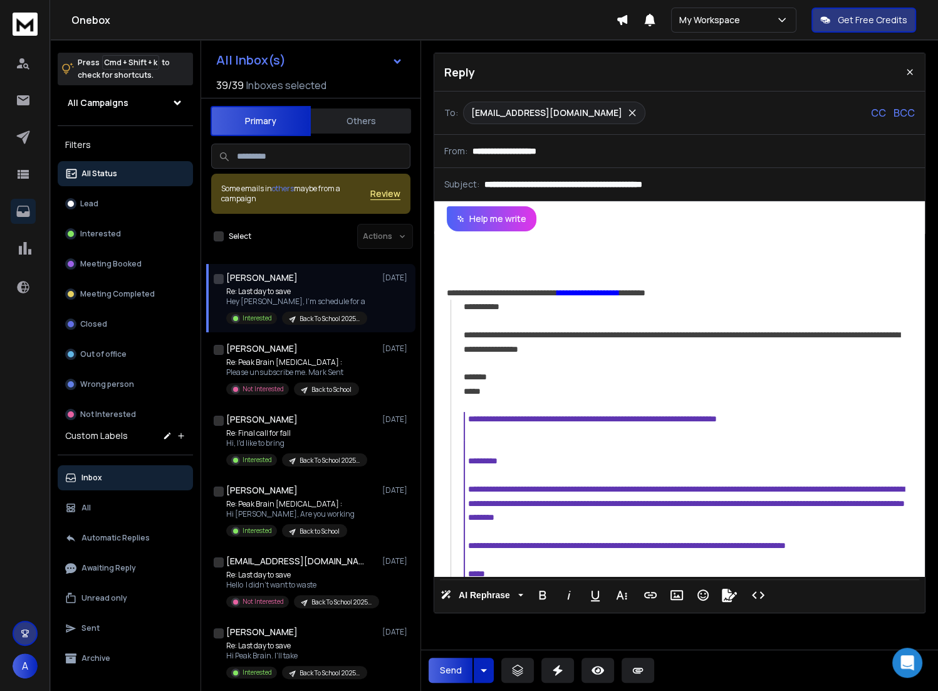
click at [907, 70] on icon at bounding box center [910, 72] width 6 height 6
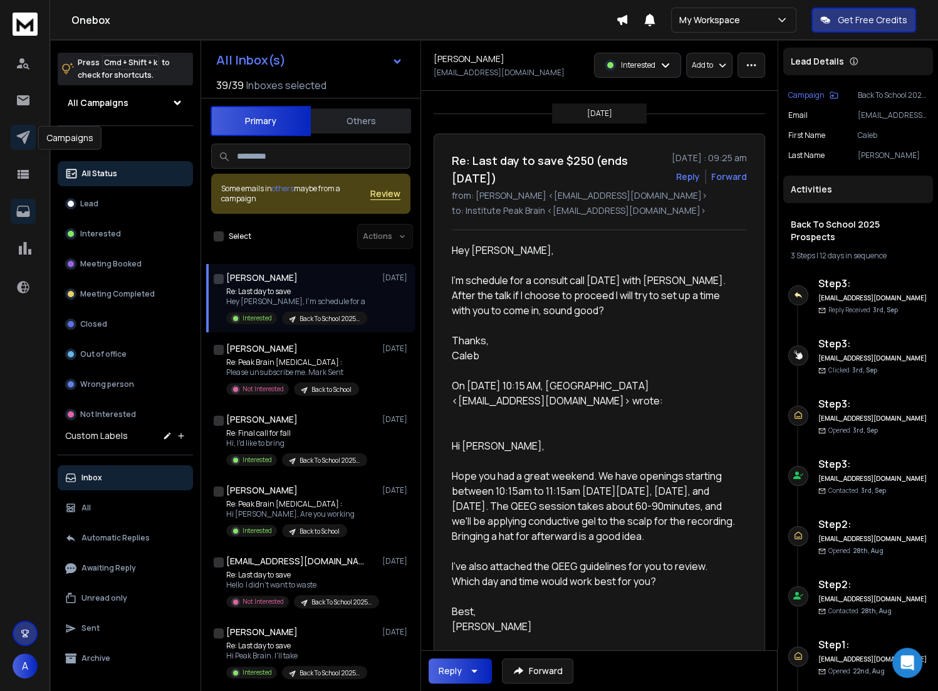
click at [23, 132] on icon at bounding box center [23, 137] width 15 height 15
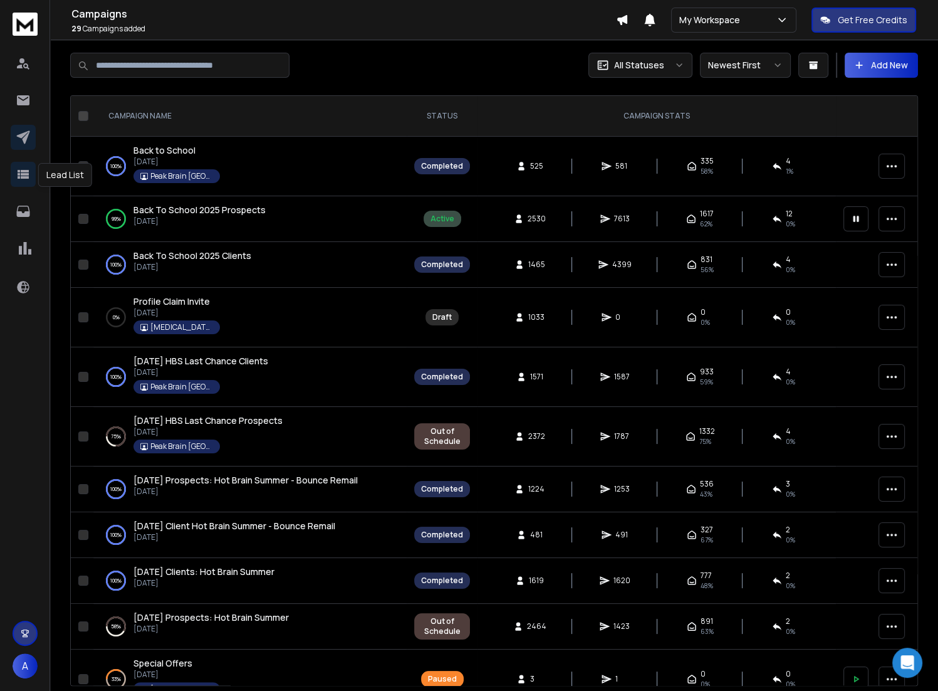
click at [21, 174] on icon at bounding box center [23, 174] width 11 height 9
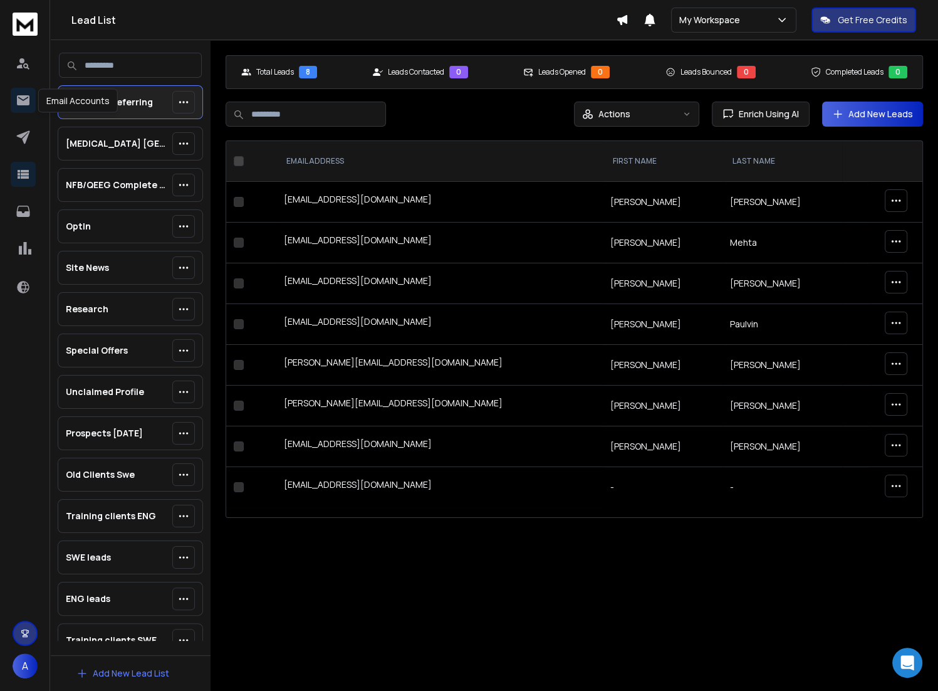
click at [21, 95] on icon at bounding box center [23, 100] width 15 height 15
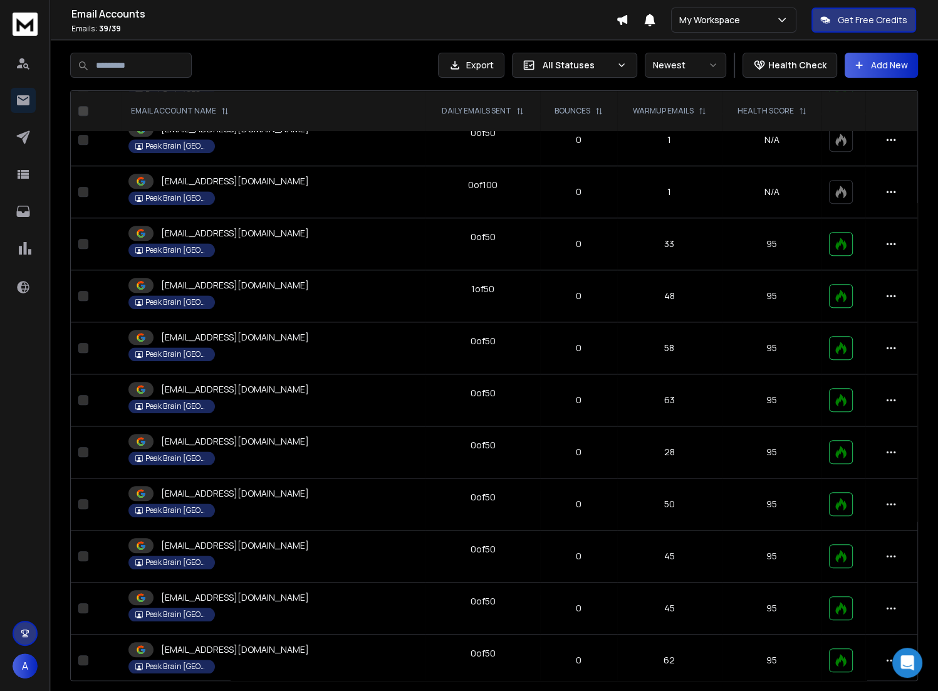
scroll to position [1147, 0]
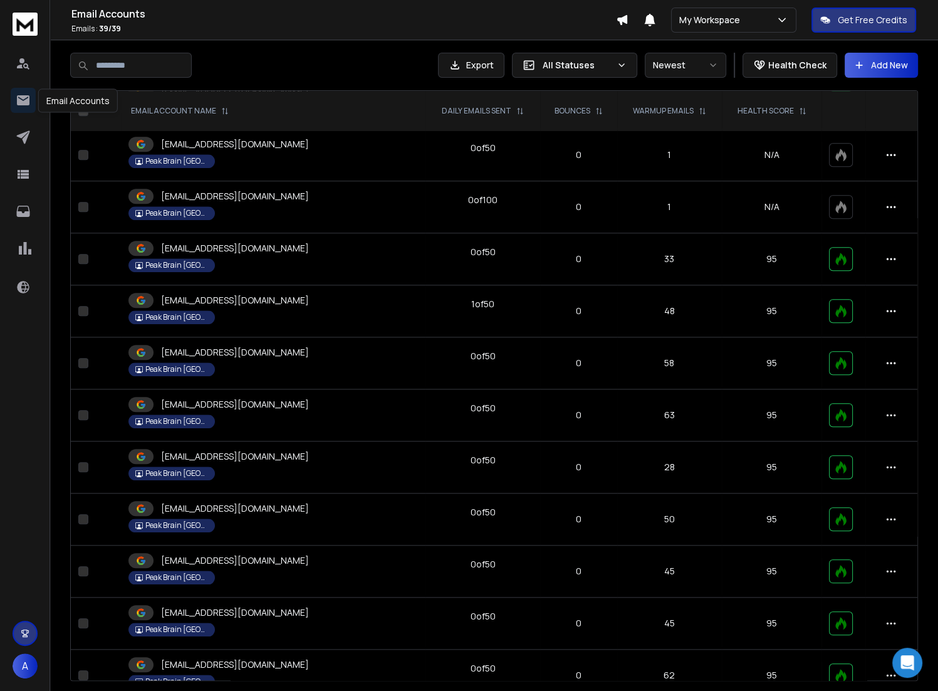
click at [21, 99] on icon at bounding box center [23, 100] width 15 height 15
click at [732, 18] on p "My Workspace" at bounding box center [713, 20] width 66 height 13
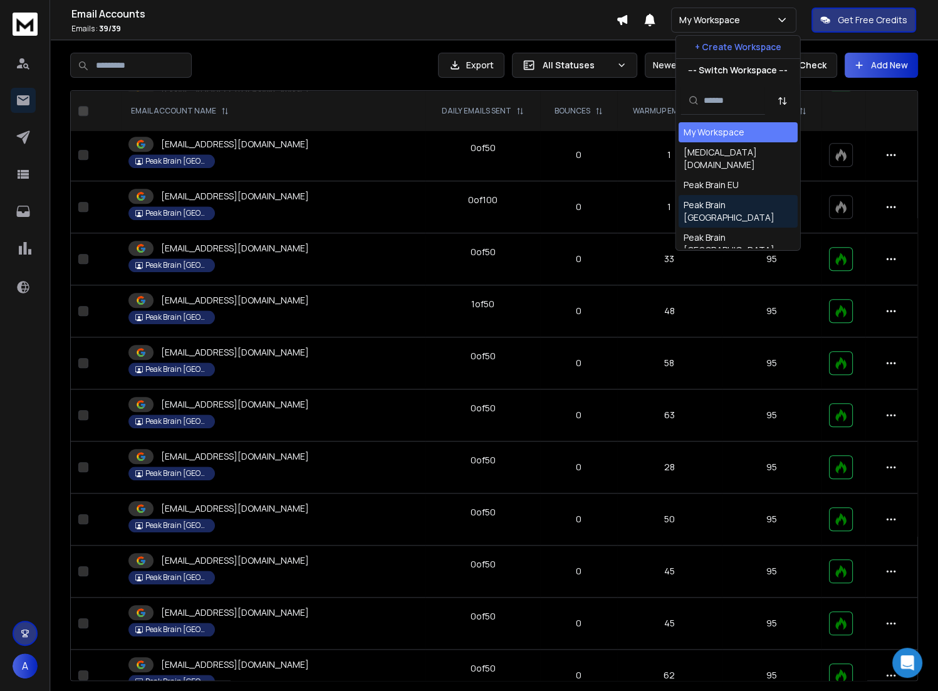
click at [704, 199] on div "Peak Brain [GEOGRAPHIC_DATA]" at bounding box center [738, 211] width 109 height 25
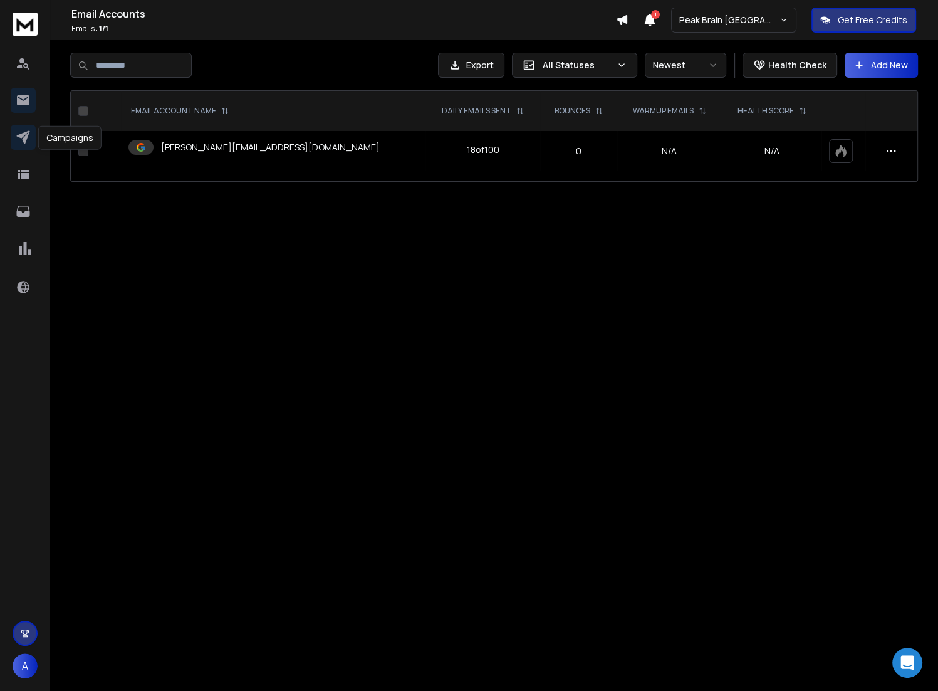
click at [23, 136] on icon at bounding box center [22, 136] width 13 height 13
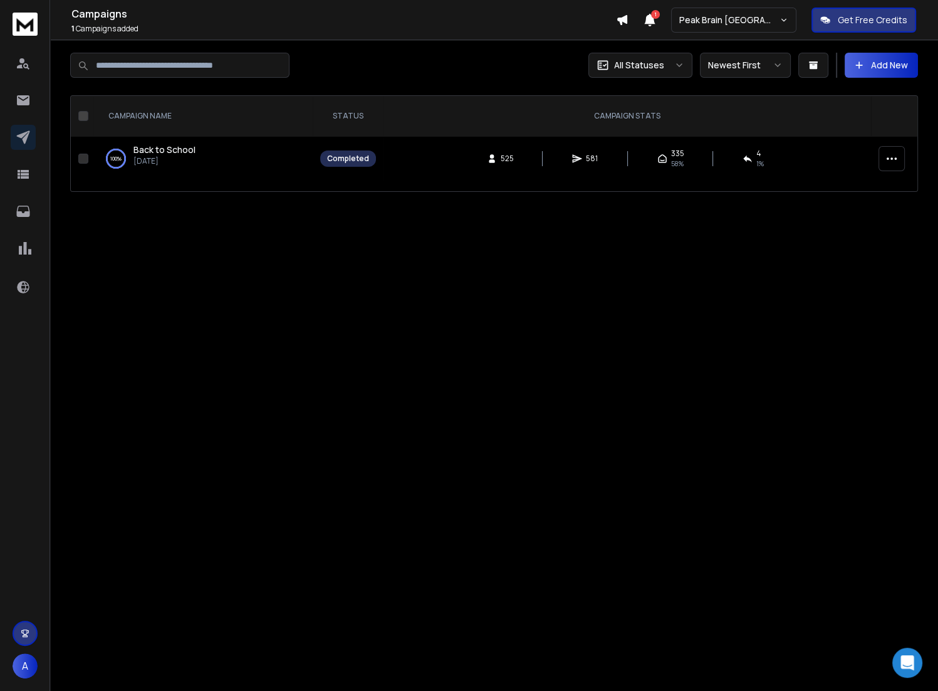
click at [249, 159] on div "100 % Back to School [DATE]" at bounding box center [203, 159] width 194 height 30
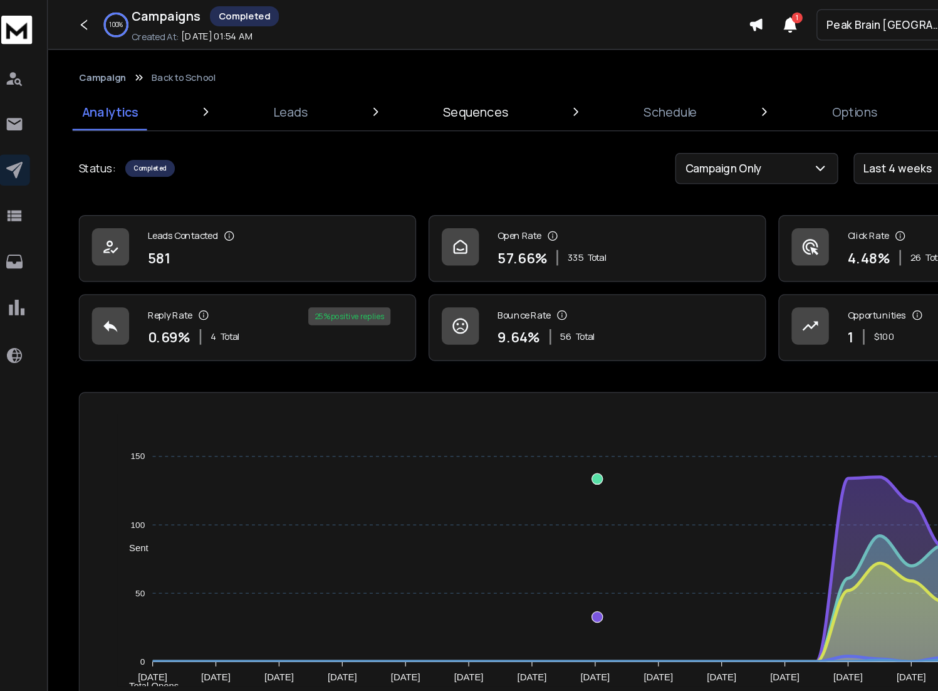
click at [399, 76] on link "Sequences" at bounding box center [396, 90] width 68 height 30
click at [397, 88] on p "Sequences" at bounding box center [396, 90] width 53 height 15
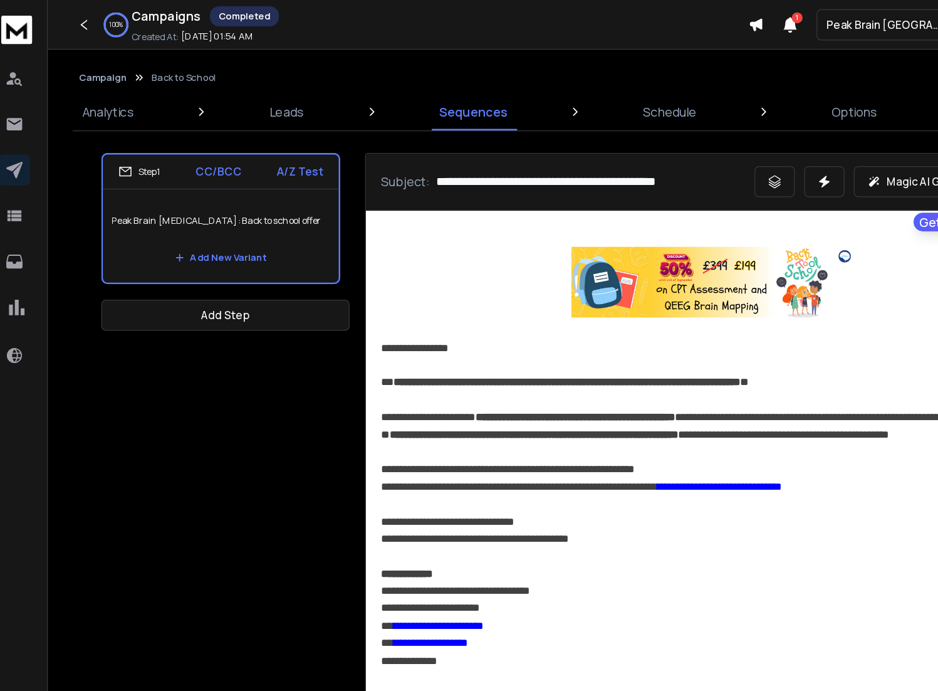
click at [86, 60] on button "Campaign" at bounding box center [94, 63] width 39 height 10
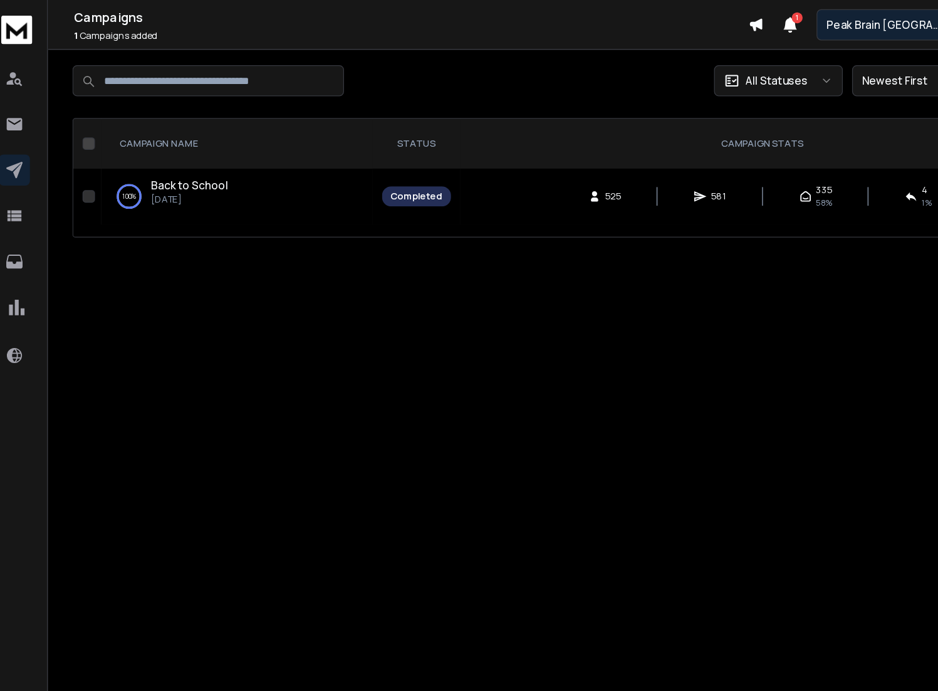
click at [700, 28] on button "Peak Brain [GEOGRAPHIC_DATA]" at bounding box center [733, 20] width 125 height 25
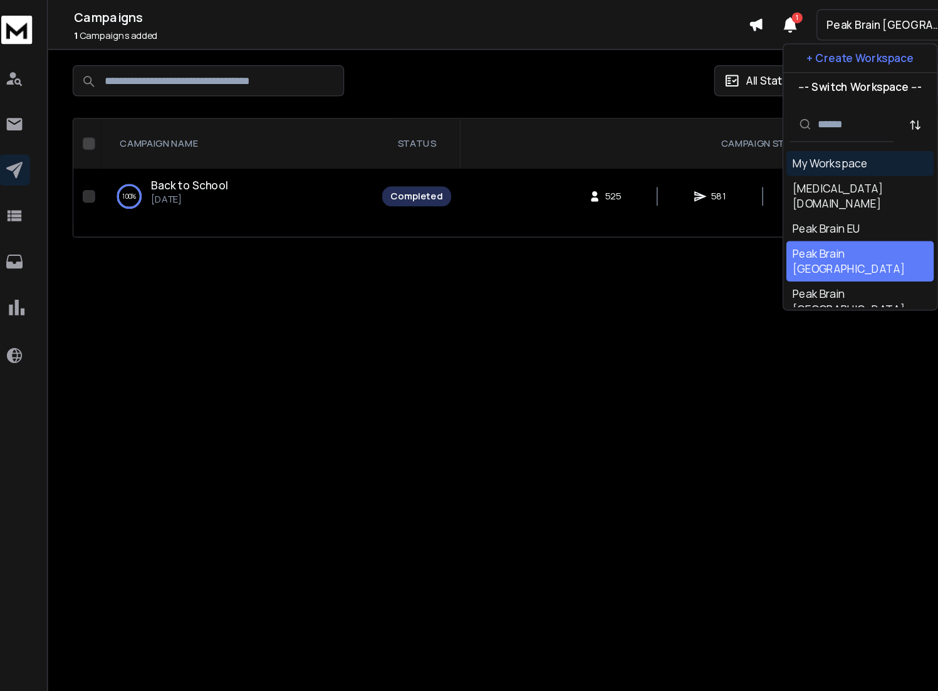
click at [680, 134] on div "My Workspace" at bounding box center [682, 132] width 61 height 13
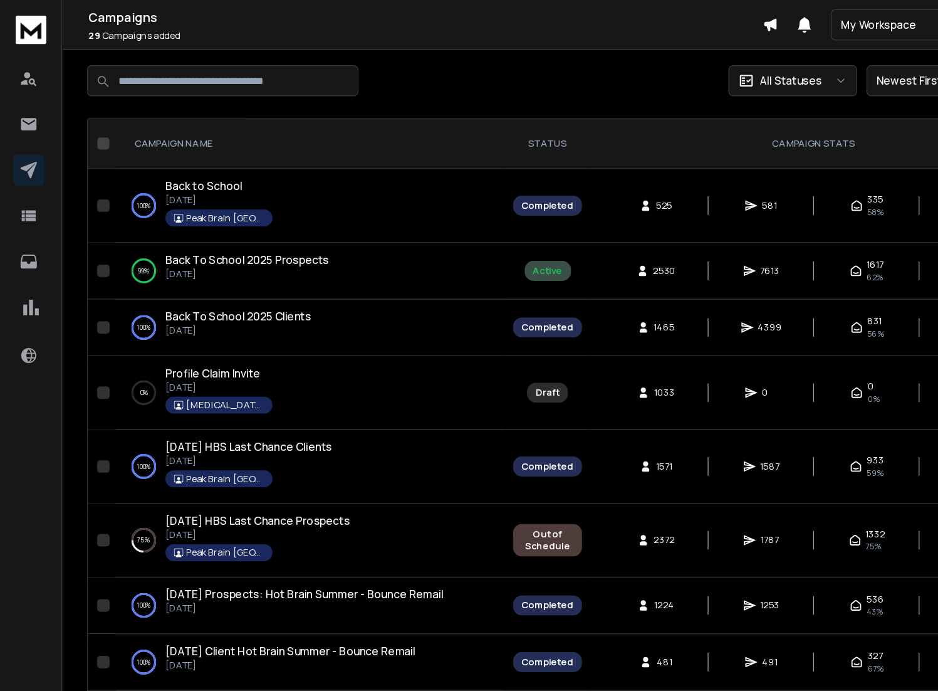
click at [233, 258] on span "Back To School 2025 Clients" at bounding box center [193, 255] width 118 height 12
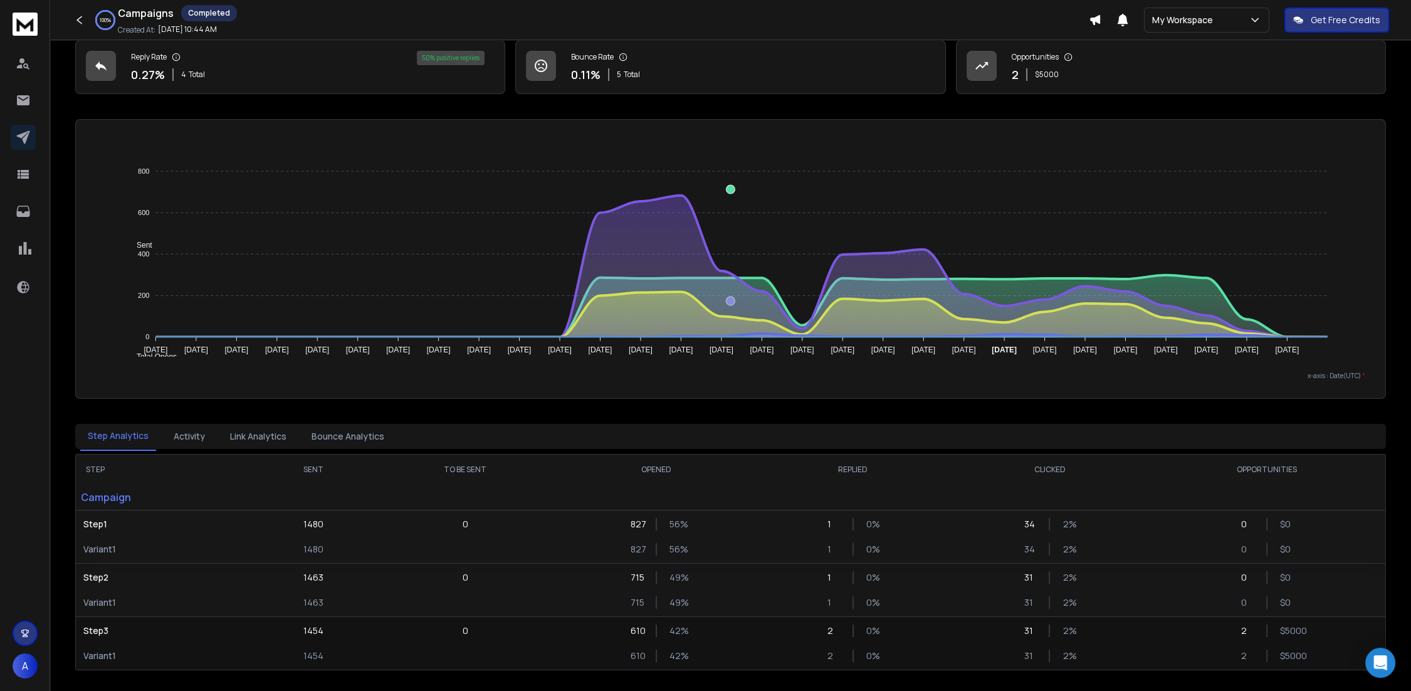
scroll to position [198, 0]
click at [88, 523] on p "Step 1" at bounding box center [164, 523] width 163 height 13
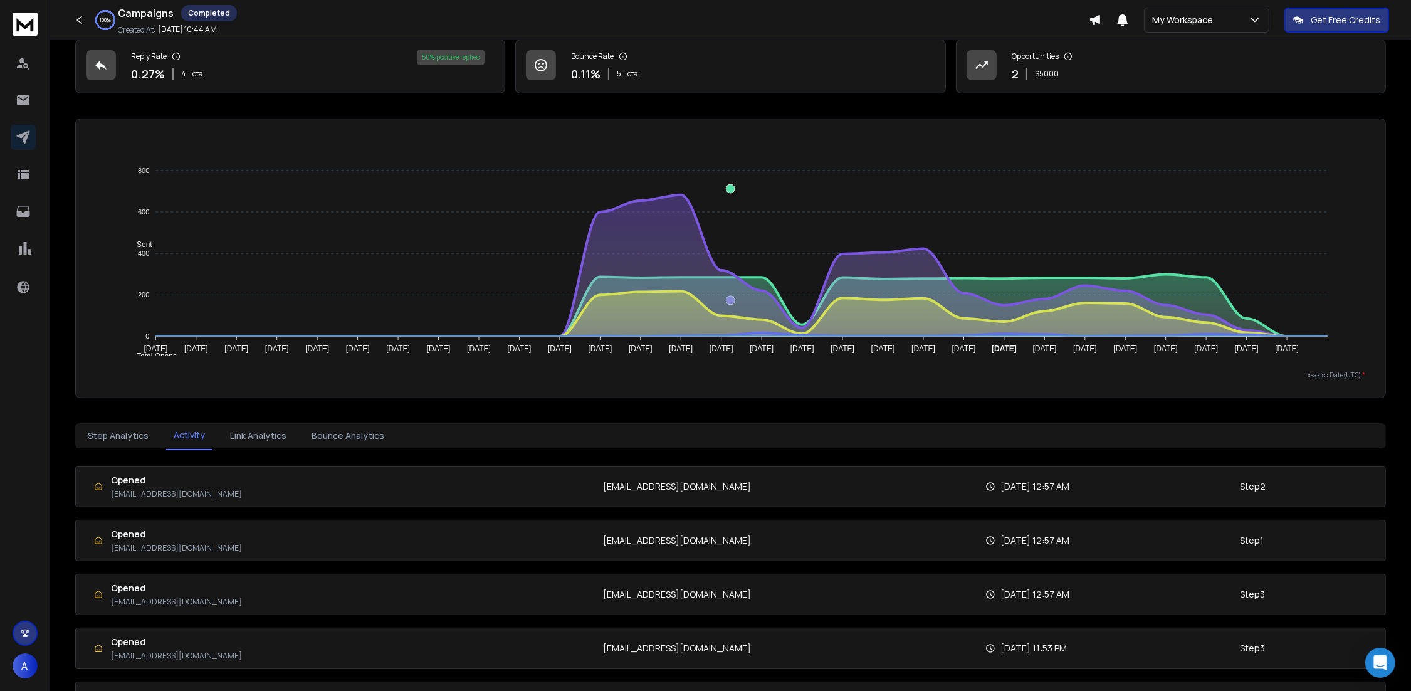
click at [184, 434] on button "Activity" at bounding box center [189, 435] width 46 height 29
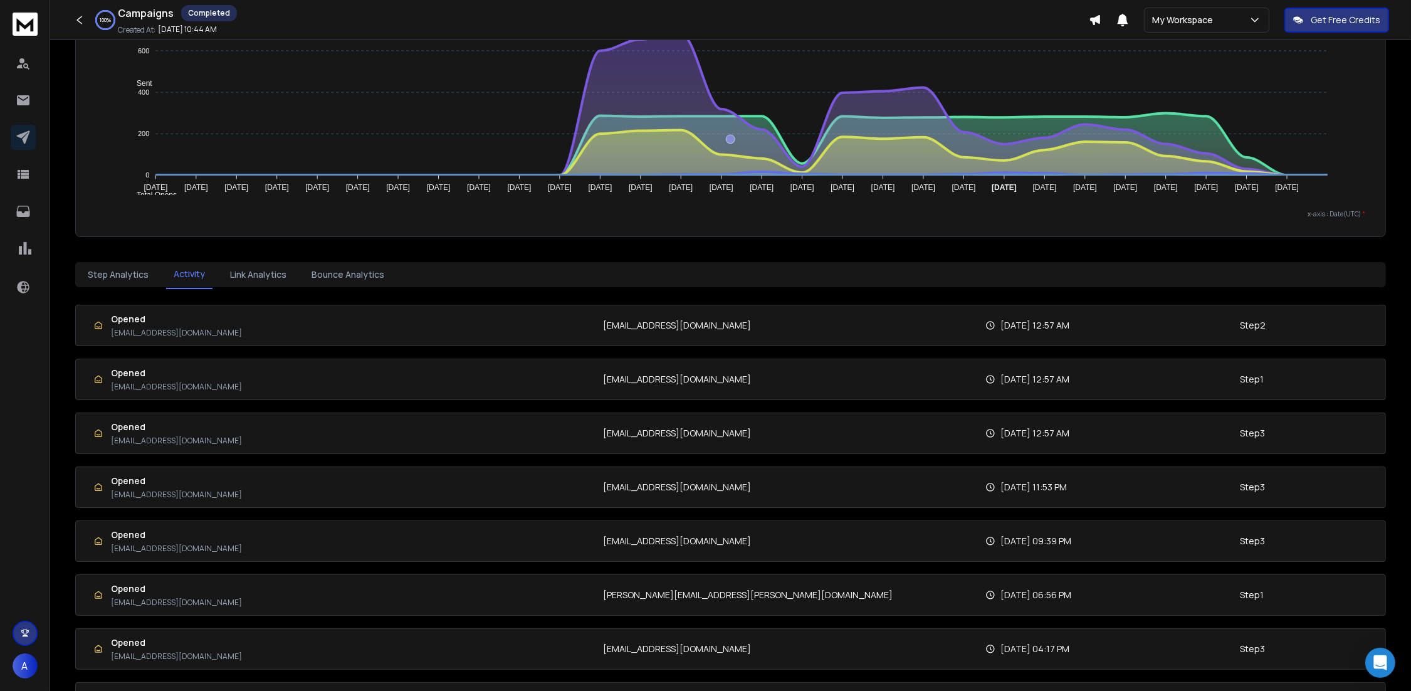
scroll to position [357, 0]
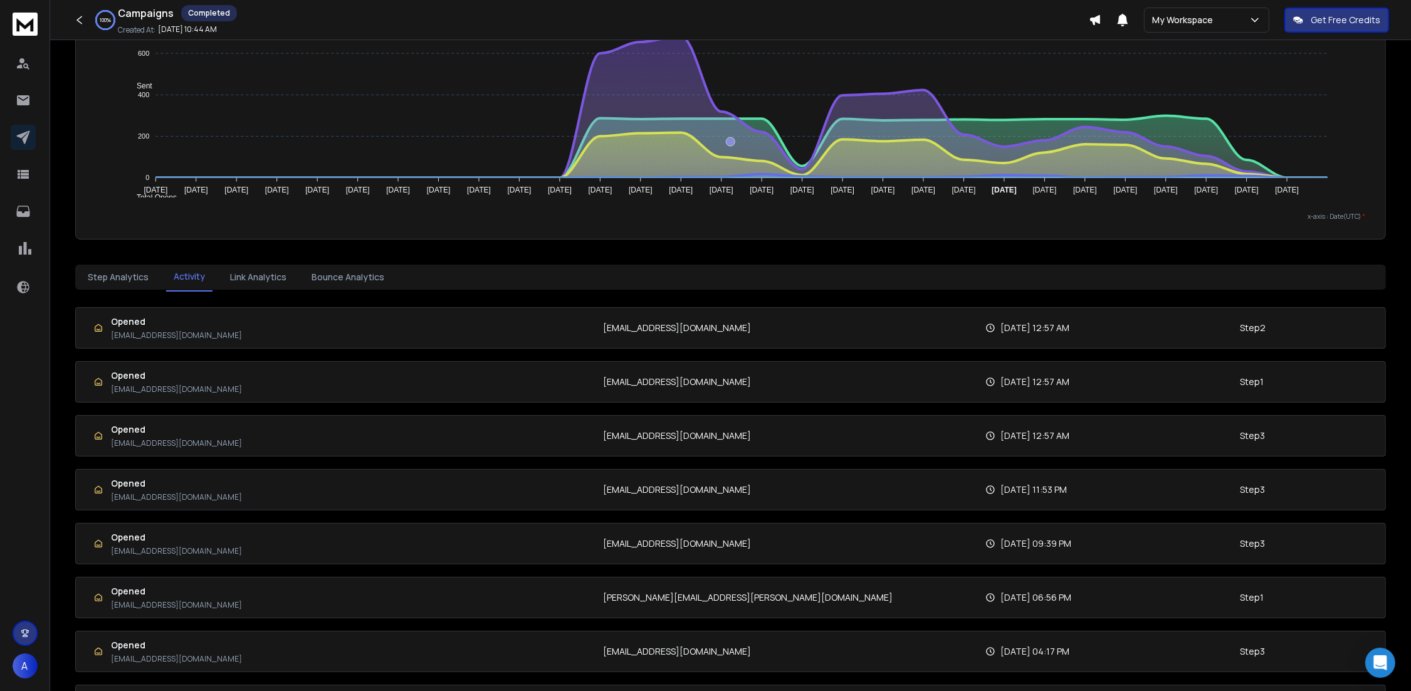
click at [256, 274] on button "Link Analytics" at bounding box center [258, 277] width 71 height 28
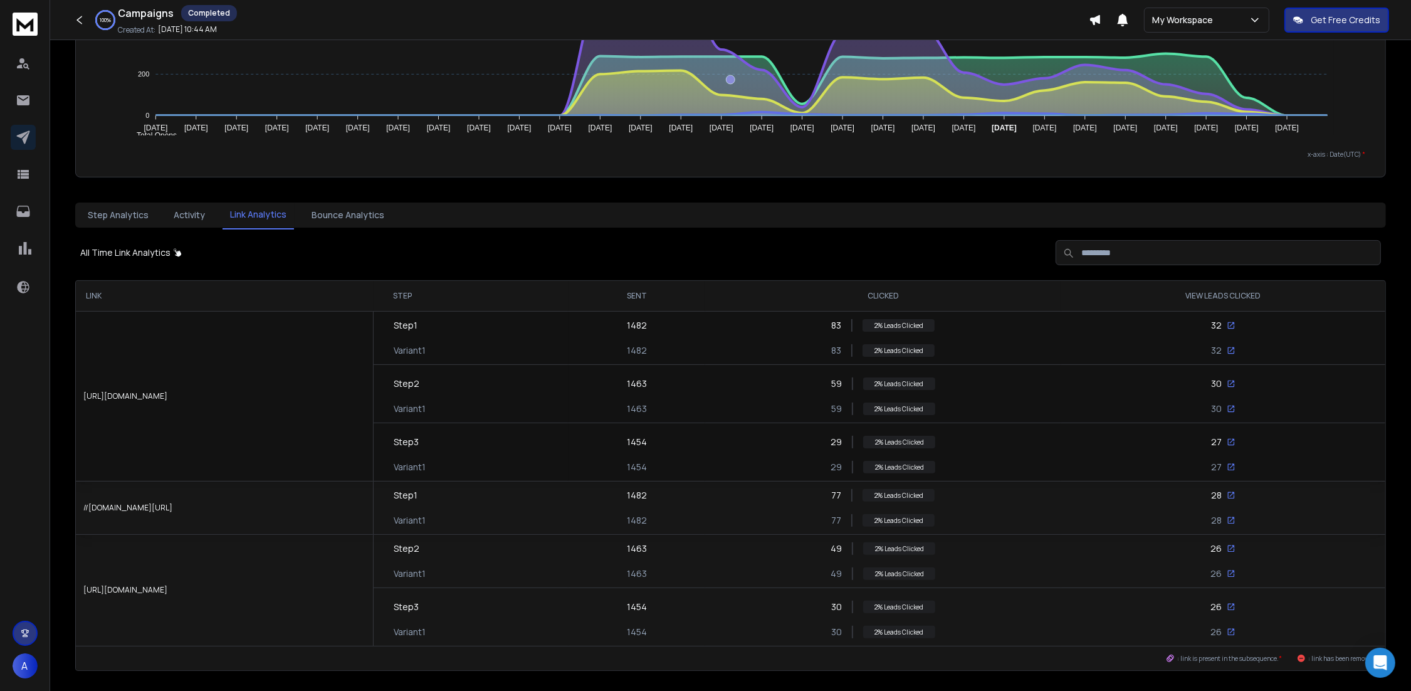
scroll to position [0, 0]
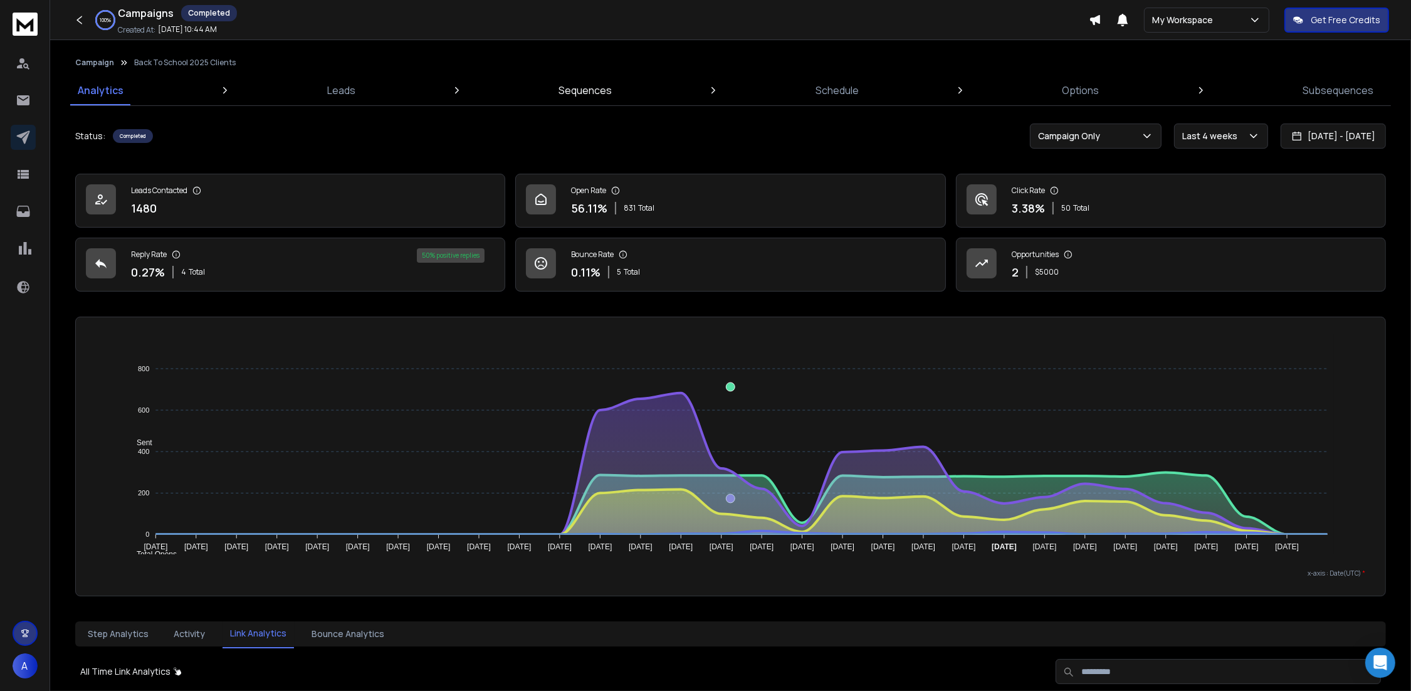
click at [604, 96] on p "Sequences" at bounding box center [585, 90] width 53 height 15
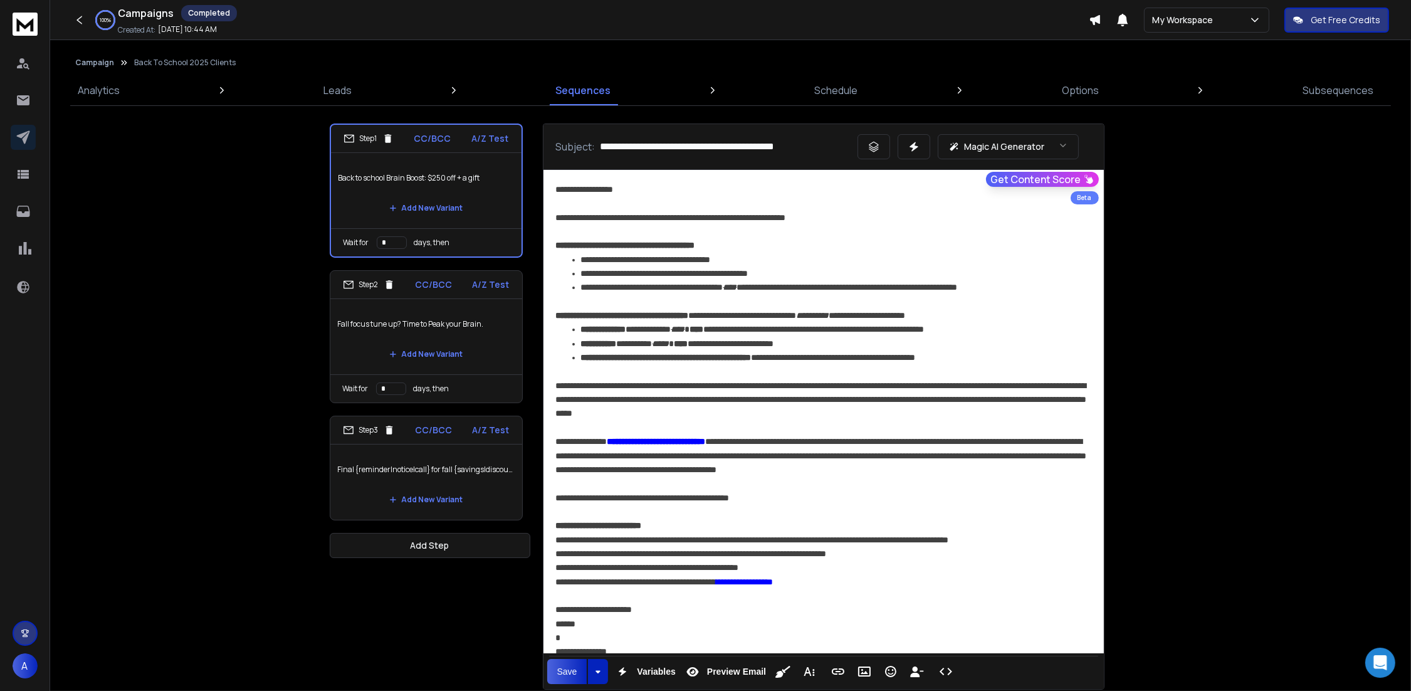
click at [758, 592] on div at bounding box center [823, 596] width 535 height 14
click at [801, 575] on div "**********" at bounding box center [823, 582] width 535 height 14
click at [772, 607] on icon "button" at bounding box center [772, 611] width 15 height 15
click at [96, 58] on button "Campaign" at bounding box center [94, 63] width 39 height 10
